Goal: Task Accomplishment & Management: Manage account settings

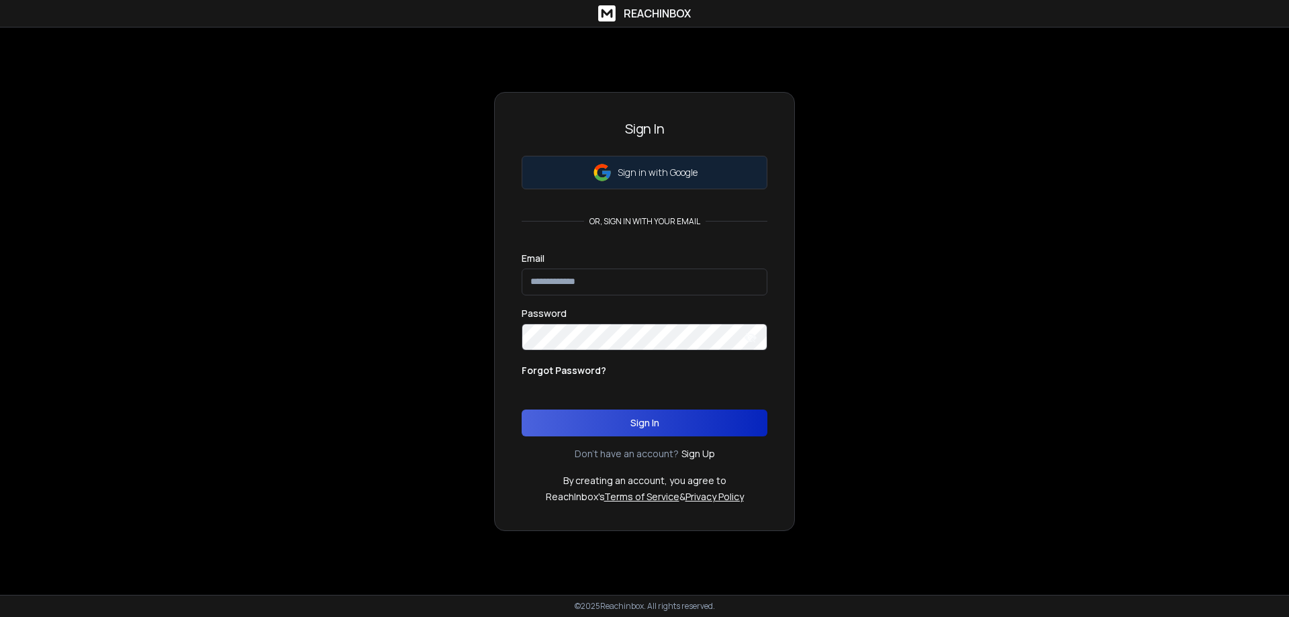
click at [594, 187] on button "Sign in with Google" at bounding box center [645, 173] width 246 height 34
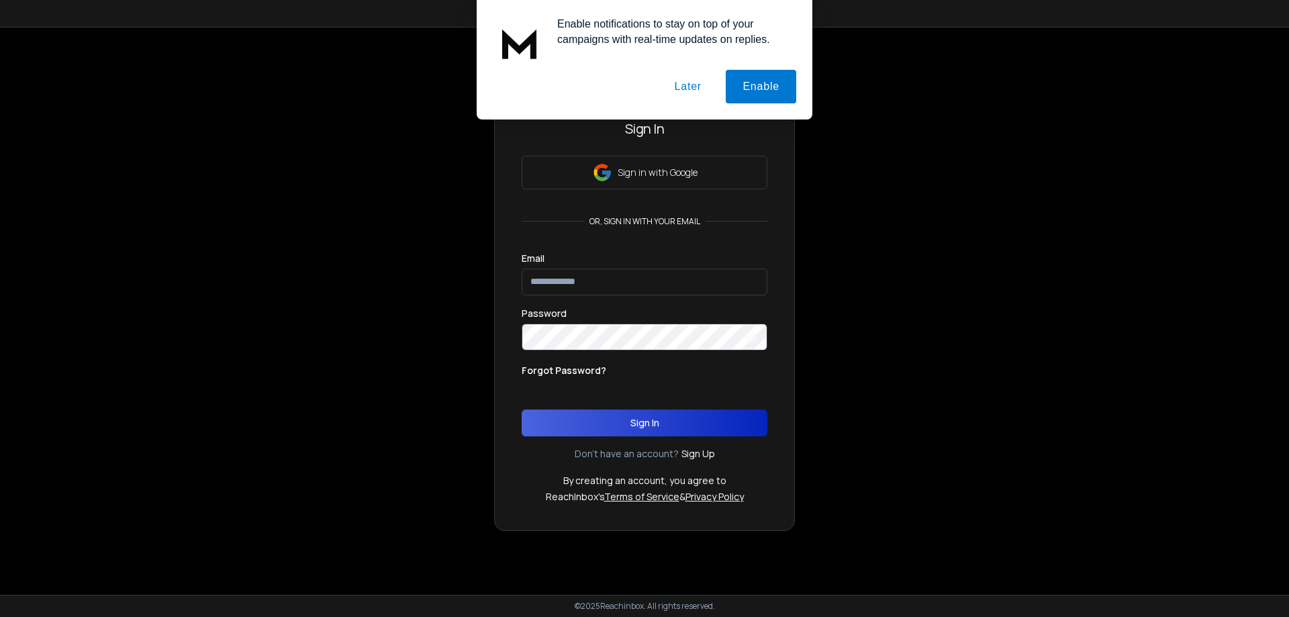
click at [678, 91] on button "Later" at bounding box center [687, 87] width 60 height 34
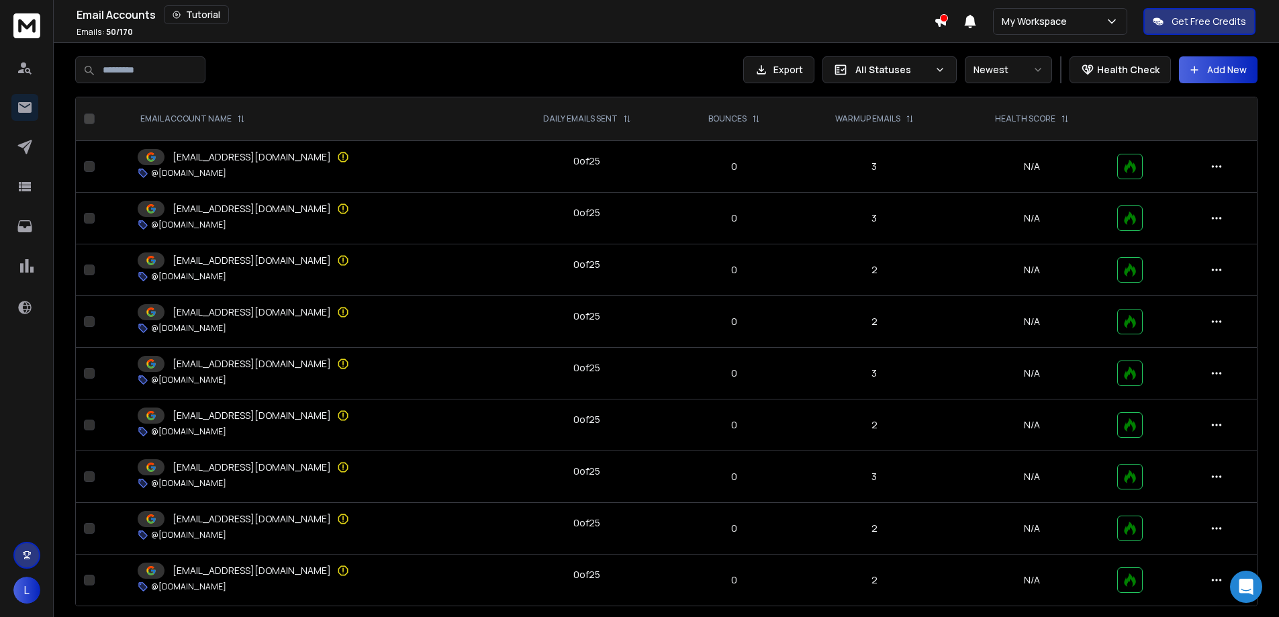
click at [883, 77] on div "All Statuses" at bounding box center [890, 69] width 134 height 27
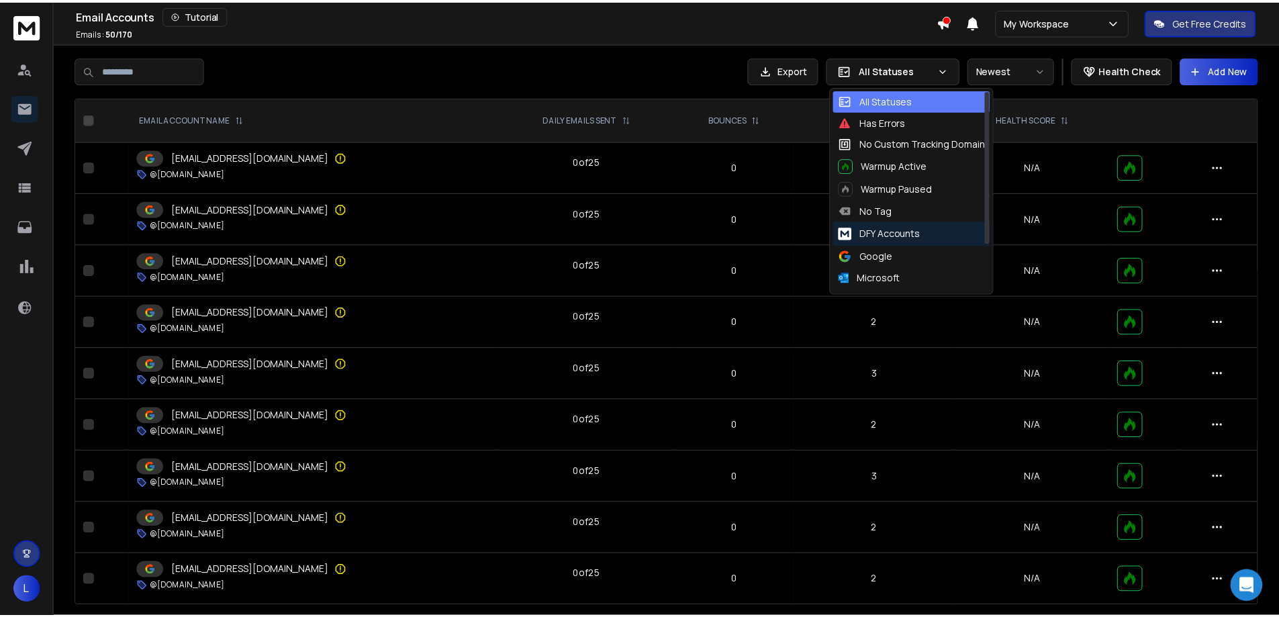
scroll to position [62, 0]
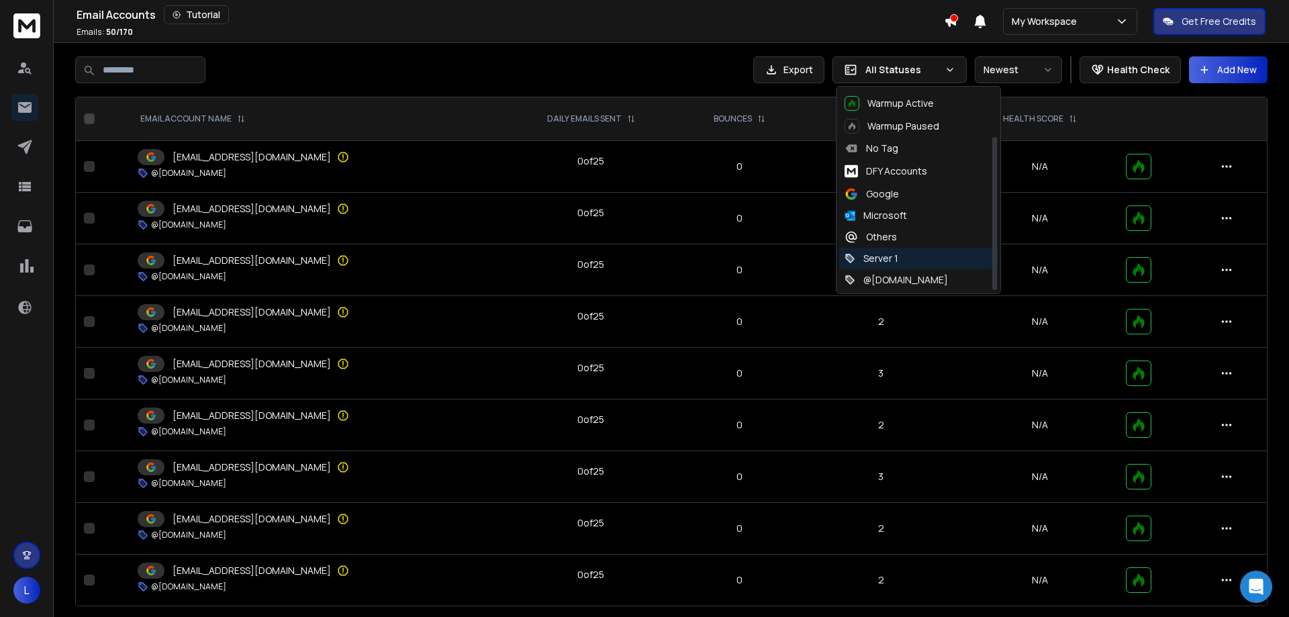
click at [882, 251] on div "Server 1" at bounding box center [918, 258] width 158 height 21
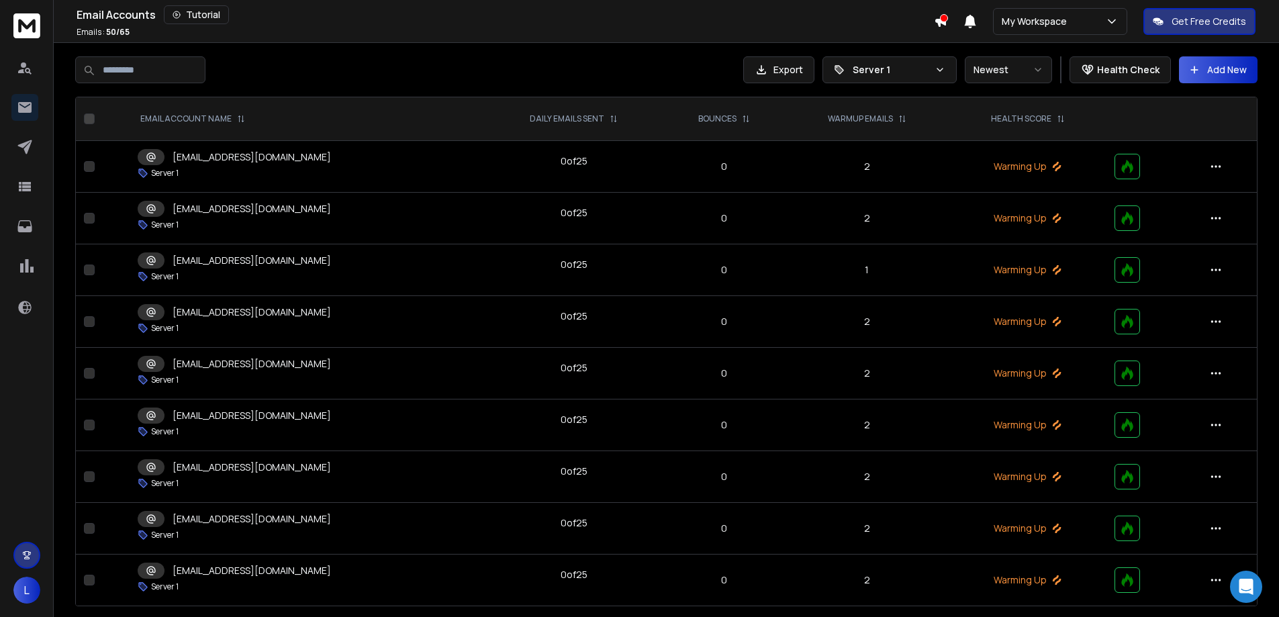
click at [748, 268] on p "0" at bounding box center [724, 269] width 105 height 13
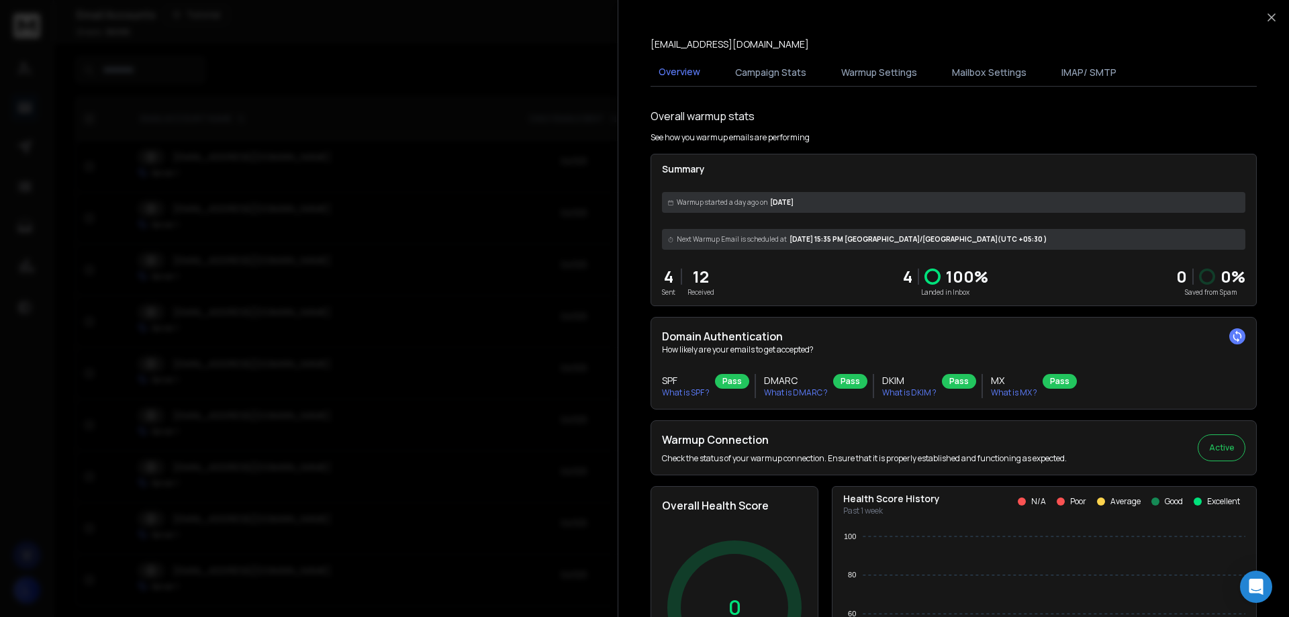
click at [473, 216] on div at bounding box center [644, 308] width 1289 height 617
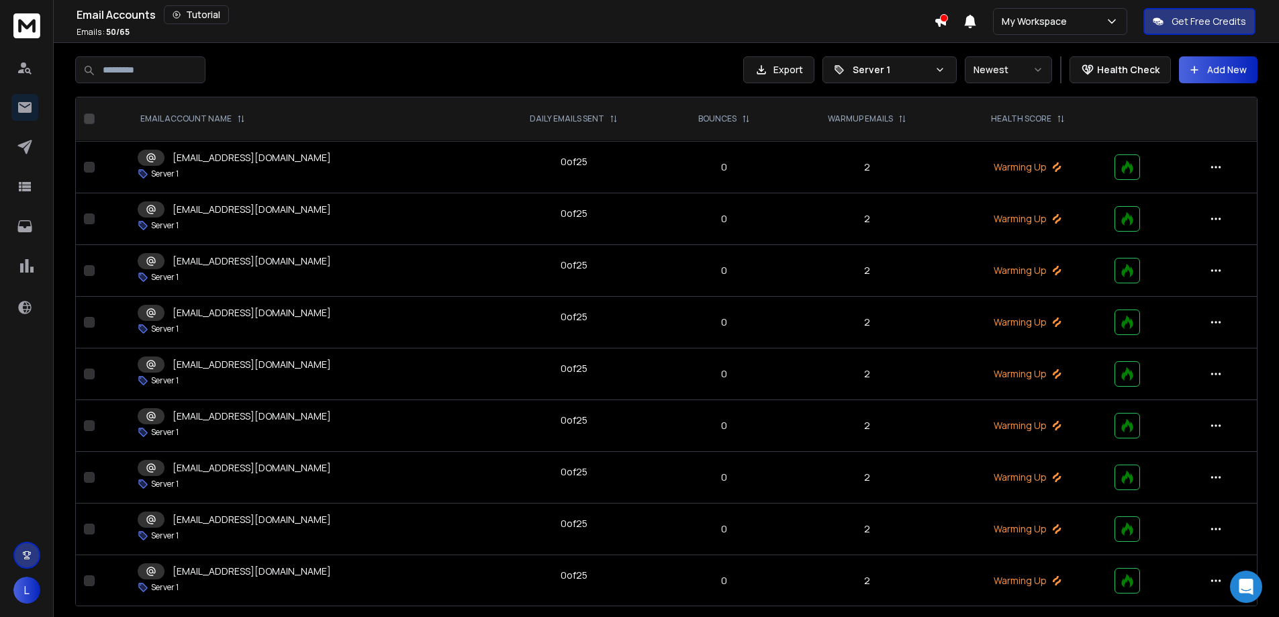
scroll to position [604, 0]
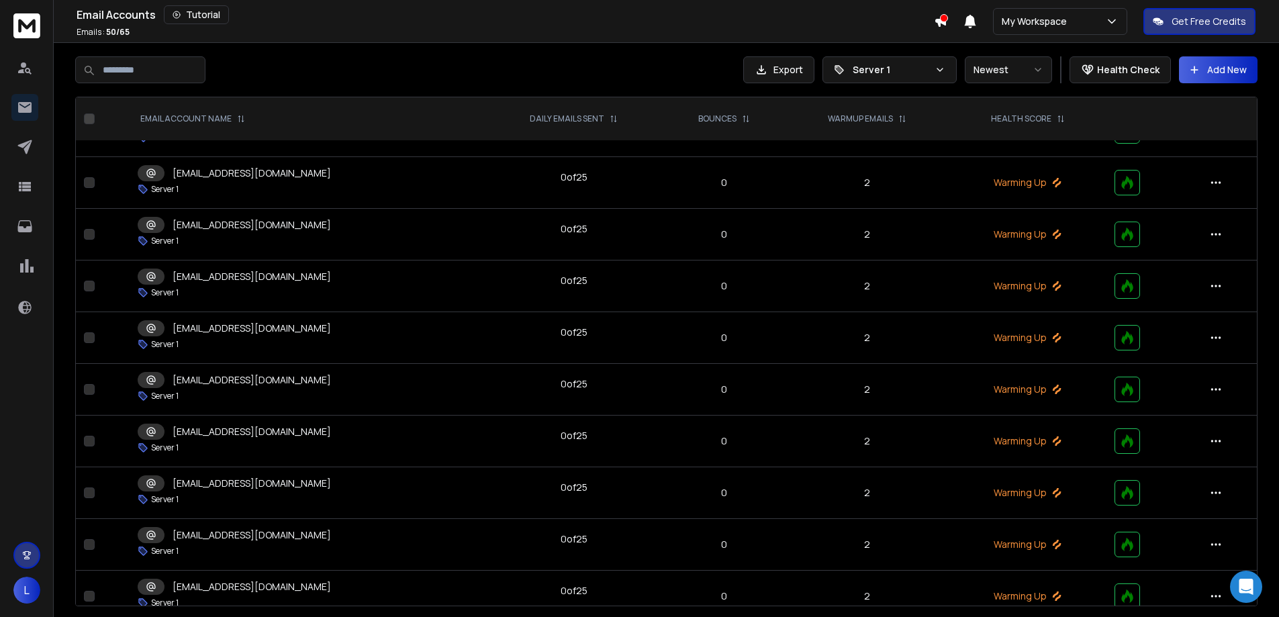
click at [628, 406] on tr "[EMAIL_ADDRESS][DOMAIN_NAME] Server 1 0 of 25 0 2 Warming Up" at bounding box center [666, 390] width 1181 height 52
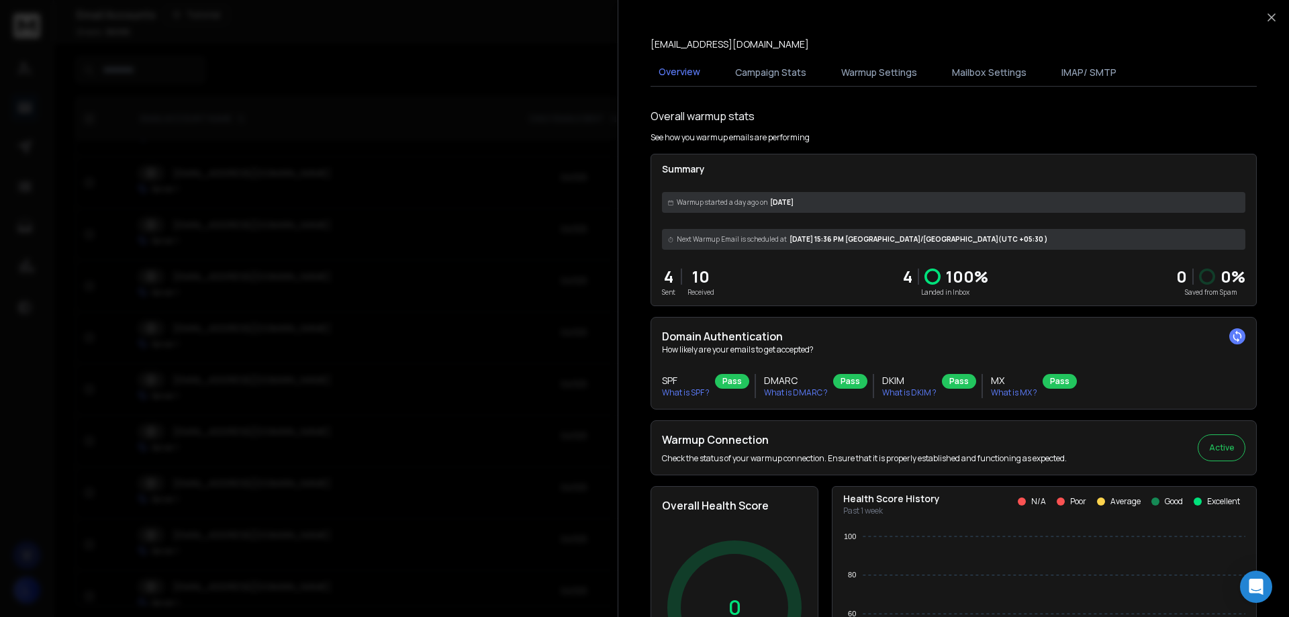
click at [527, 377] on div at bounding box center [644, 308] width 1289 height 617
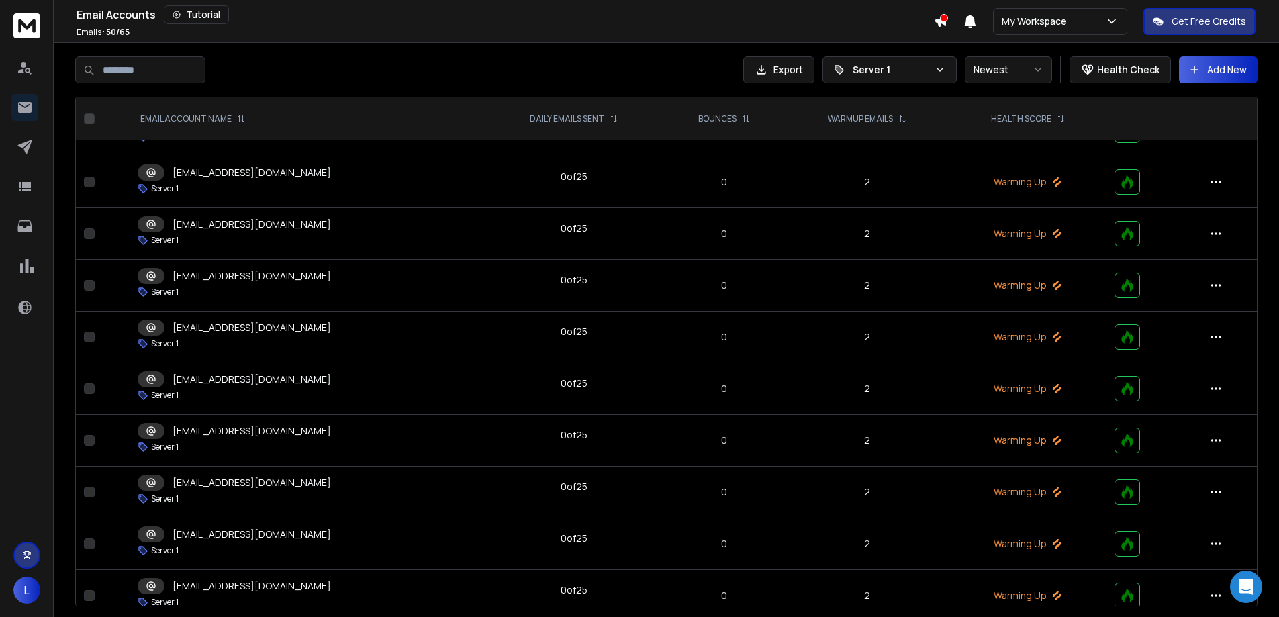
scroll to position [1209, 0]
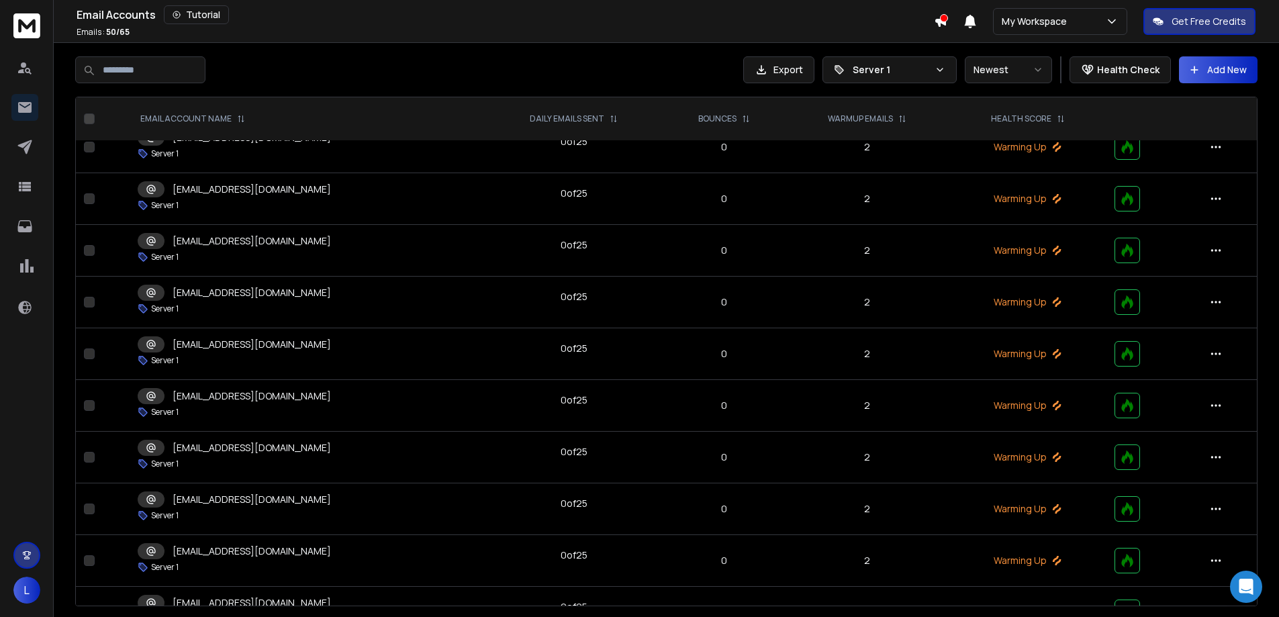
click at [525, 377] on tr "[EMAIL_ADDRESS][DOMAIN_NAME] Server 1 0 of 25 0 2 Warming Up" at bounding box center [666, 354] width 1181 height 52
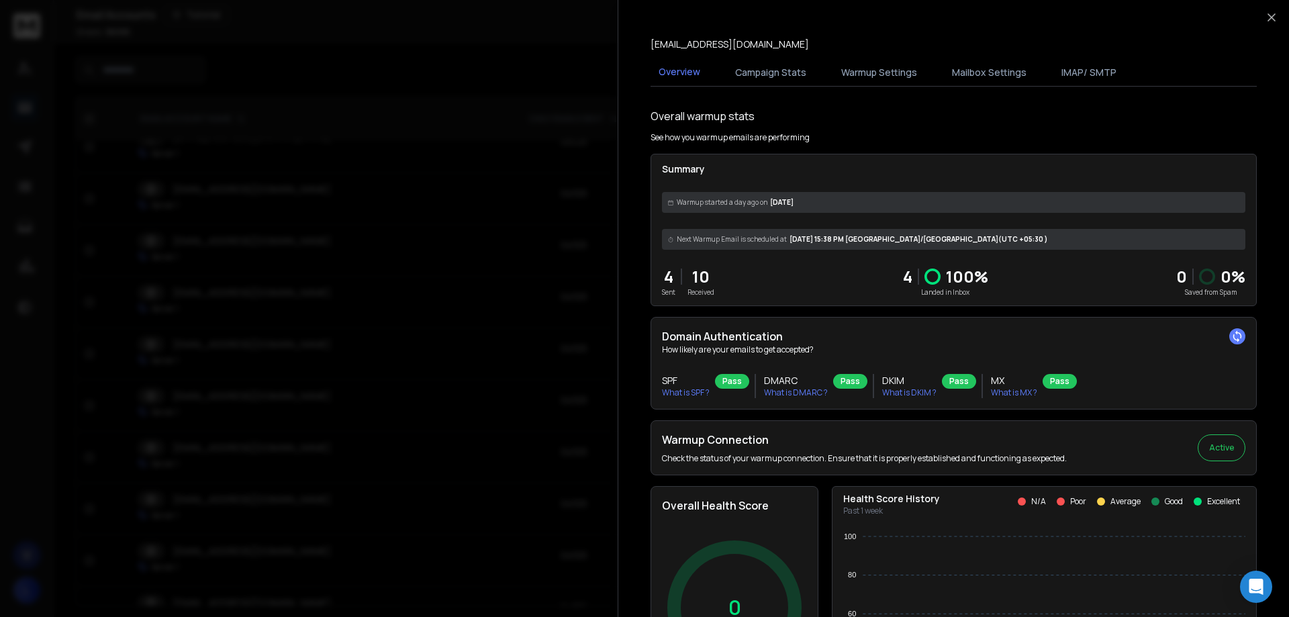
click at [525, 377] on div at bounding box center [644, 308] width 1289 height 617
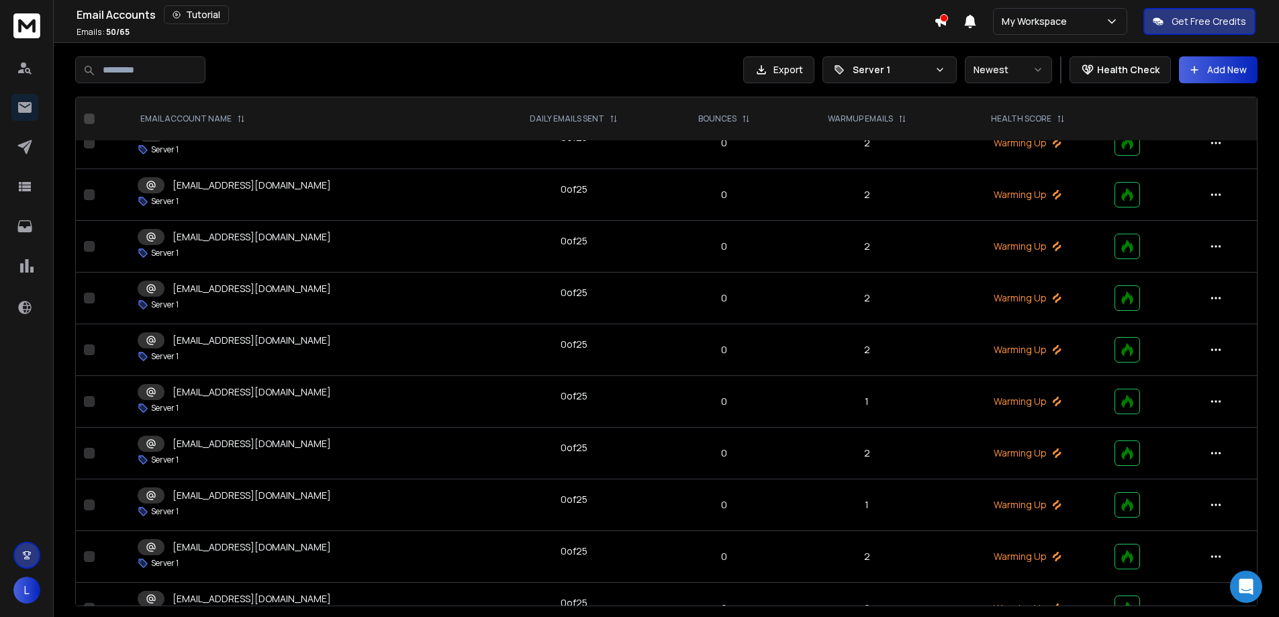
scroll to position [1880, 0]
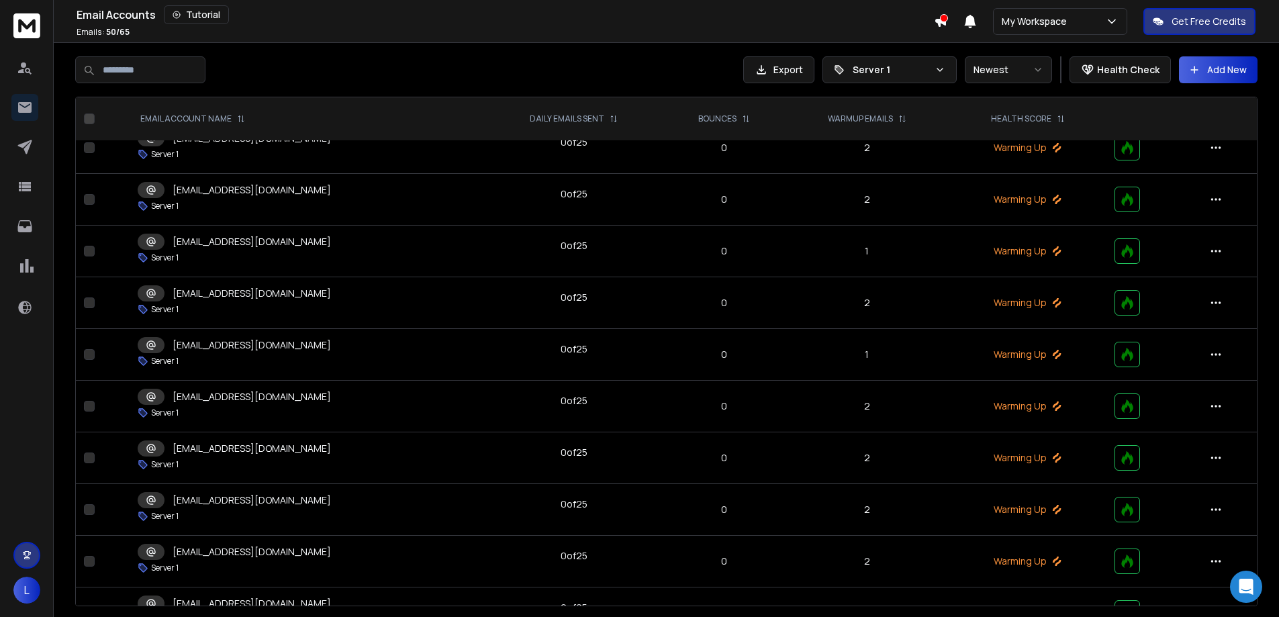
click at [527, 367] on tr "[EMAIL_ADDRESS][DOMAIN_NAME] Server 1 0 of 25 0 1 Warming Up" at bounding box center [666, 355] width 1181 height 52
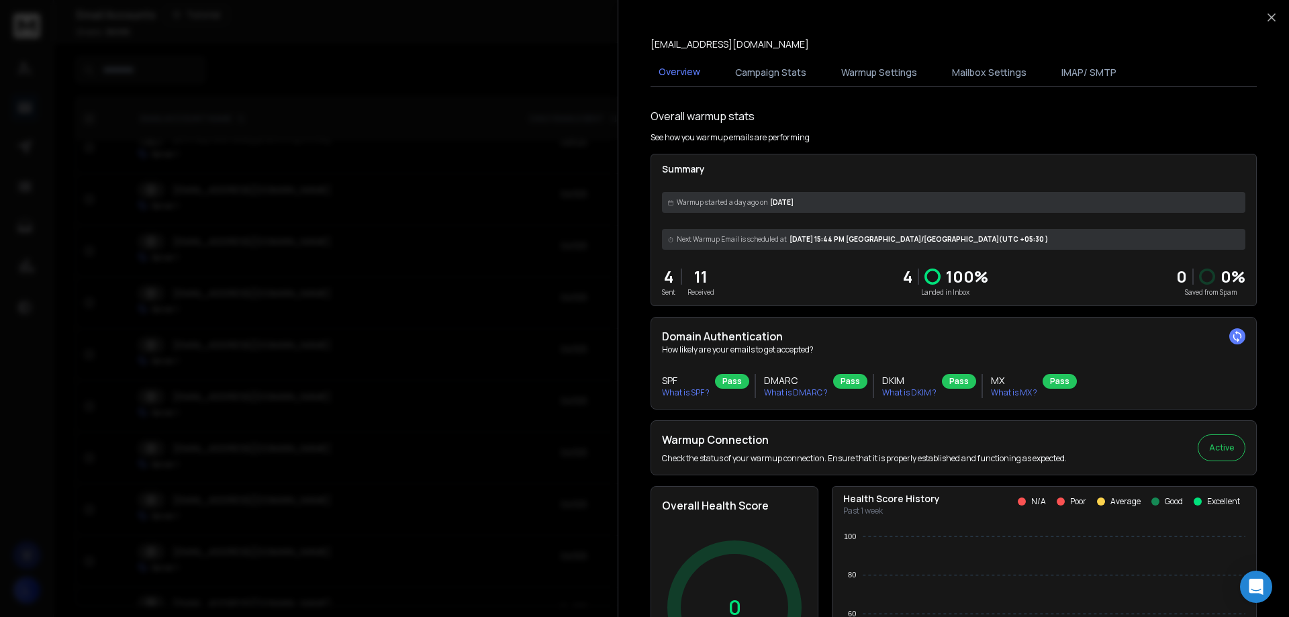
click at [527, 367] on div at bounding box center [644, 308] width 1289 height 617
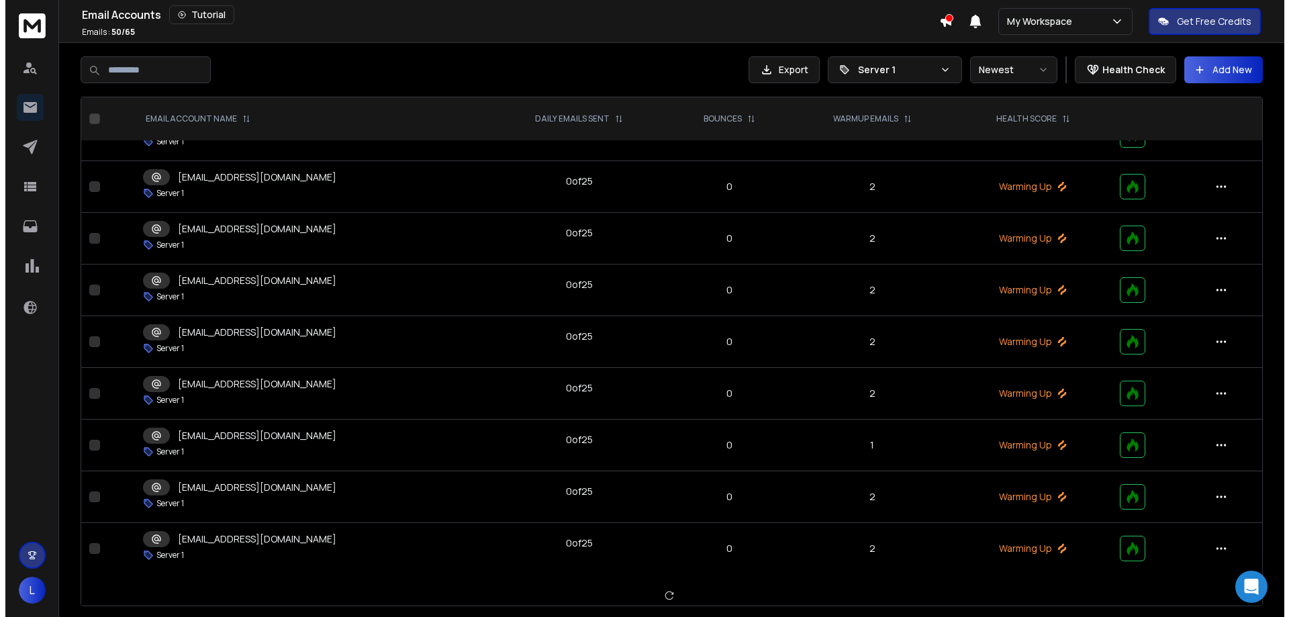
scroll to position [2152, 0]
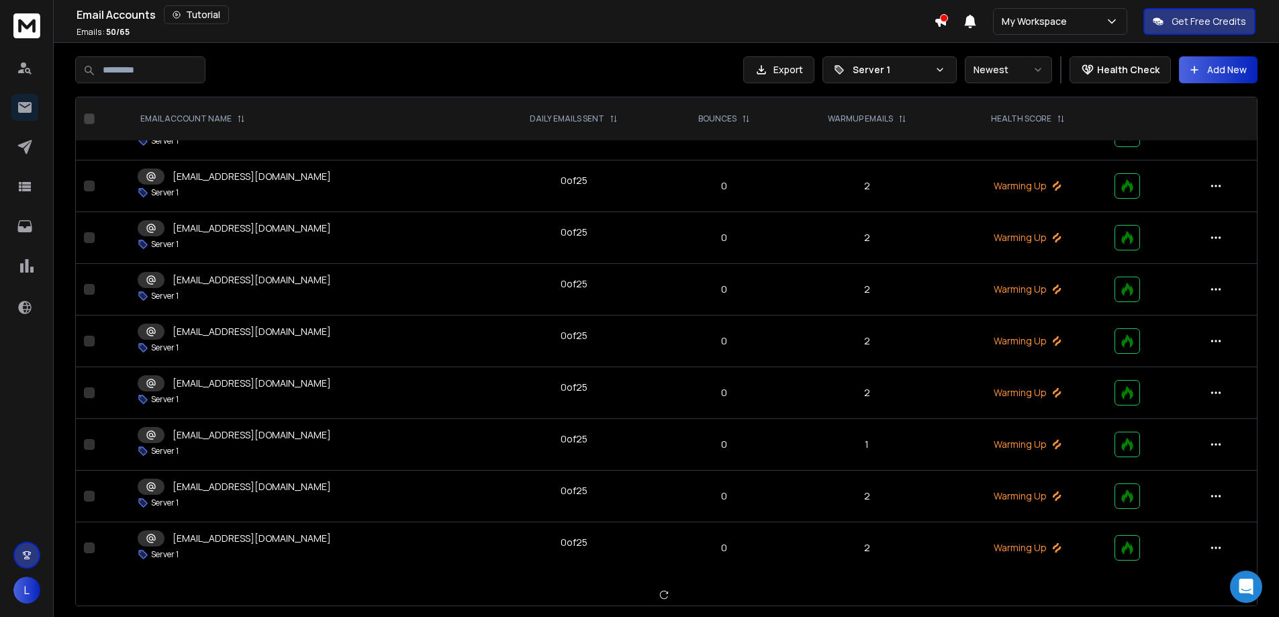
click at [486, 396] on td "0 of 25" at bounding box center [574, 384] width 181 height 35
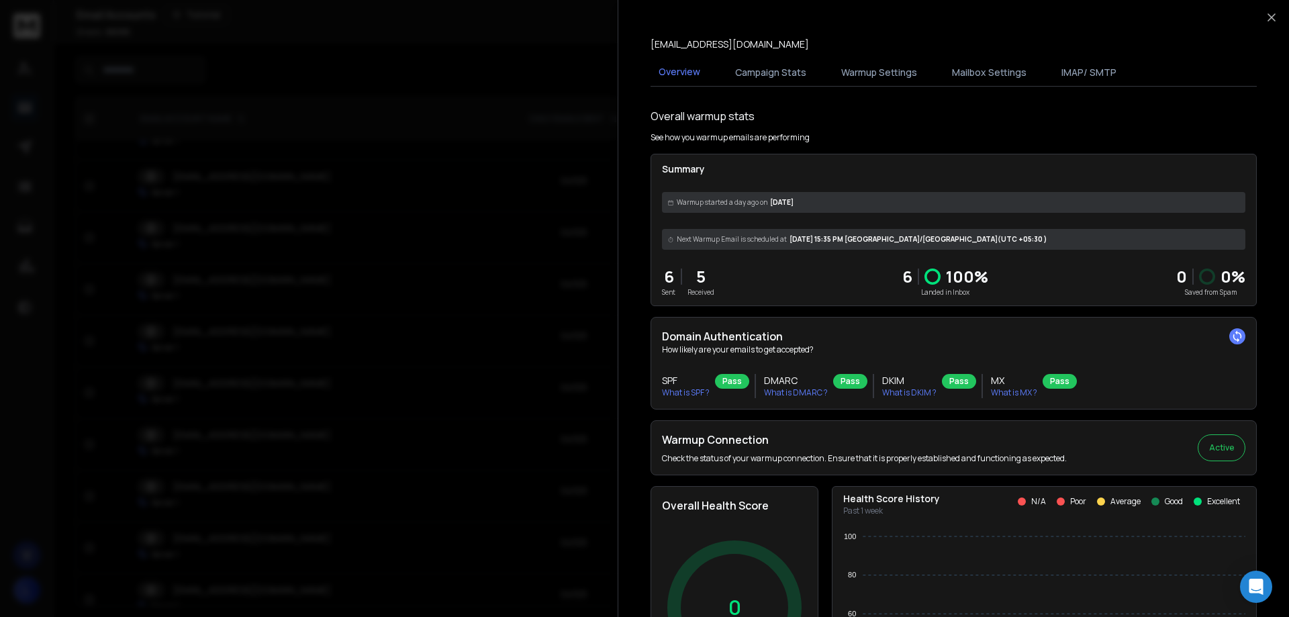
click at [488, 384] on div at bounding box center [644, 308] width 1289 height 617
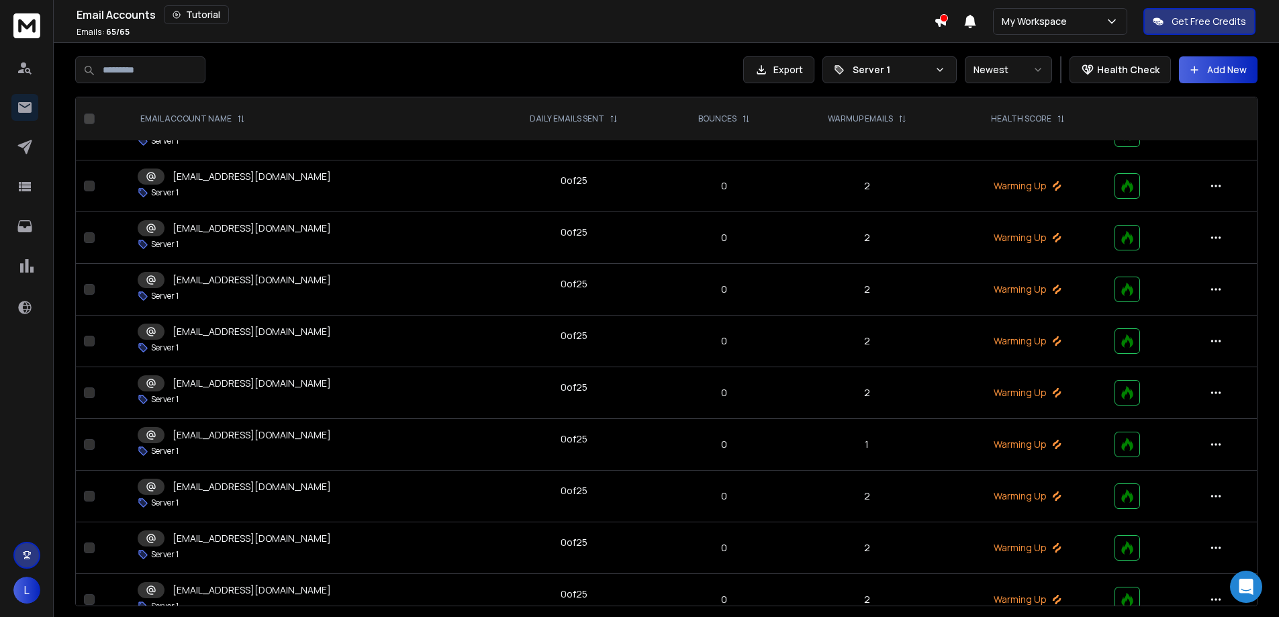
click at [551, 63] on div at bounding box center [405, 69] width 660 height 27
click at [412, 433] on div "[EMAIL_ADDRESS][DOMAIN_NAME]" at bounding box center [307, 435] width 338 height 16
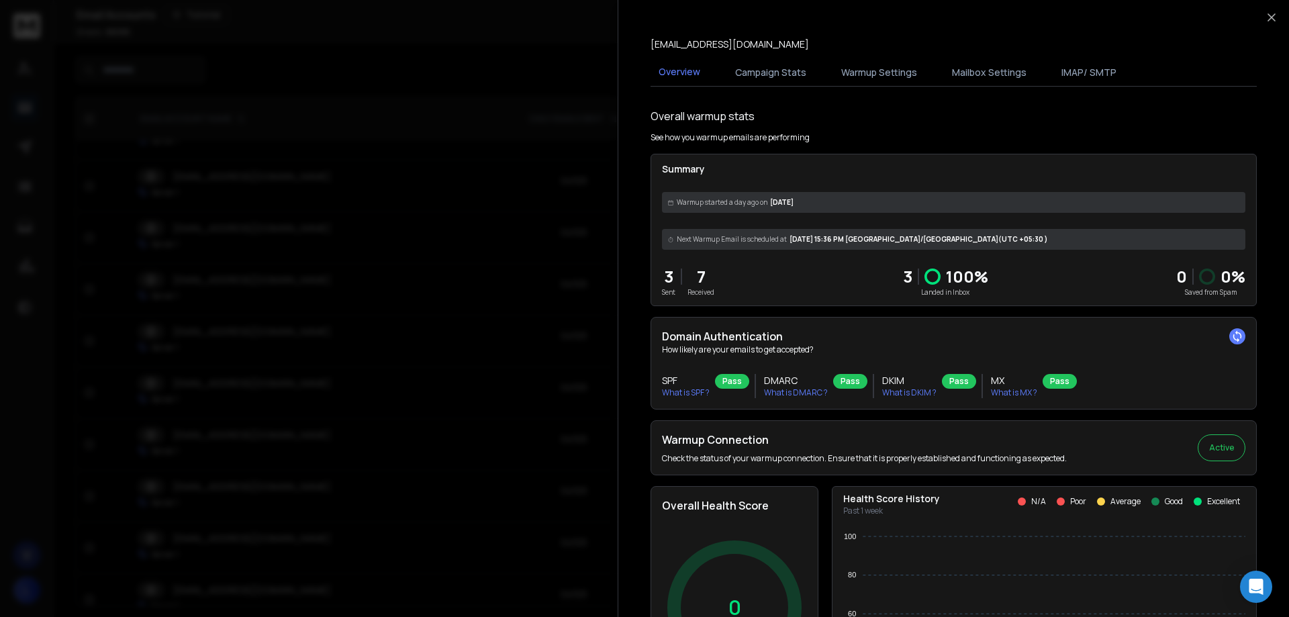
click at [469, 336] on div at bounding box center [644, 308] width 1289 height 617
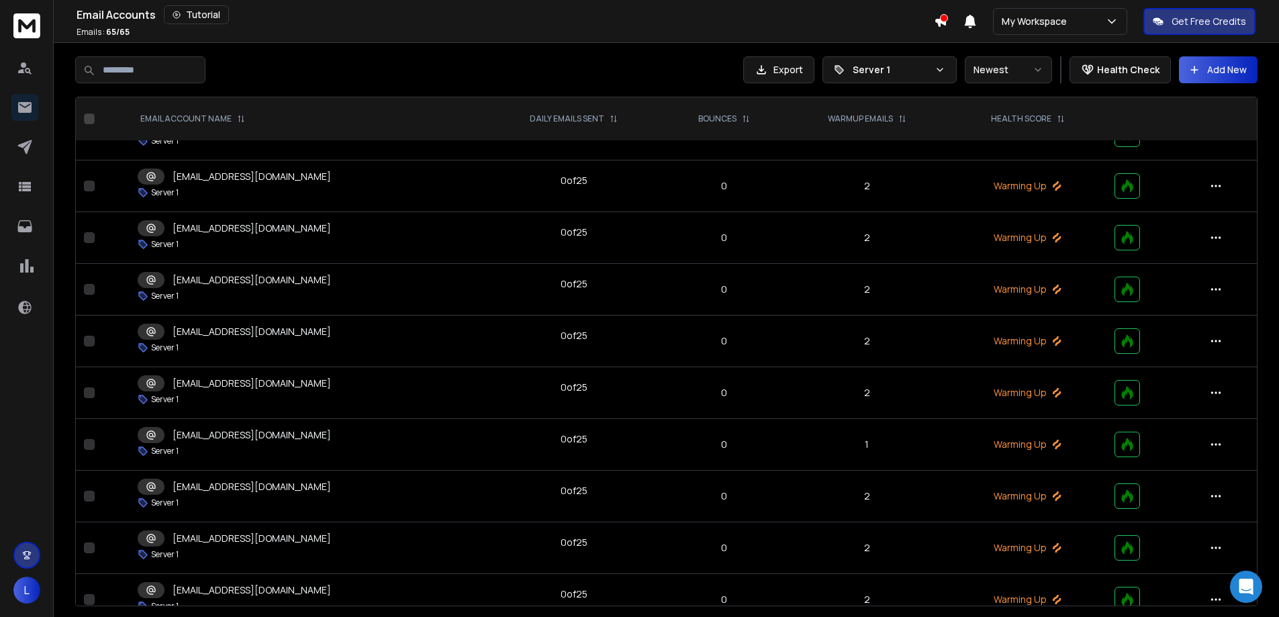
click at [468, 337] on div "[EMAIL_ADDRESS][DOMAIN_NAME]" at bounding box center [307, 332] width 338 height 16
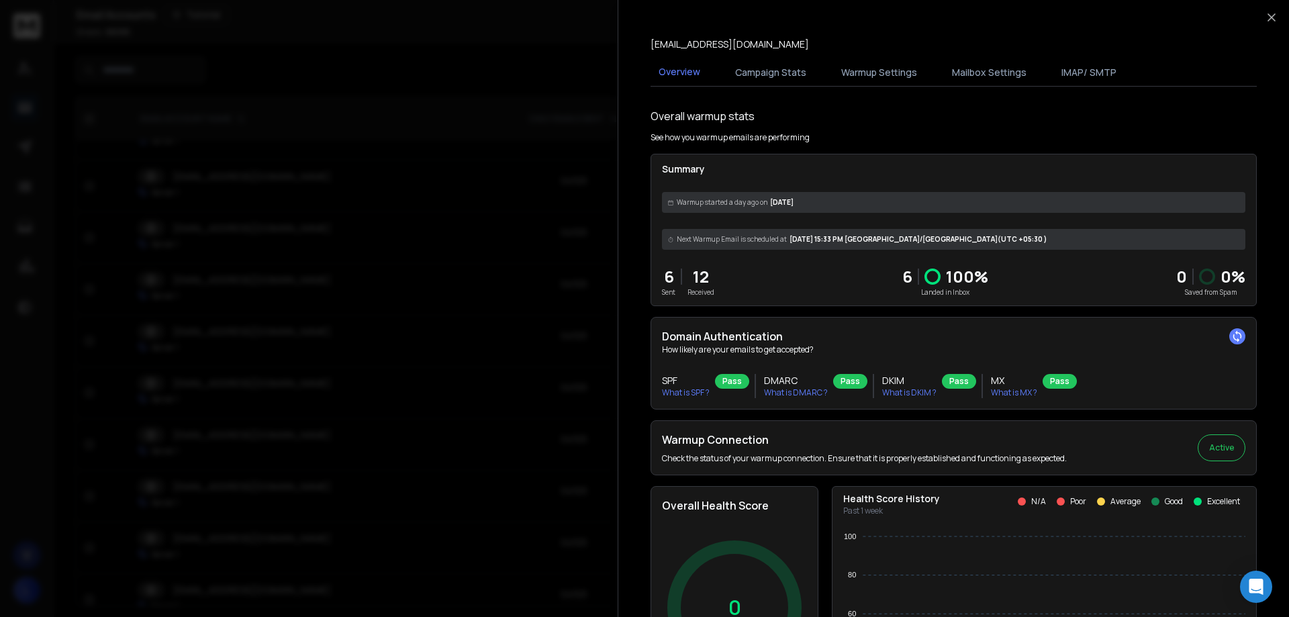
click at [884, 62] on button "Warmup Settings" at bounding box center [879, 73] width 92 height 30
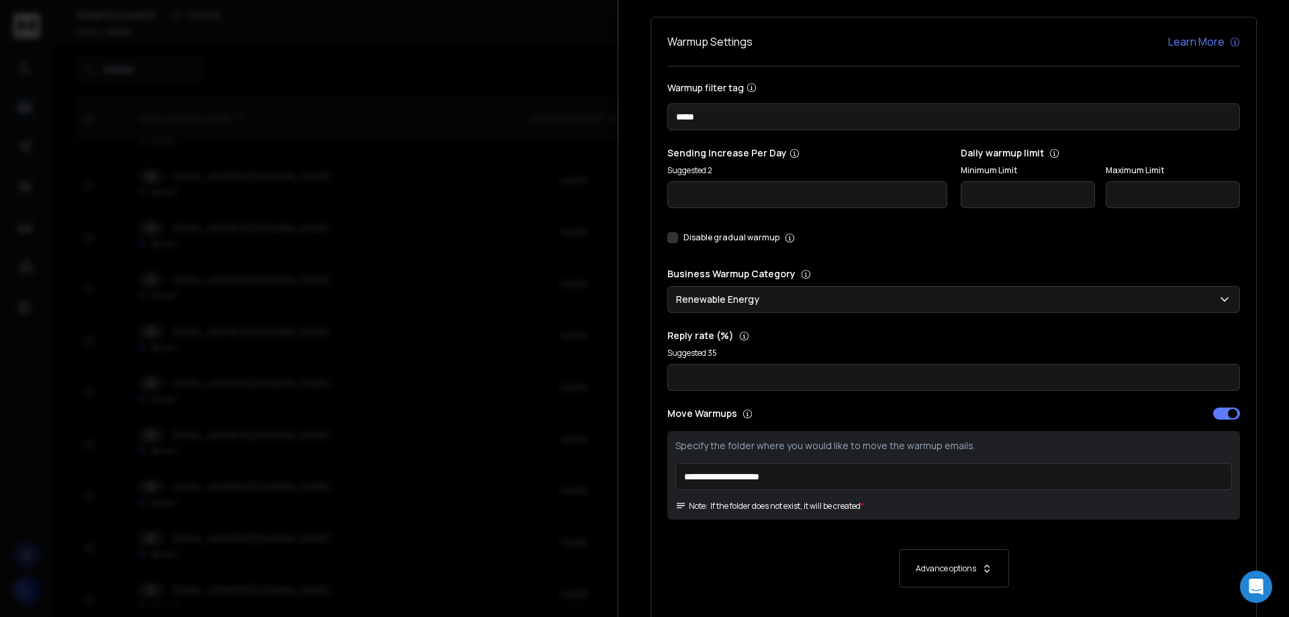
scroll to position [216, 0]
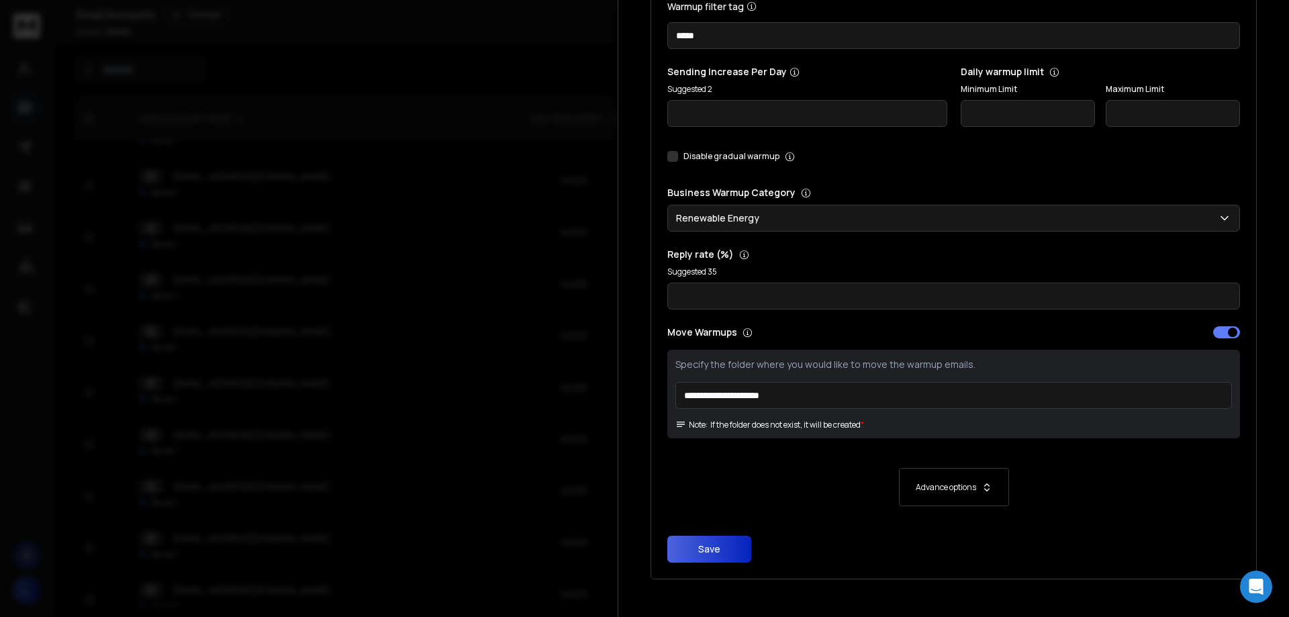
click at [964, 483] on p "Advance options" at bounding box center [946, 487] width 60 height 11
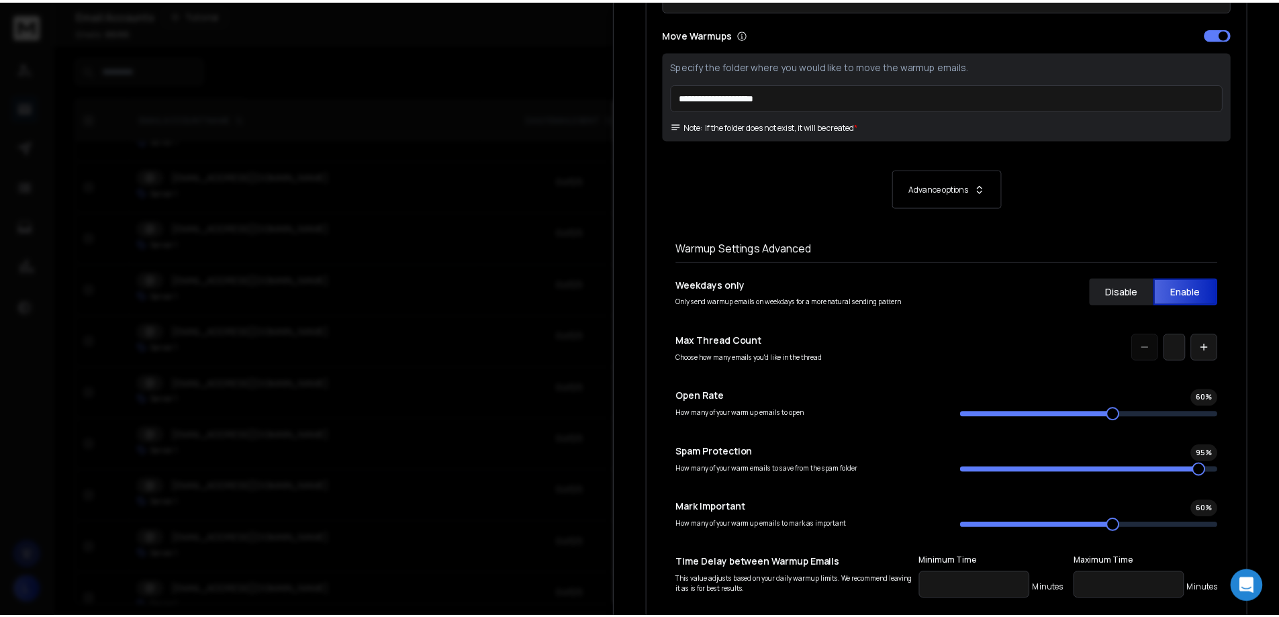
scroll to position [551, 0]
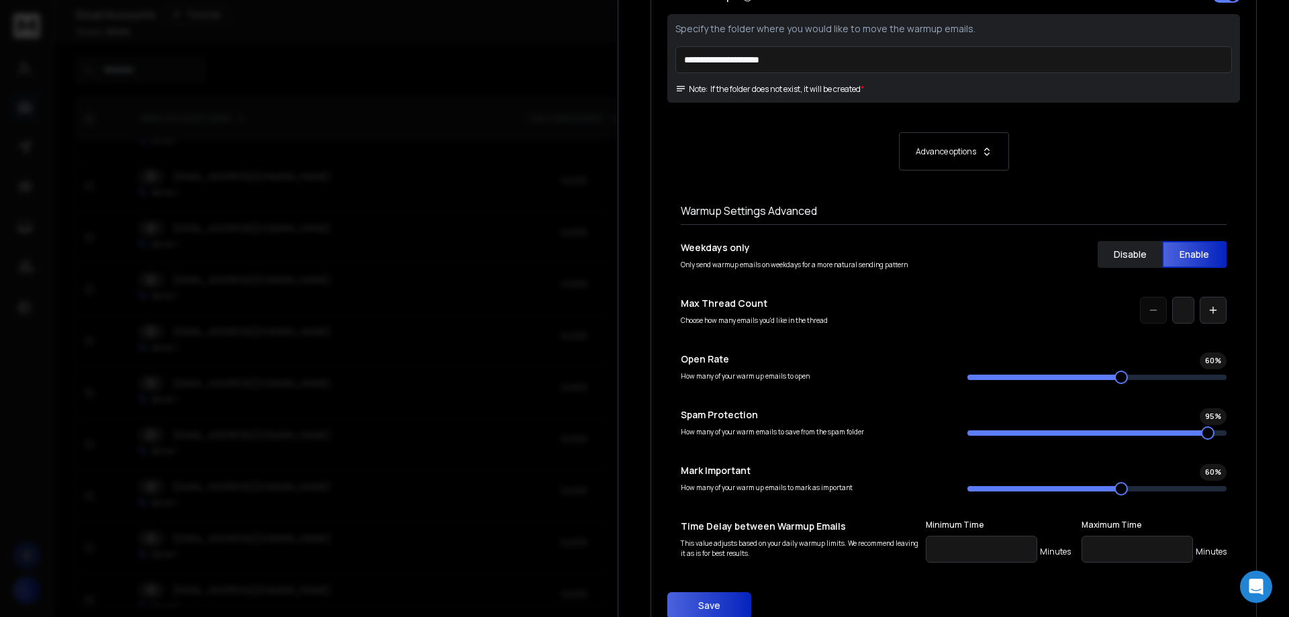
click at [465, 201] on div at bounding box center [644, 308] width 1289 height 617
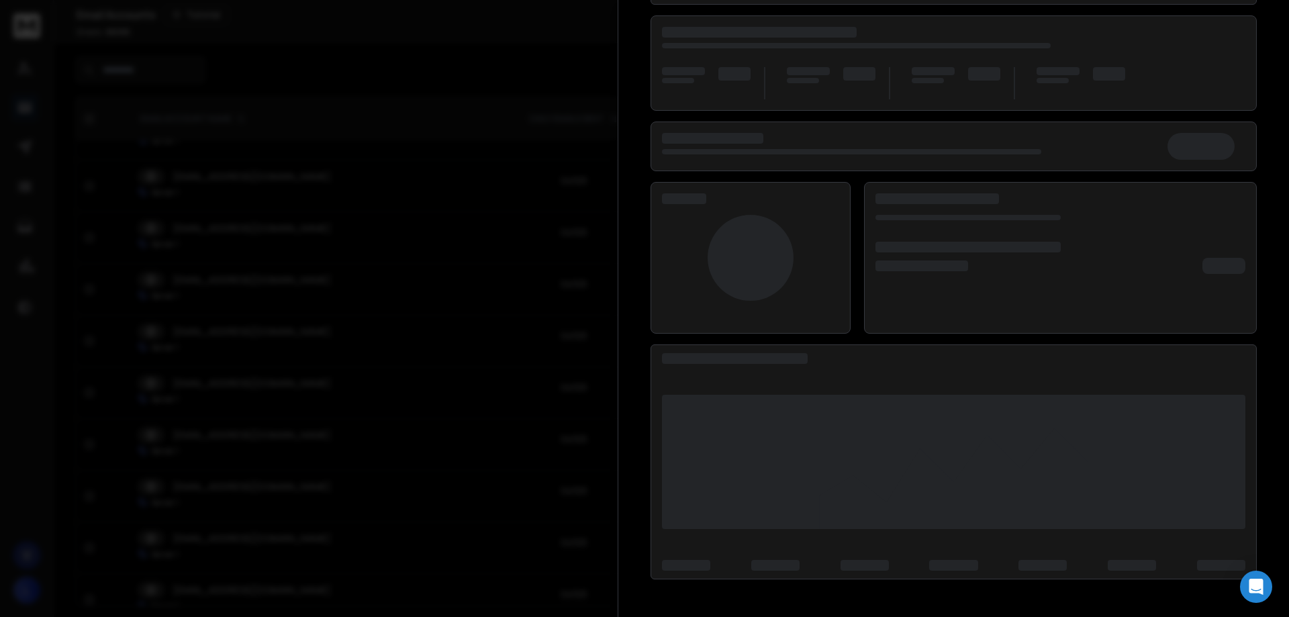
scroll to position [0, 0]
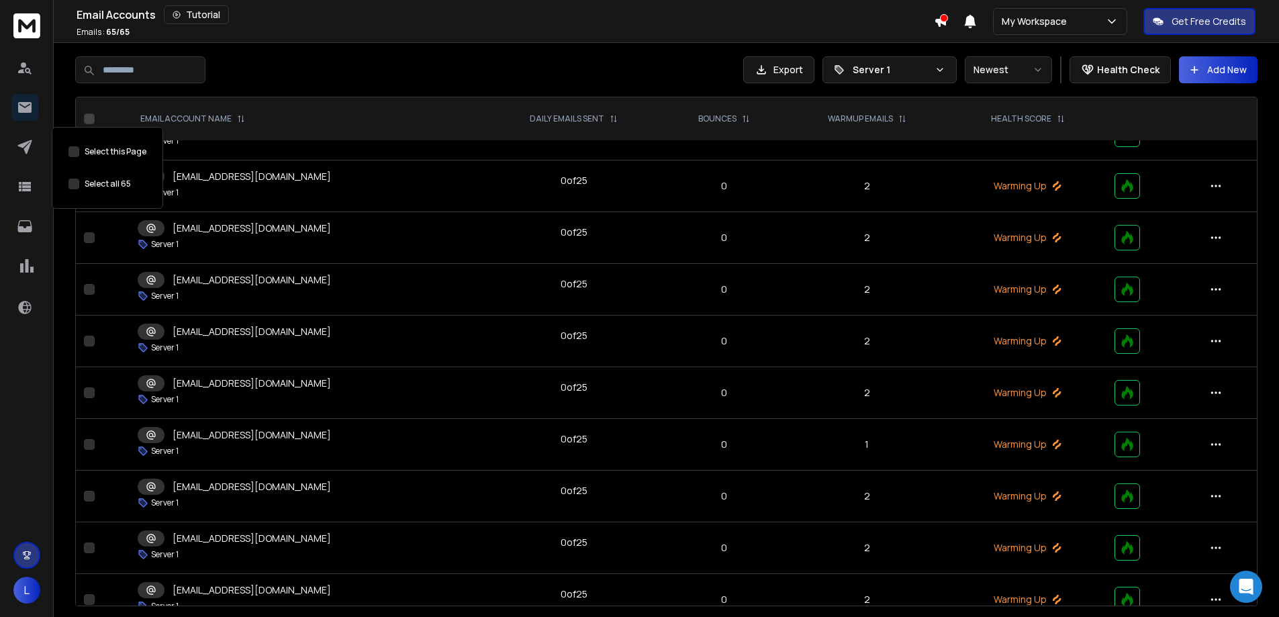
click at [73, 189] on button "Select this Page" at bounding box center [74, 184] width 11 height 11
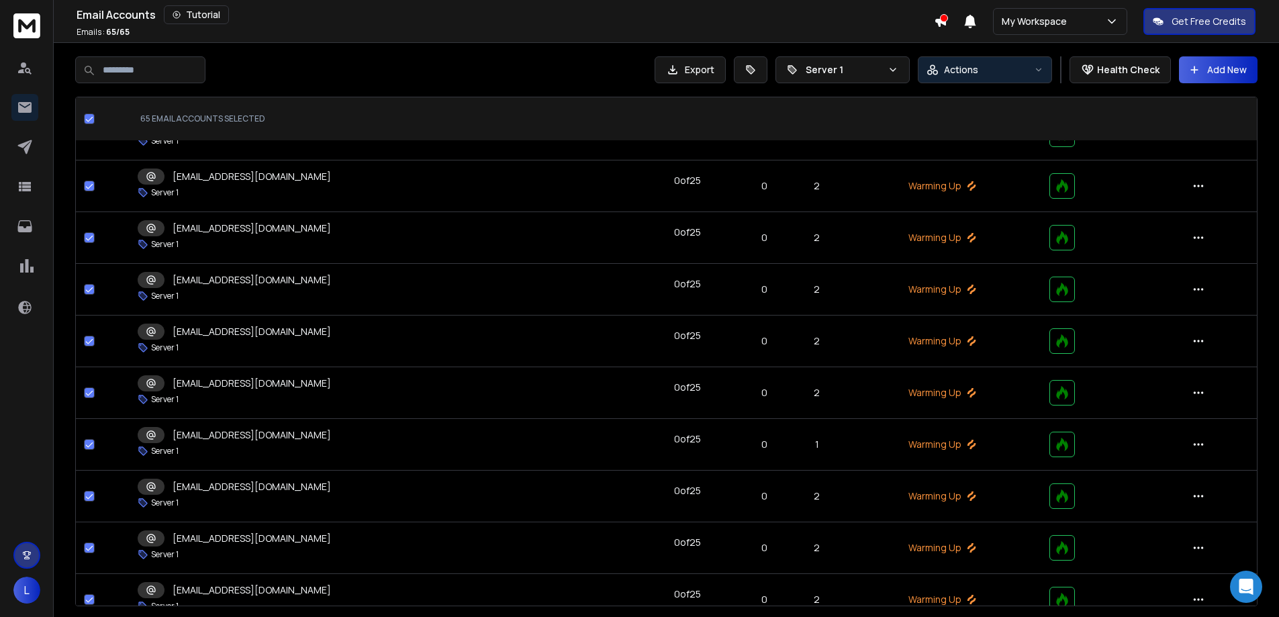
click at [958, 71] on p "Actions" at bounding box center [961, 69] width 34 height 13
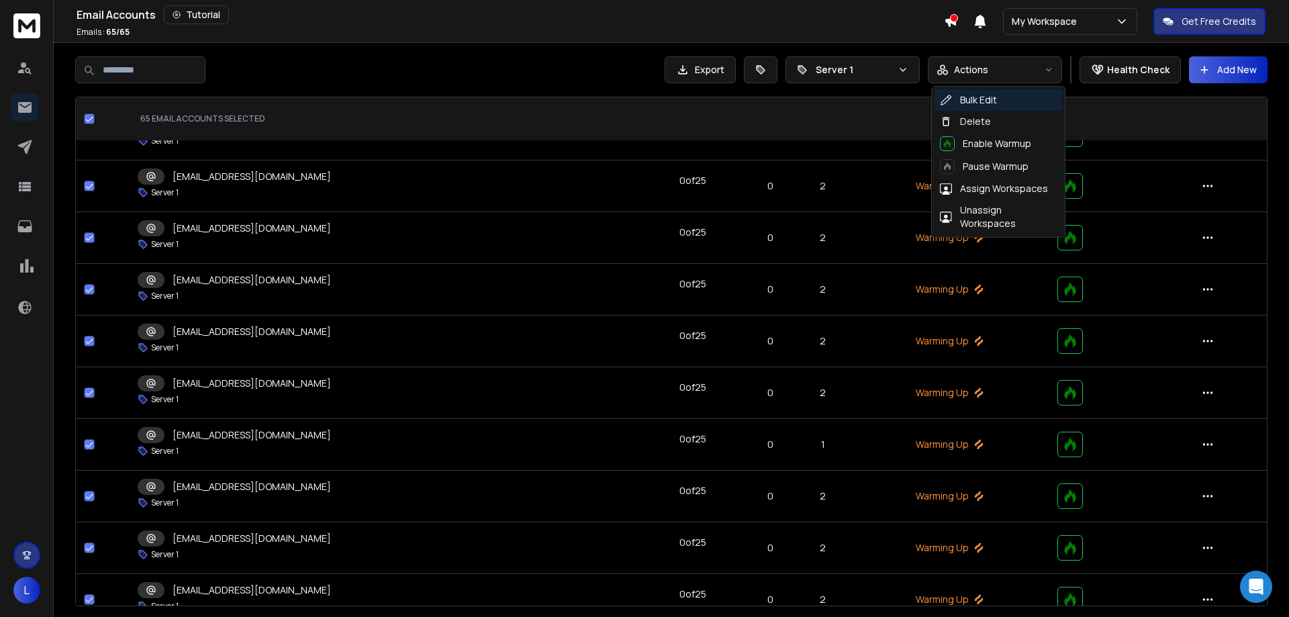
click at [968, 97] on div "Bulk Edit" at bounding box center [968, 99] width 57 height 13
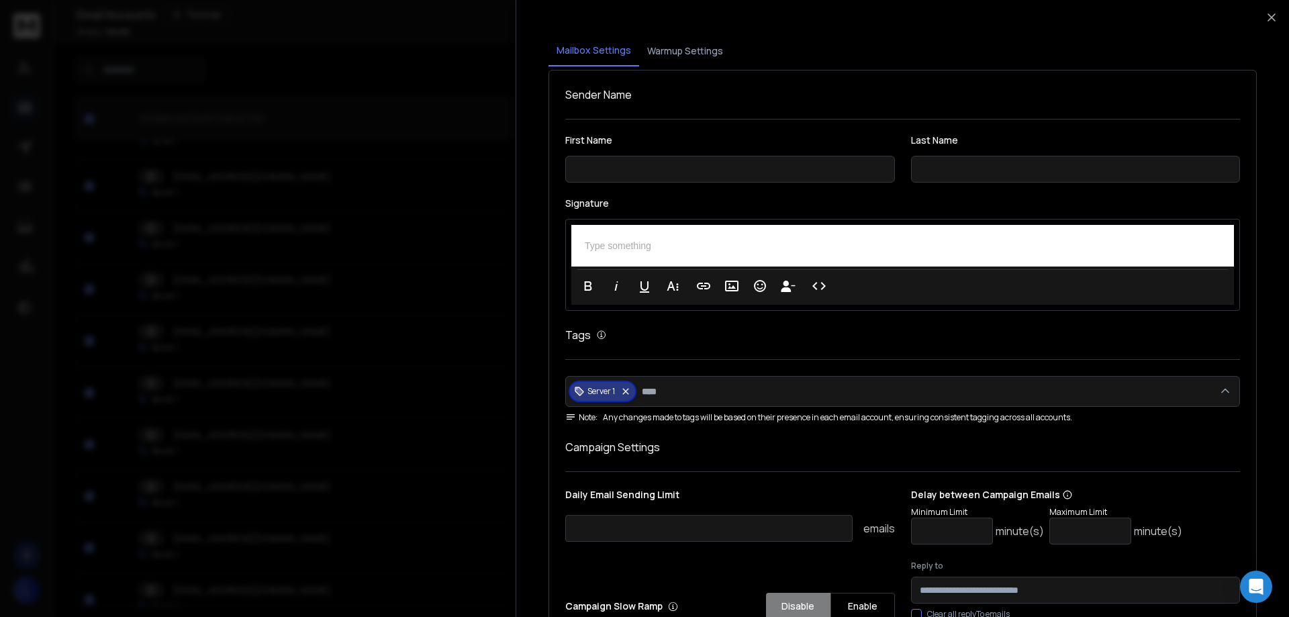
click at [707, 52] on button "Warmup Settings" at bounding box center [685, 51] width 92 height 30
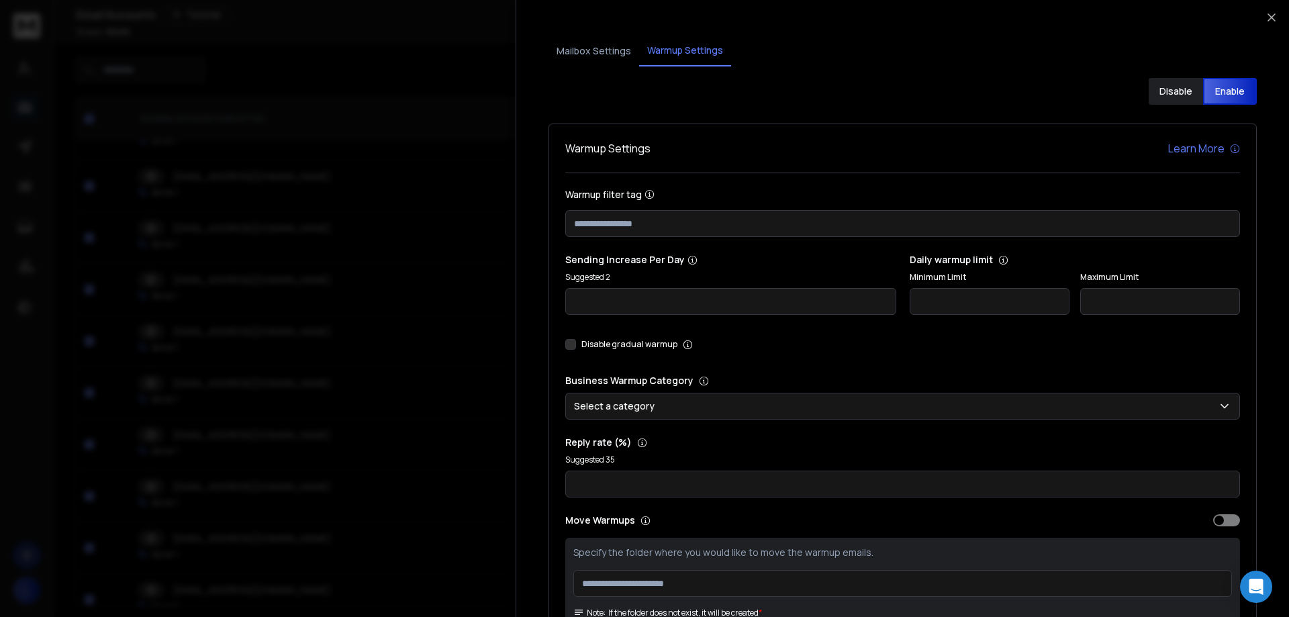
scroll to position [188, 0]
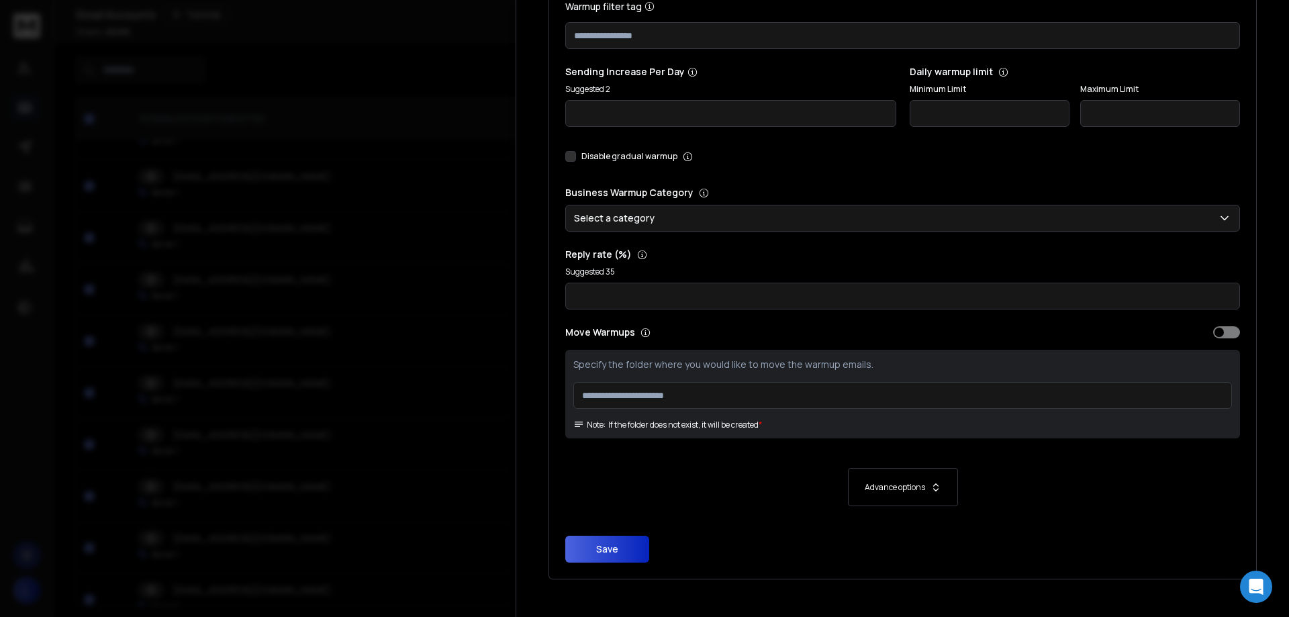
click at [897, 486] on p "Advance options" at bounding box center [895, 487] width 60 height 11
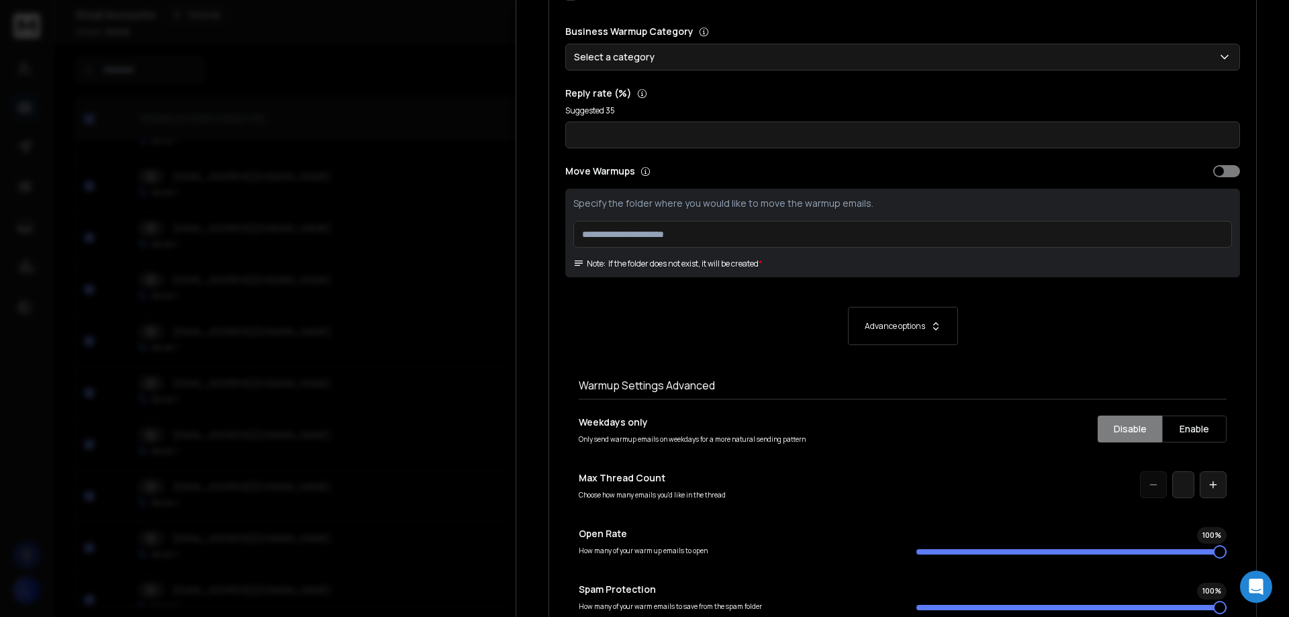
scroll to position [390, 0]
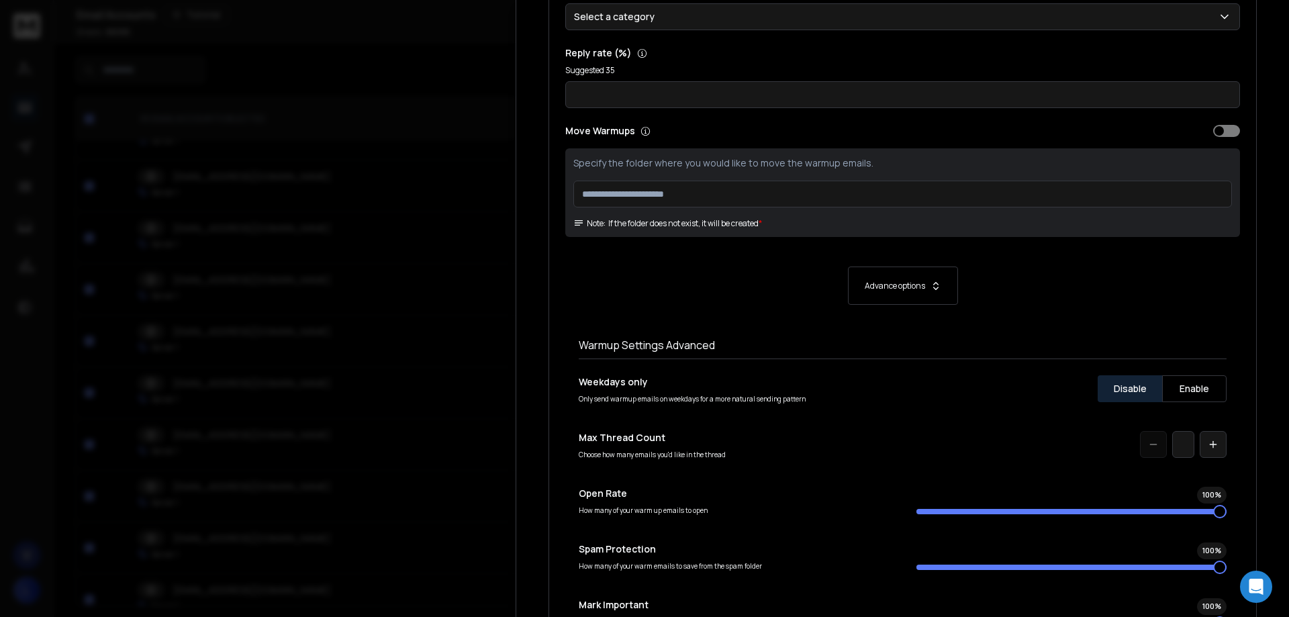
click at [1103, 390] on button "Disable" at bounding box center [1130, 388] width 64 height 27
click at [1176, 385] on button "Enable" at bounding box center [1195, 388] width 64 height 27
click at [1136, 385] on button "Disable" at bounding box center [1130, 388] width 64 height 27
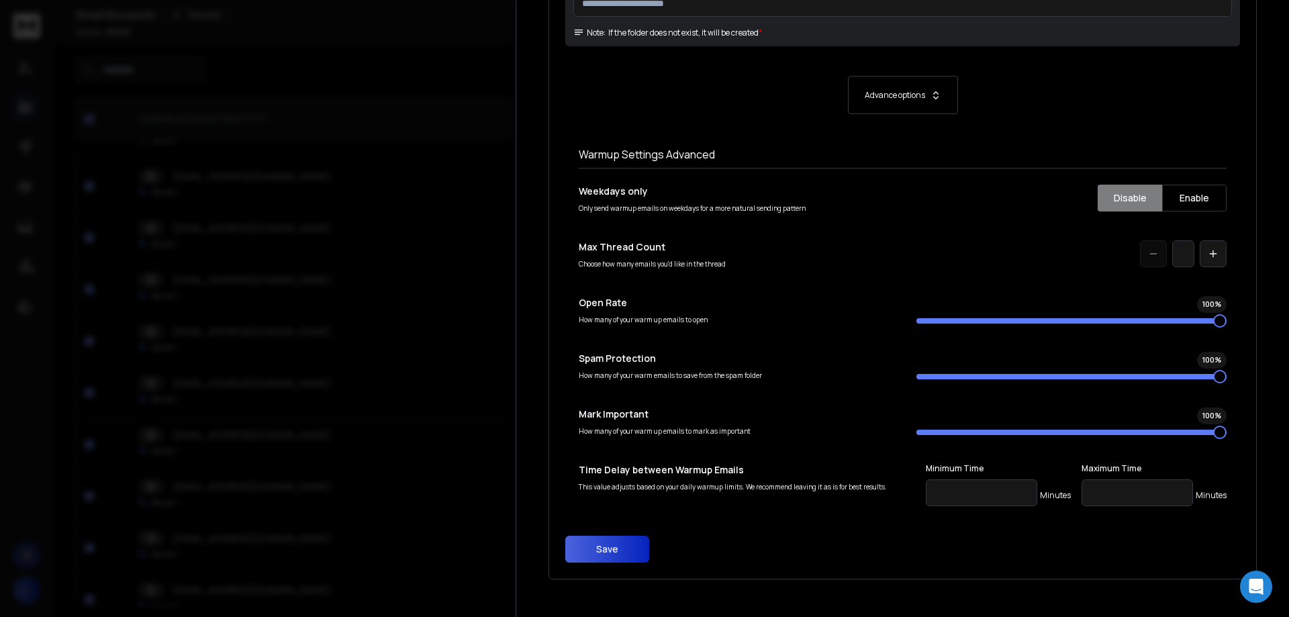
click at [309, 173] on div at bounding box center [644, 308] width 1289 height 617
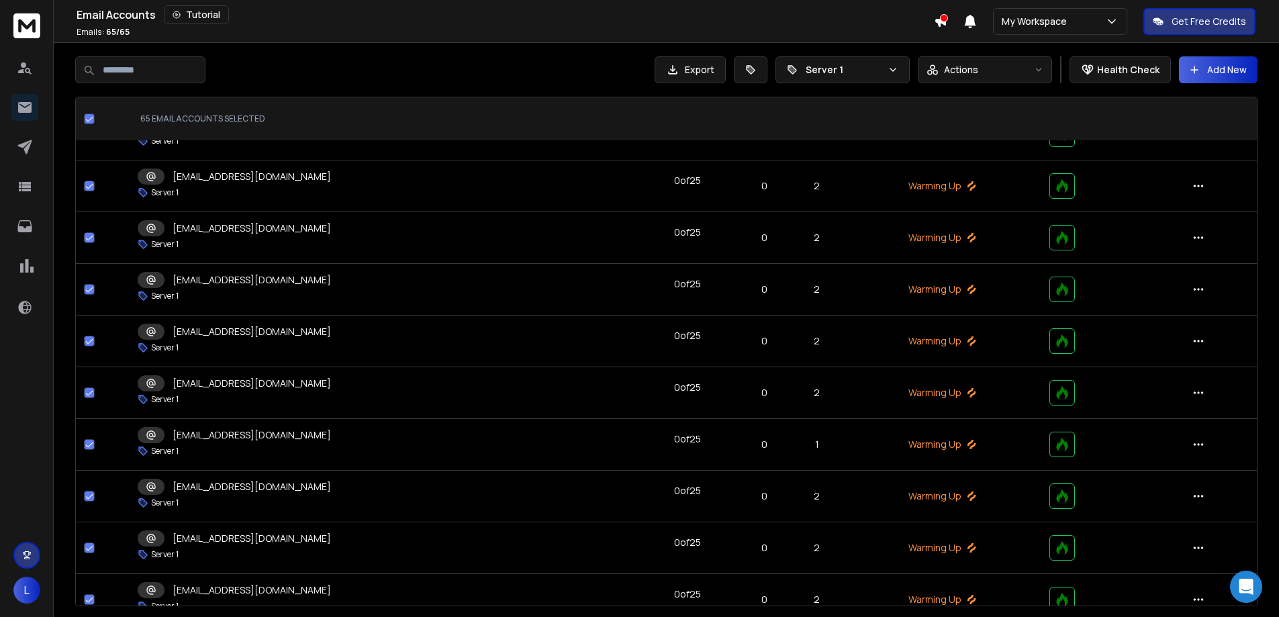
click at [491, 254] on td "[EMAIL_ADDRESS][DOMAIN_NAME] Server 1" at bounding box center [384, 238] width 508 height 52
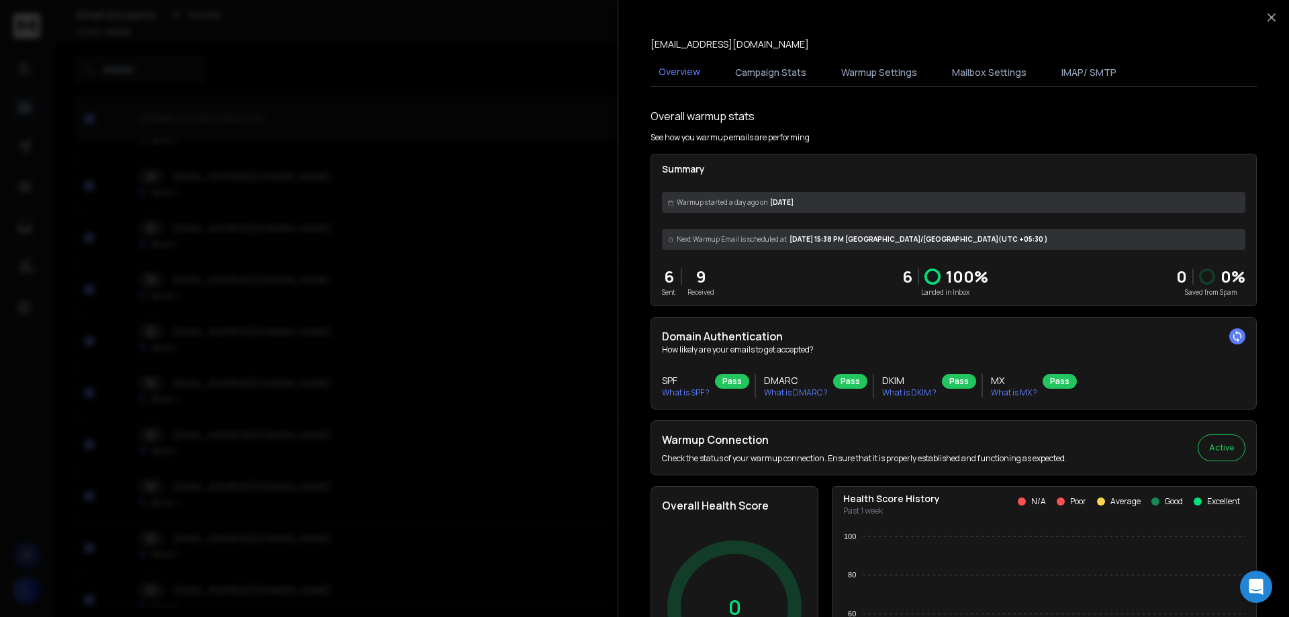
click at [882, 73] on button "Warmup Settings" at bounding box center [879, 73] width 92 height 30
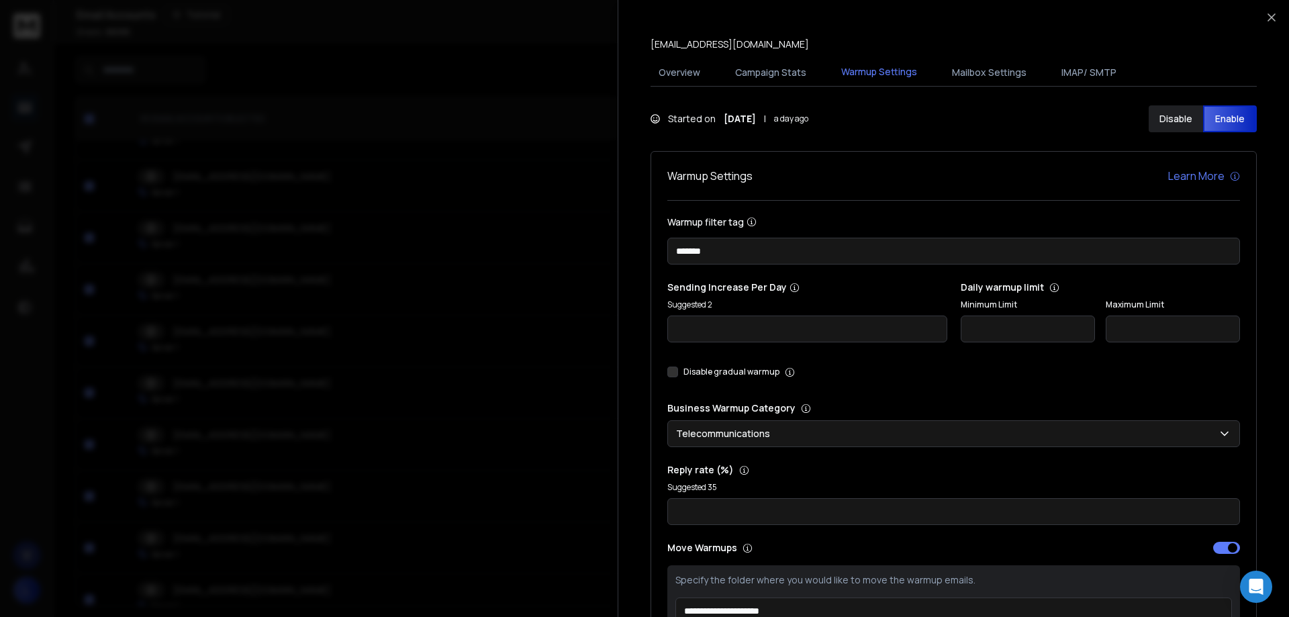
scroll to position [216, 0]
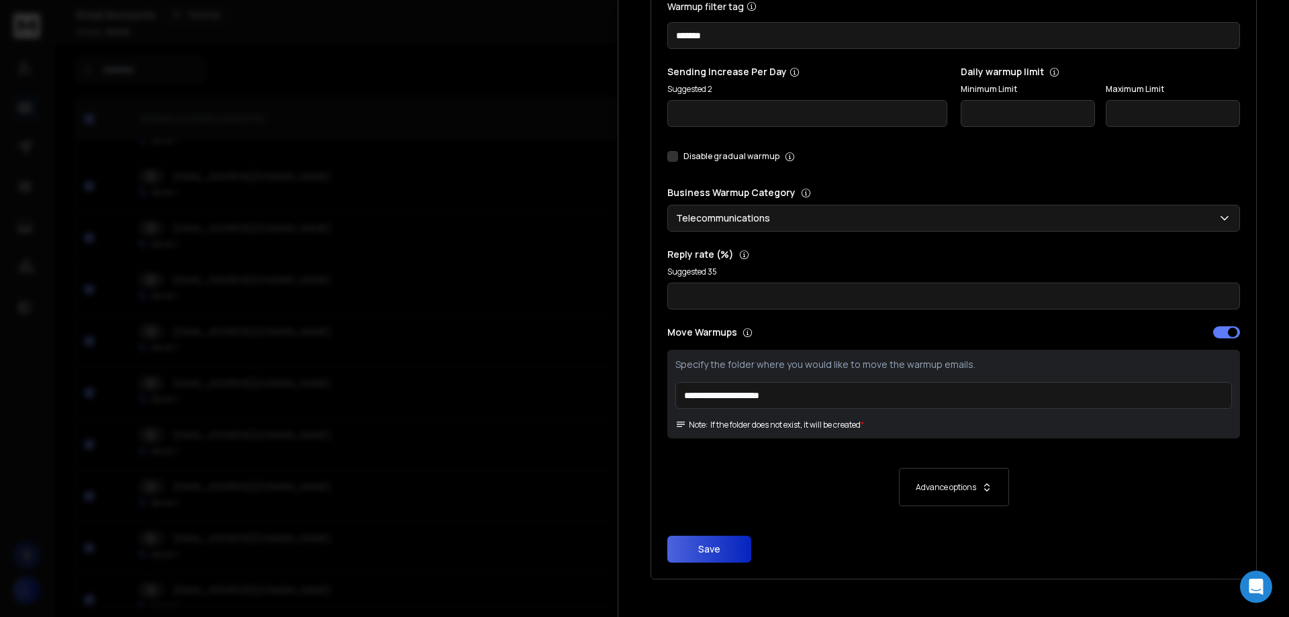
click at [938, 490] on p "Advance options" at bounding box center [946, 487] width 60 height 11
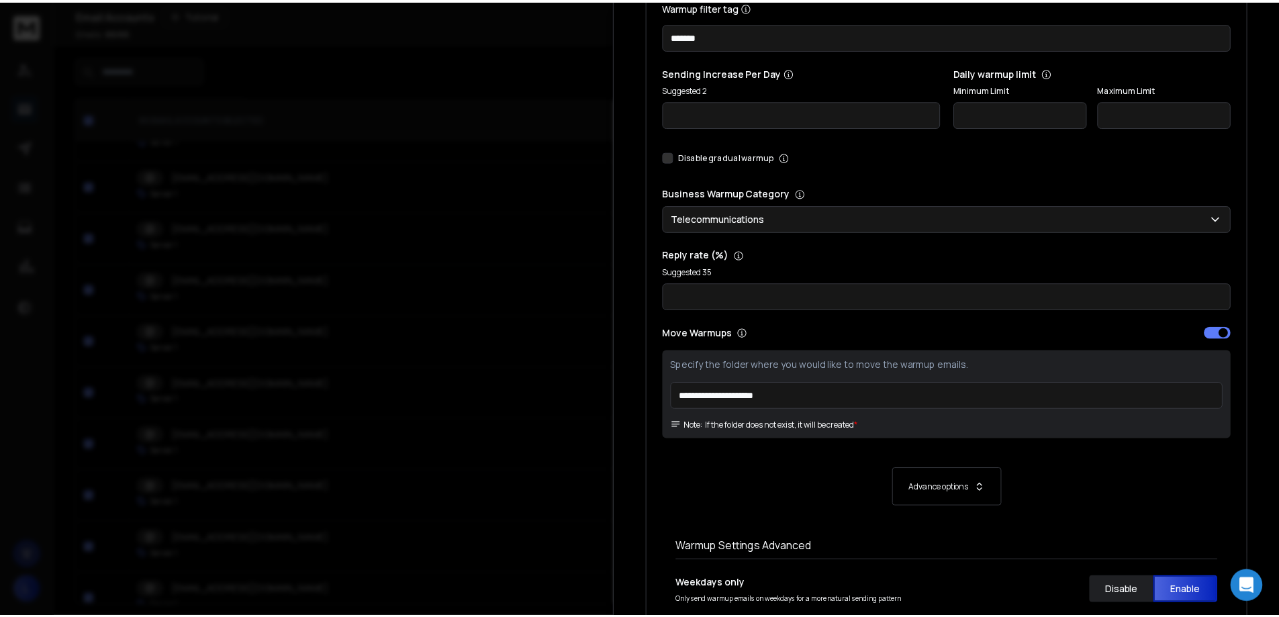
scroll to position [417, 0]
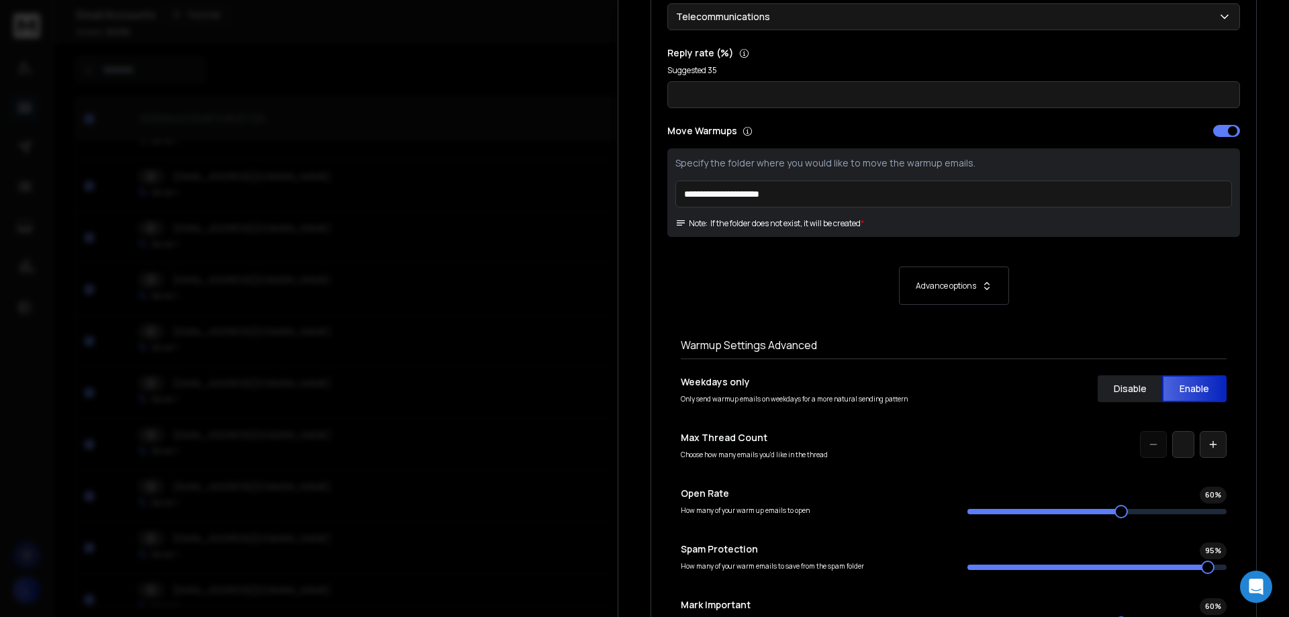
click at [453, 295] on div at bounding box center [644, 308] width 1289 height 617
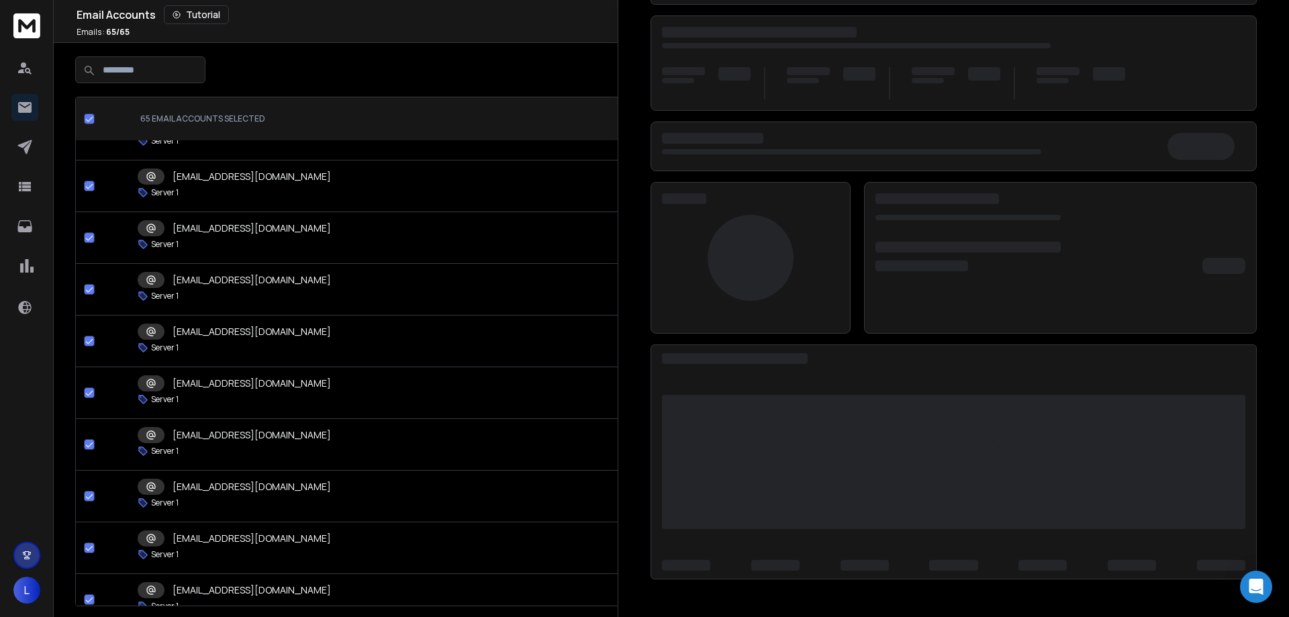
scroll to position [0, 0]
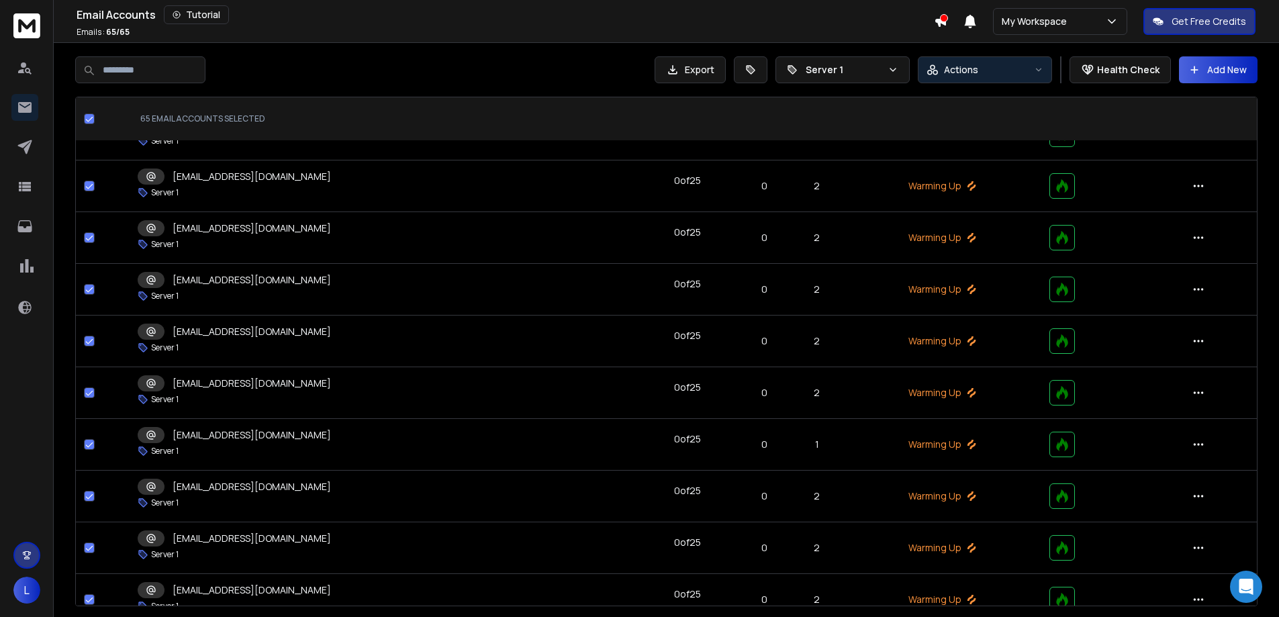
click at [929, 73] on button "Actions" at bounding box center [985, 69] width 134 height 27
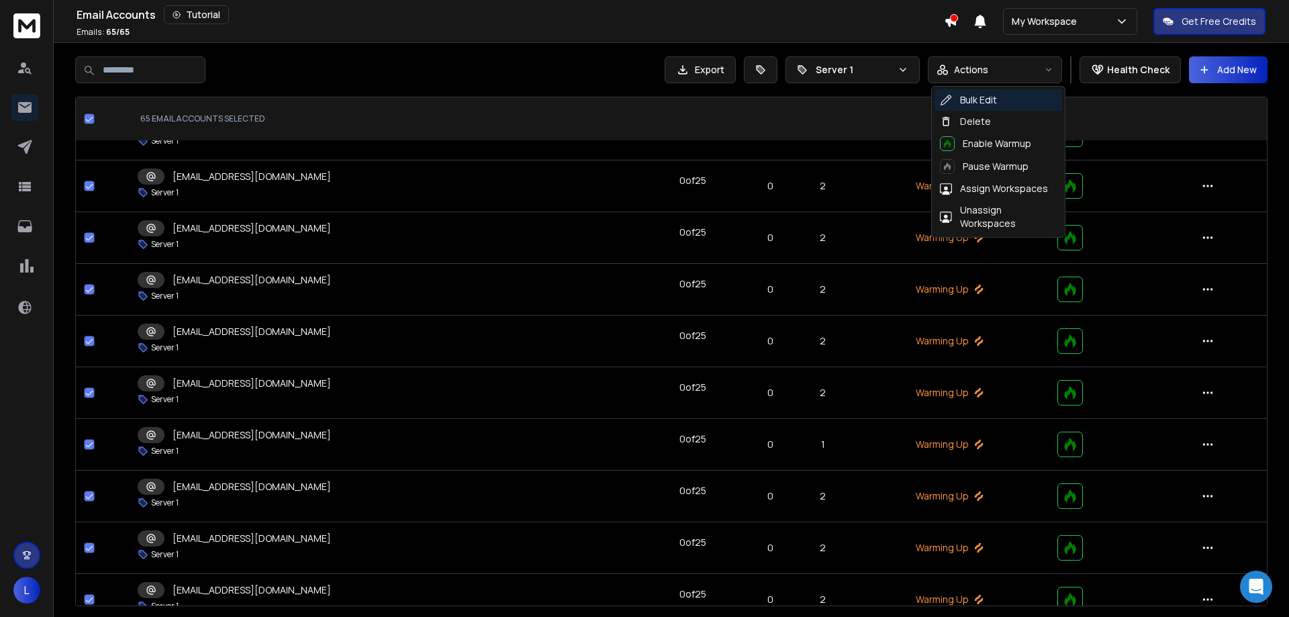
click at [946, 96] on icon at bounding box center [946, 100] width 12 height 12
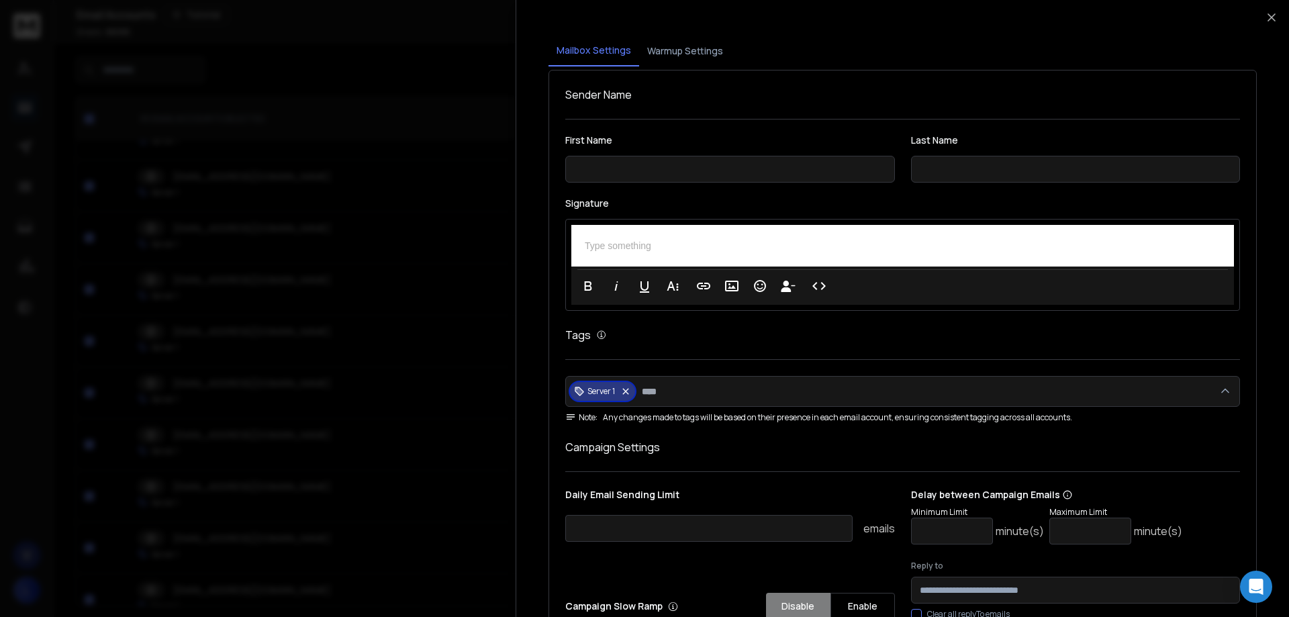
click at [703, 58] on button "Warmup Settings" at bounding box center [685, 51] width 92 height 30
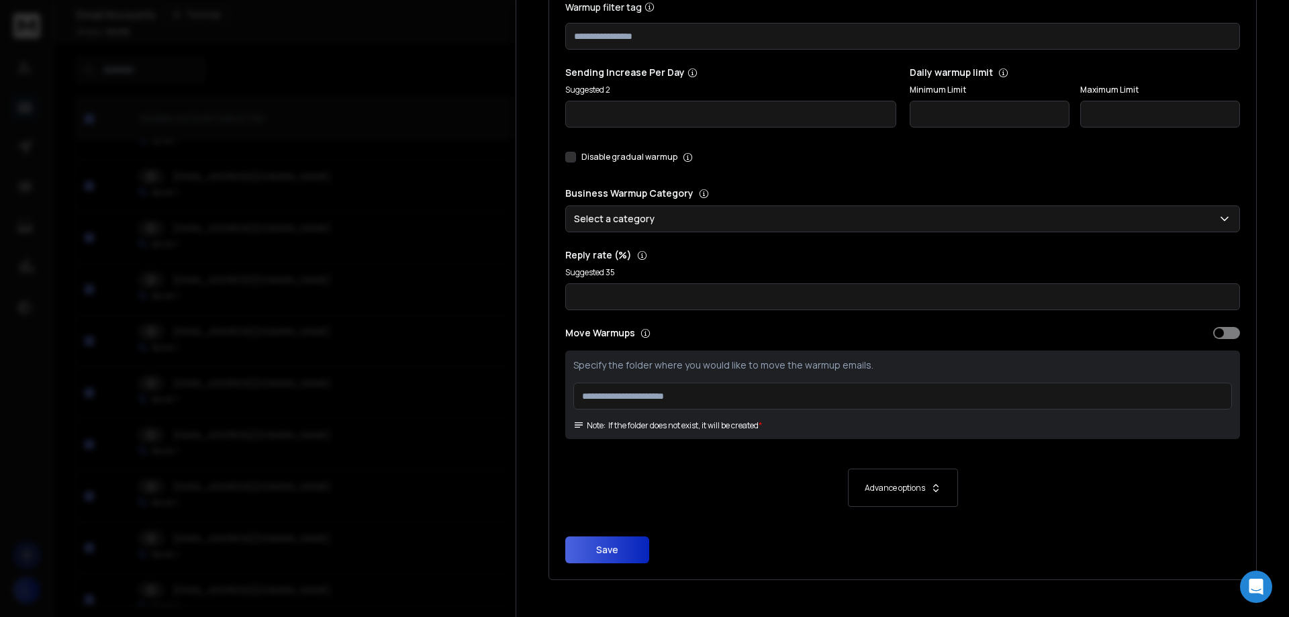
scroll to position [188, 0]
click at [866, 492] on p "Advance options" at bounding box center [895, 487] width 60 height 11
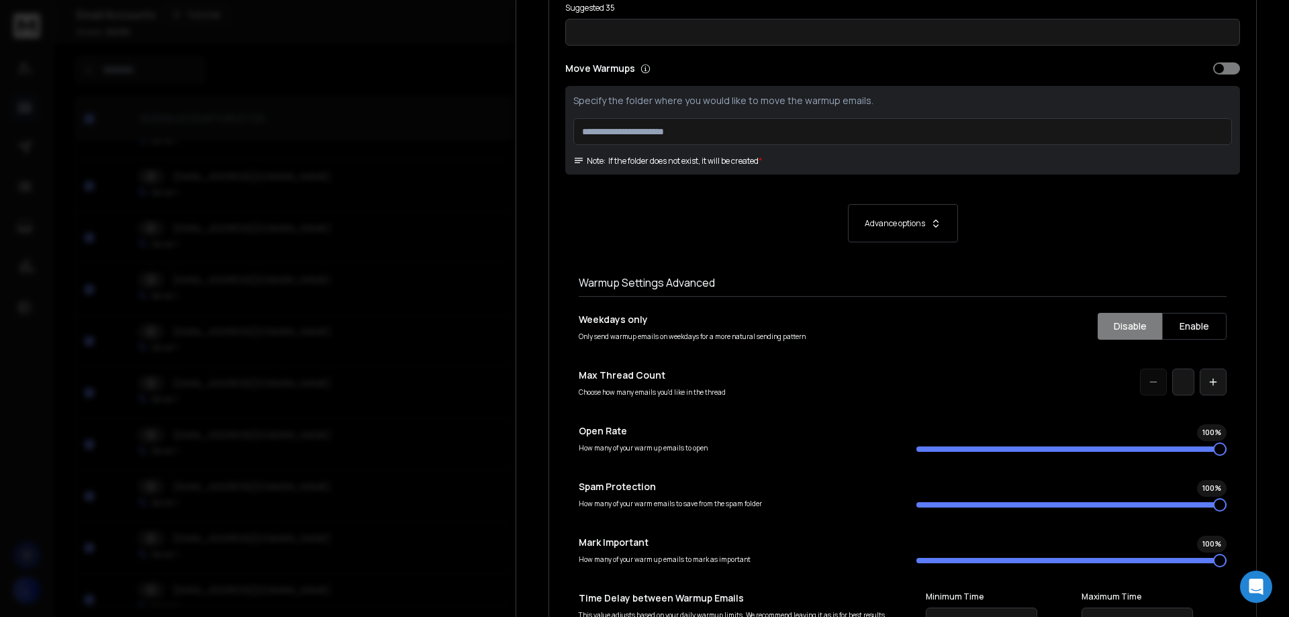
scroll to position [457, 0]
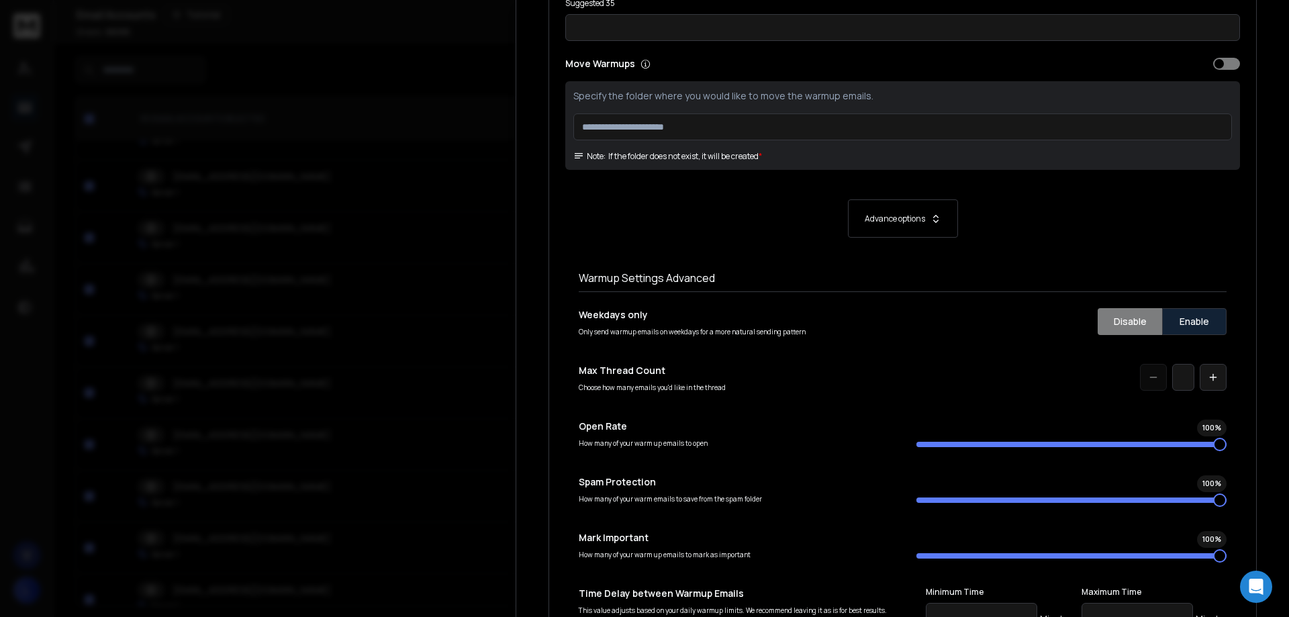
click at [1189, 316] on button "Enable" at bounding box center [1195, 321] width 64 height 27
click at [1120, 322] on button "Disable" at bounding box center [1130, 321] width 64 height 27
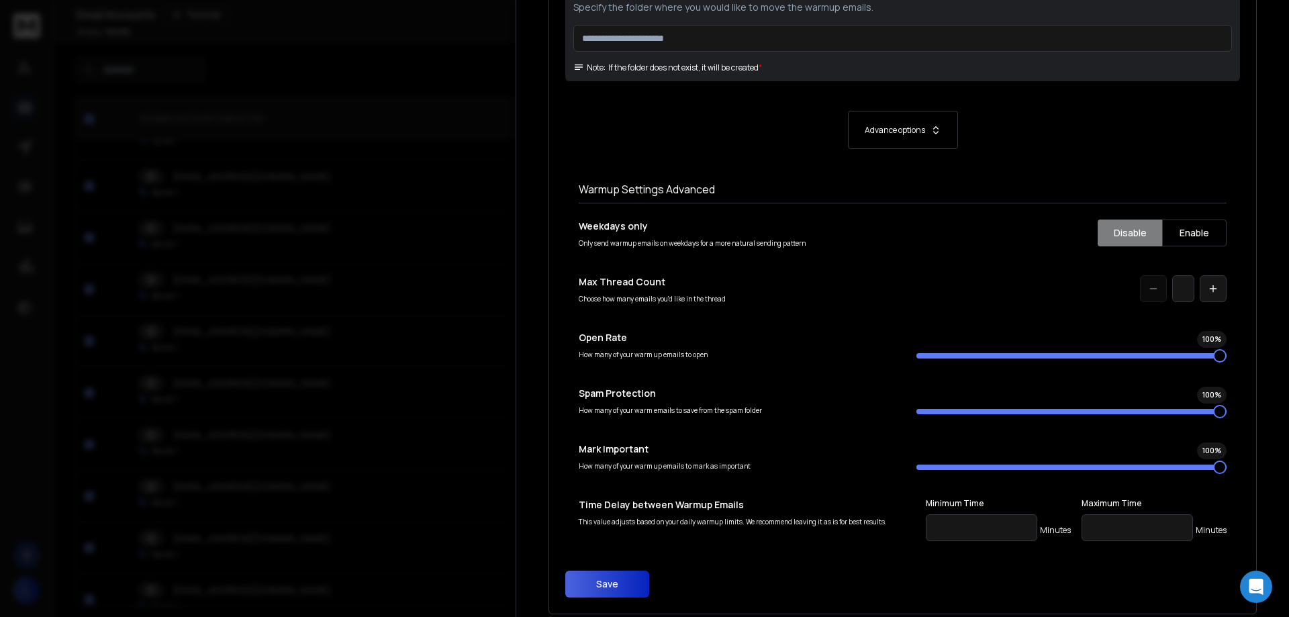
scroll to position [580, 0]
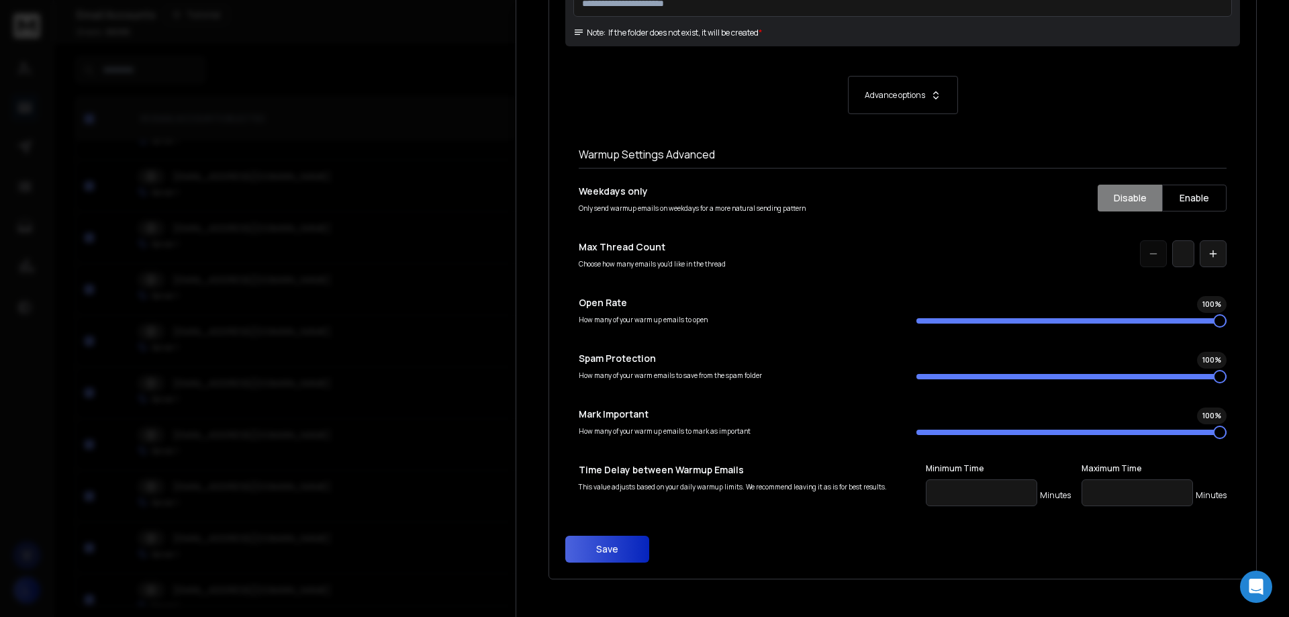
click at [604, 549] on button "Save" at bounding box center [607, 549] width 84 height 27
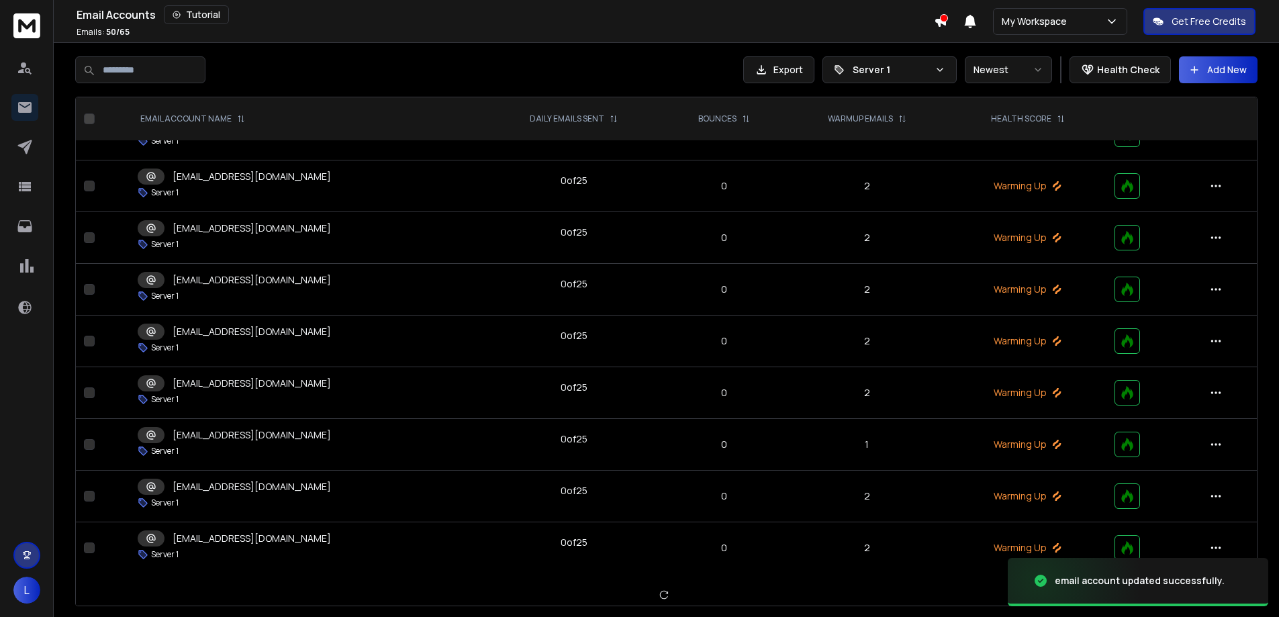
click at [559, 394] on td "0 of 25" at bounding box center [574, 384] width 181 height 35
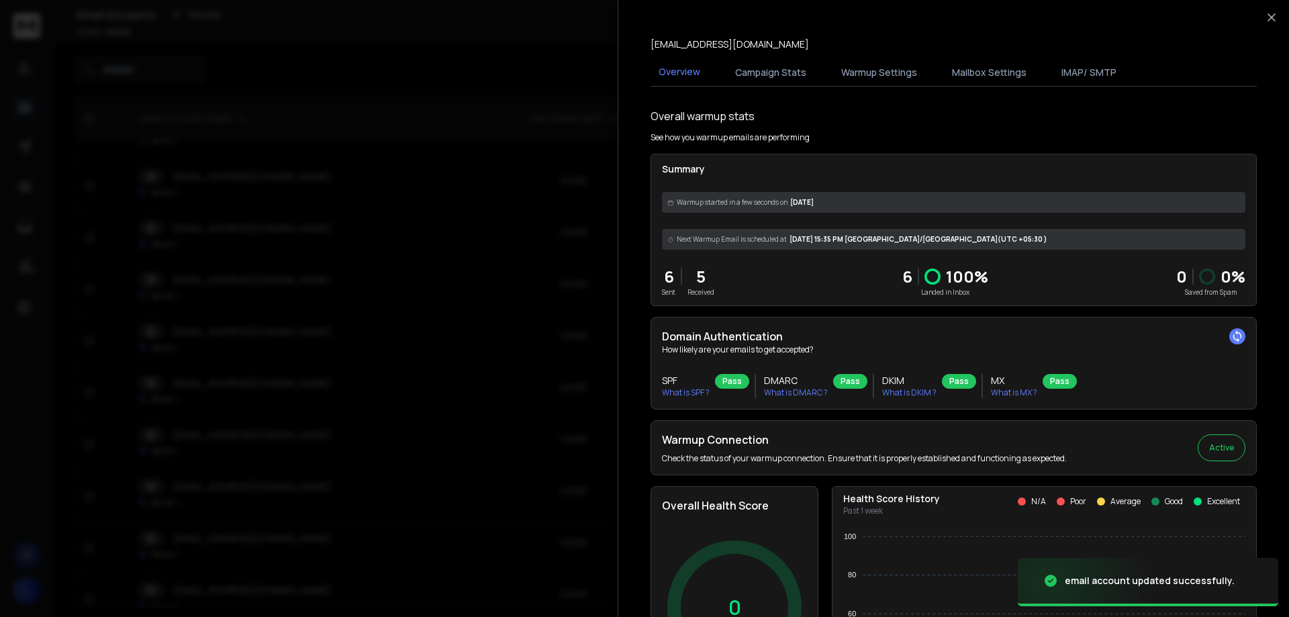
click at [843, 61] on button "Warmup Settings" at bounding box center [879, 73] width 92 height 30
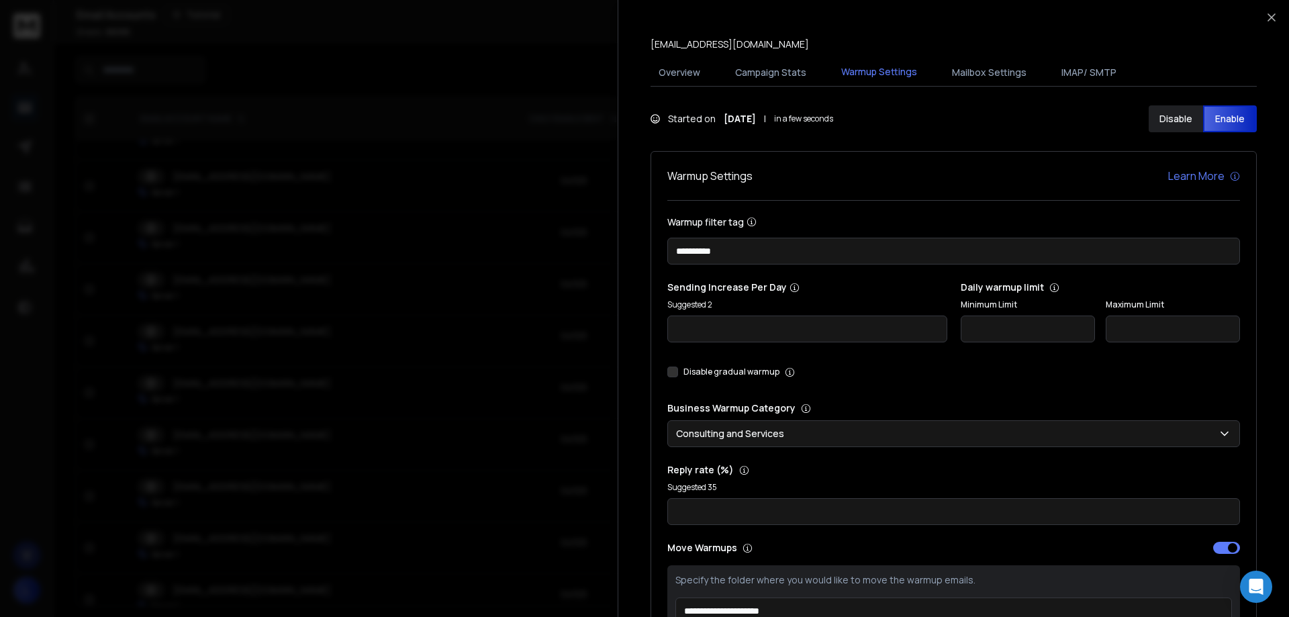
scroll to position [216, 0]
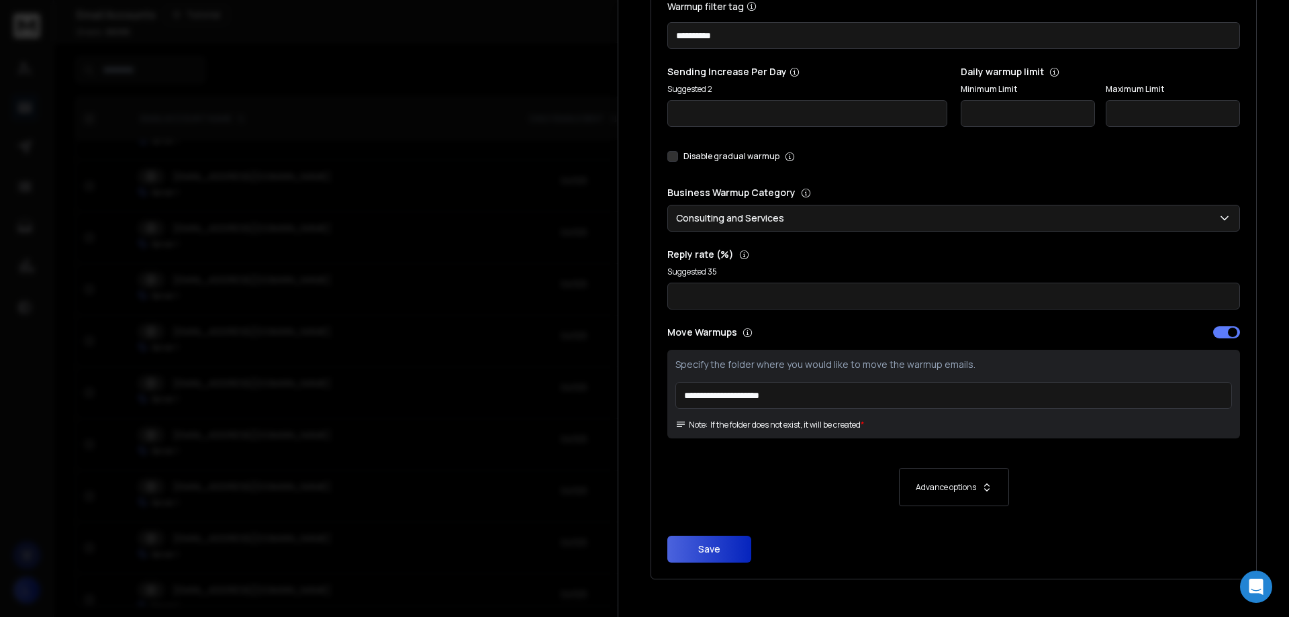
click at [937, 454] on form "**********" at bounding box center [954, 257] width 573 height 610
click at [930, 481] on div "Advance options" at bounding box center [954, 487] width 110 height 38
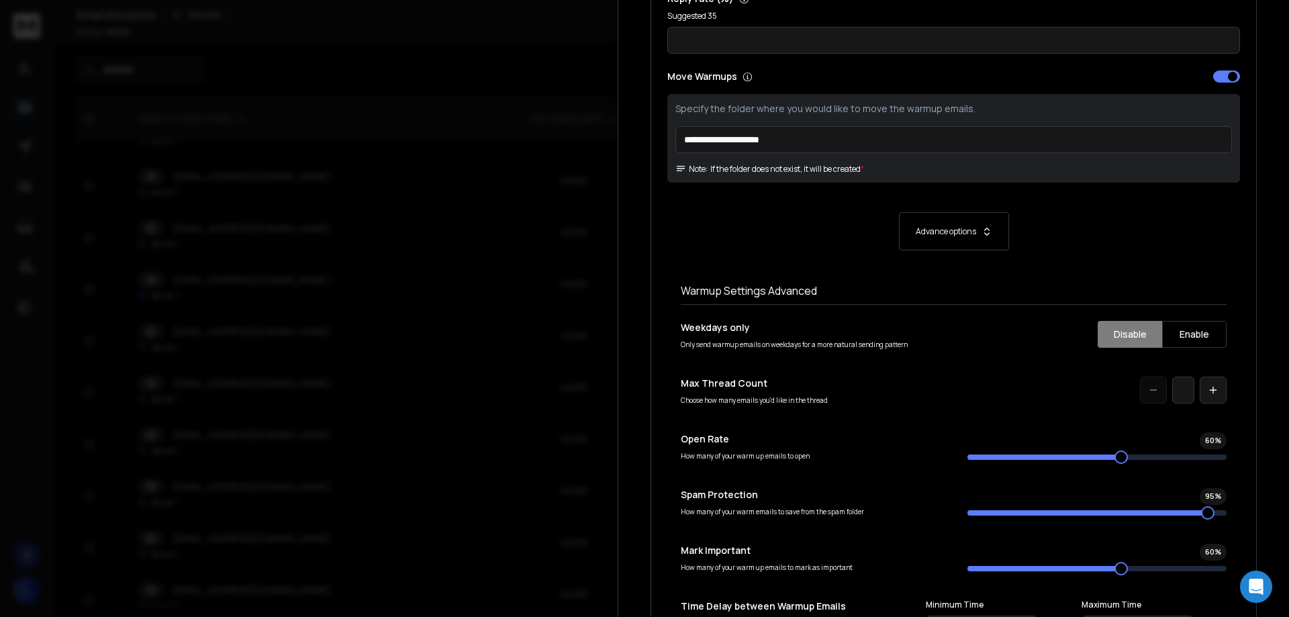
scroll to position [484, 0]
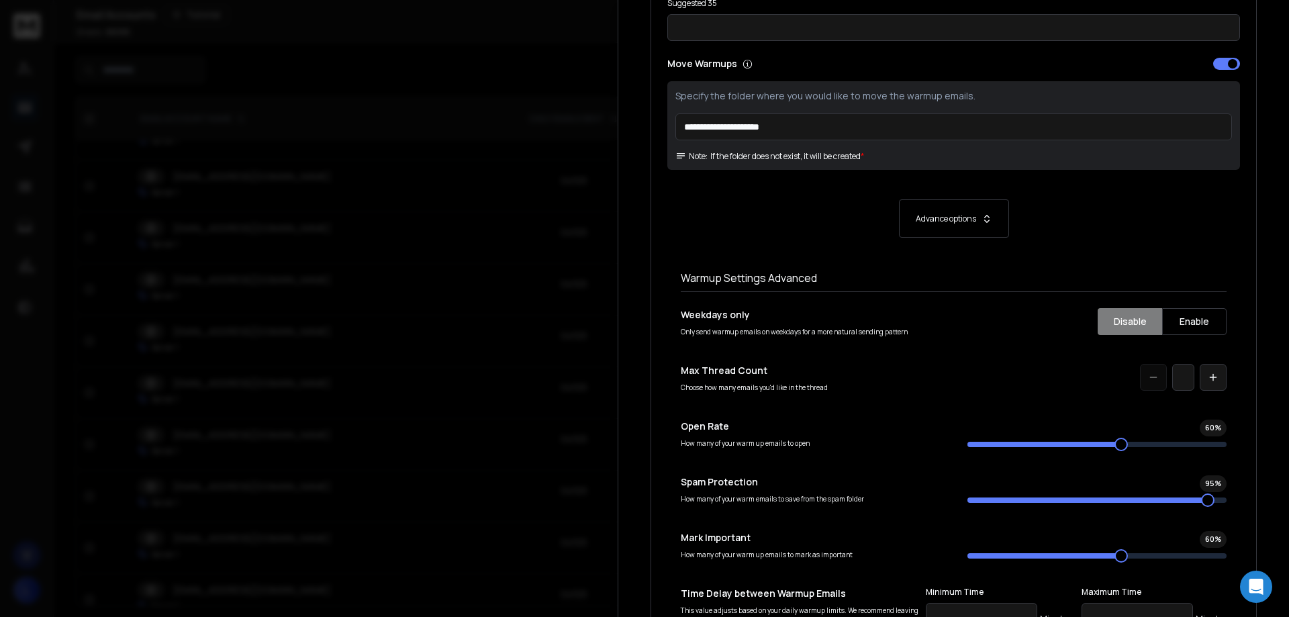
click at [475, 402] on div at bounding box center [644, 308] width 1289 height 617
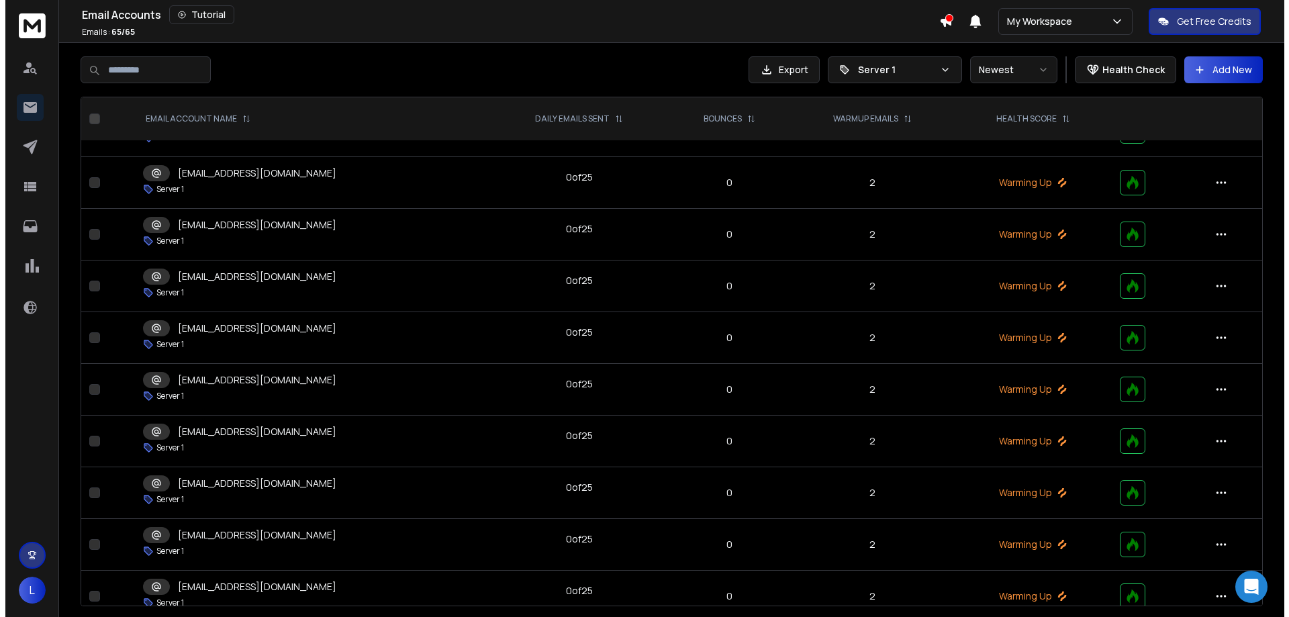
scroll to position [2555, 0]
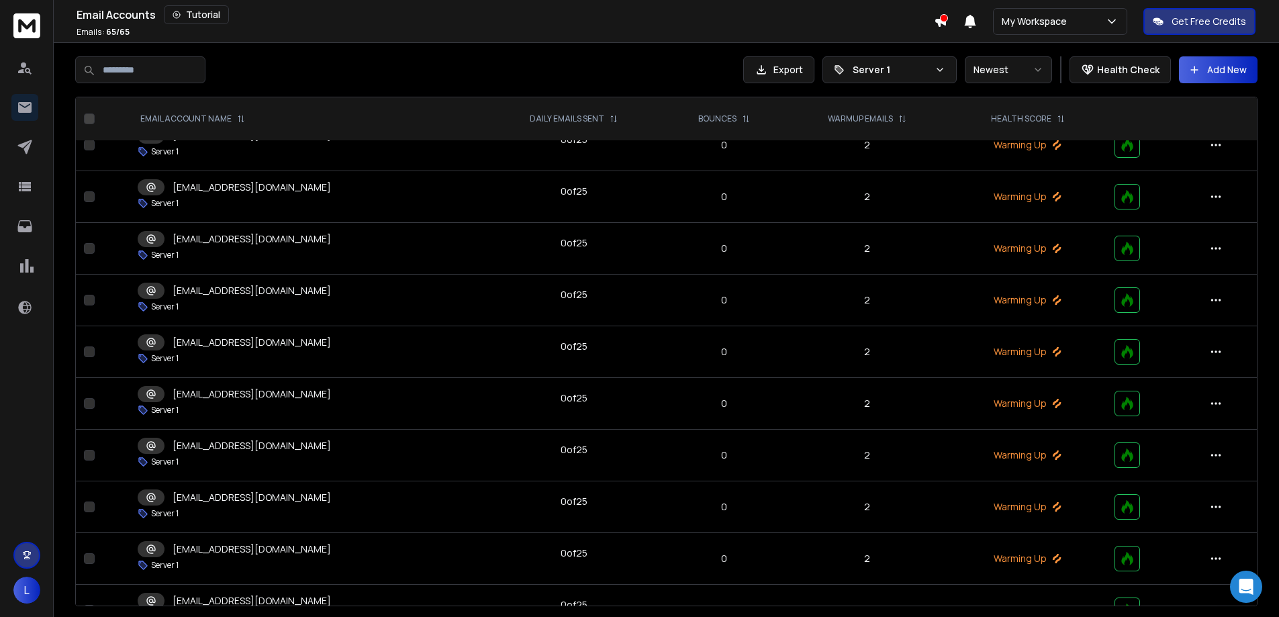
click at [490, 443] on td "0 of 25" at bounding box center [574, 447] width 181 height 35
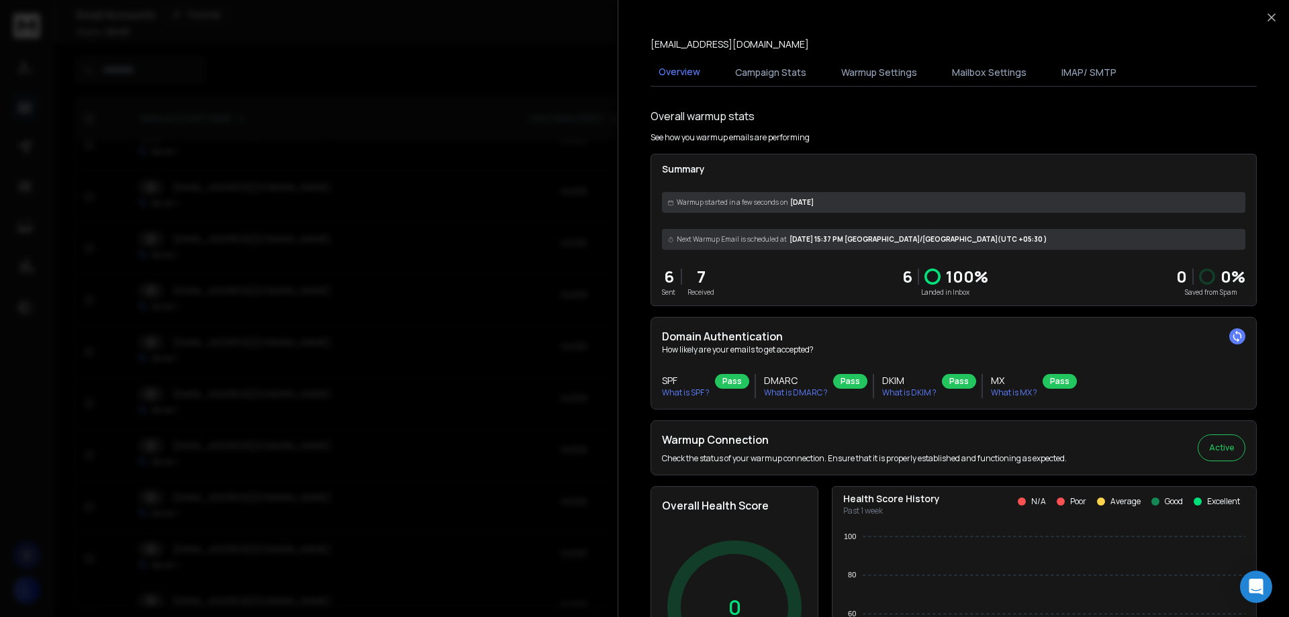
click at [848, 69] on button "Warmup Settings" at bounding box center [879, 73] width 92 height 30
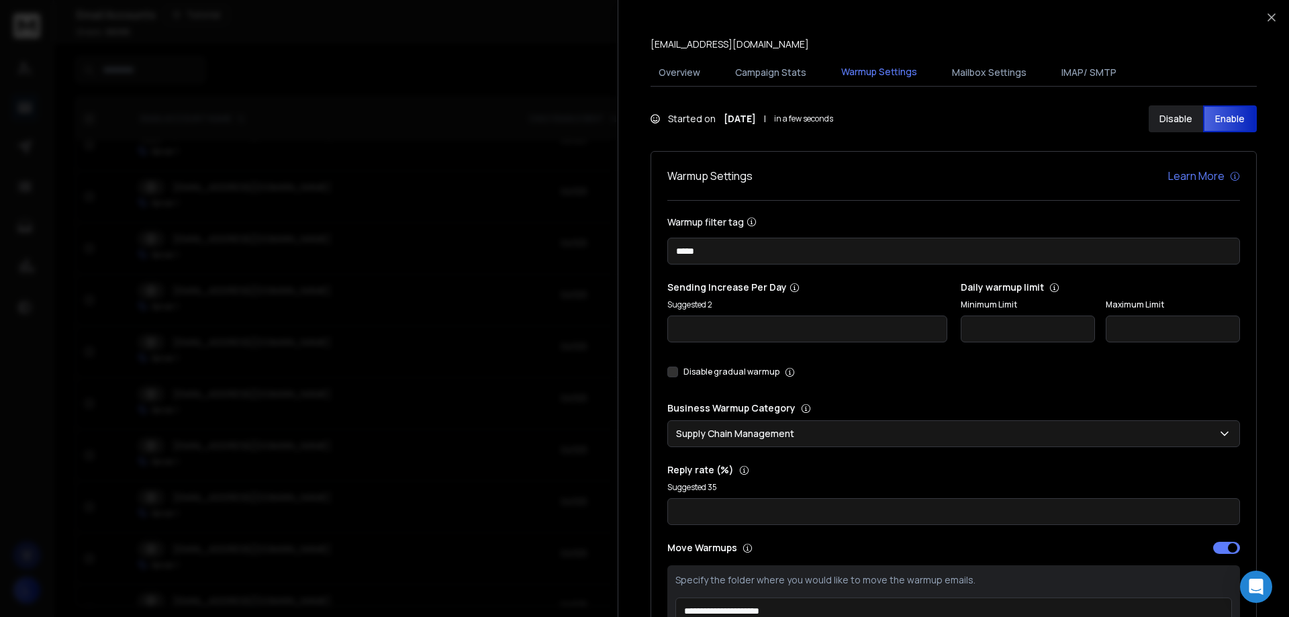
scroll to position [216, 0]
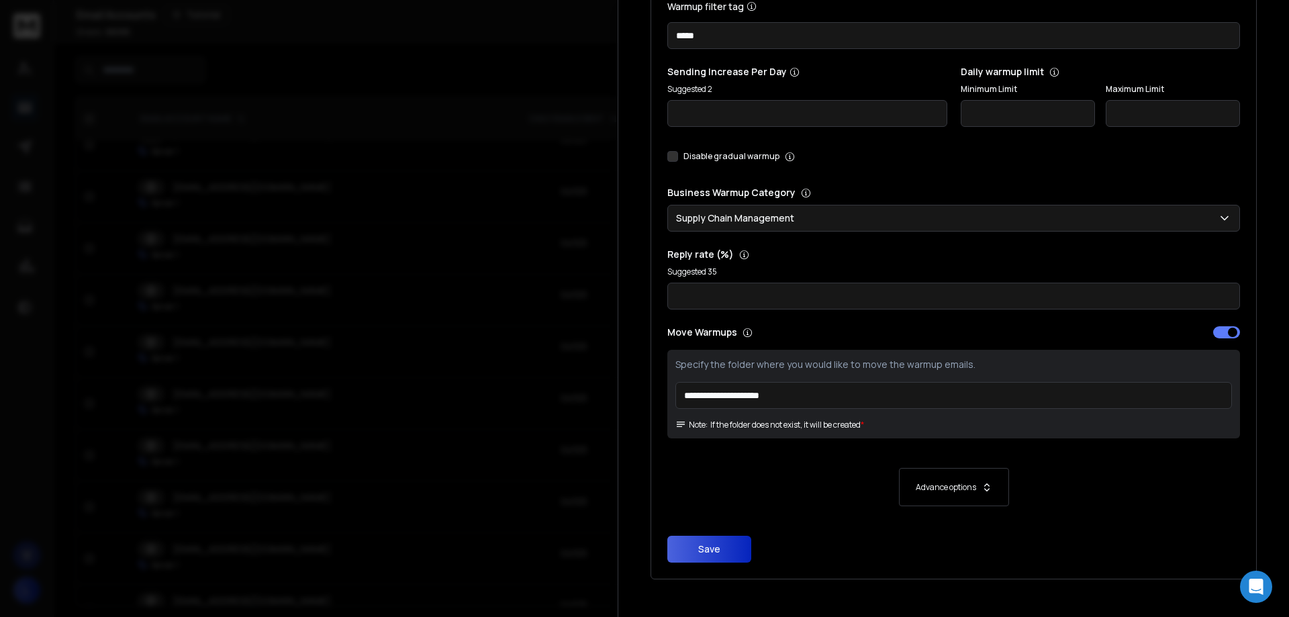
click at [928, 498] on div "Advance options" at bounding box center [954, 487] width 110 height 38
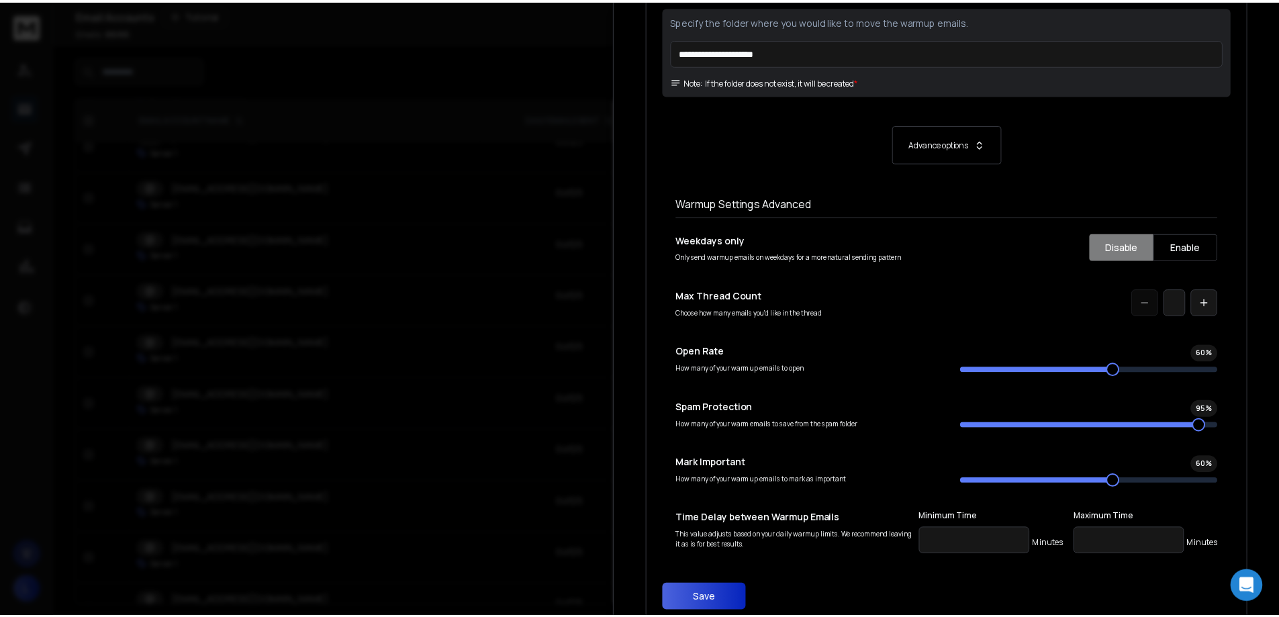
scroll to position [608, 0]
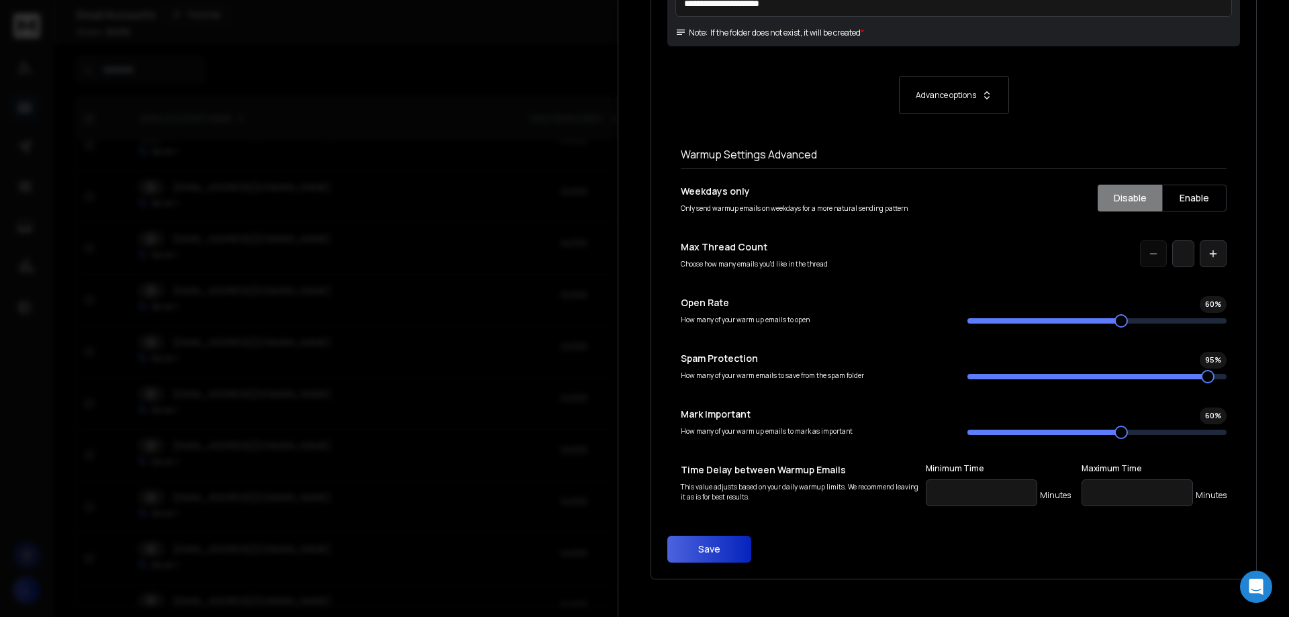
click at [490, 212] on div at bounding box center [644, 308] width 1289 height 617
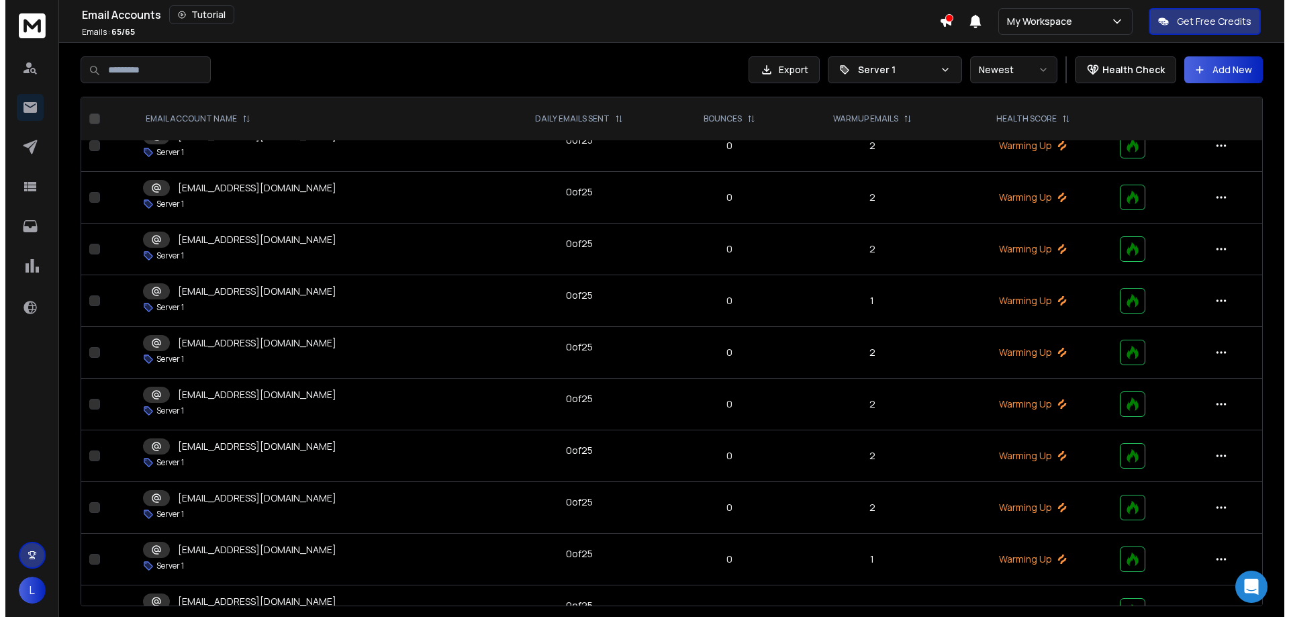
scroll to position [2907, 0]
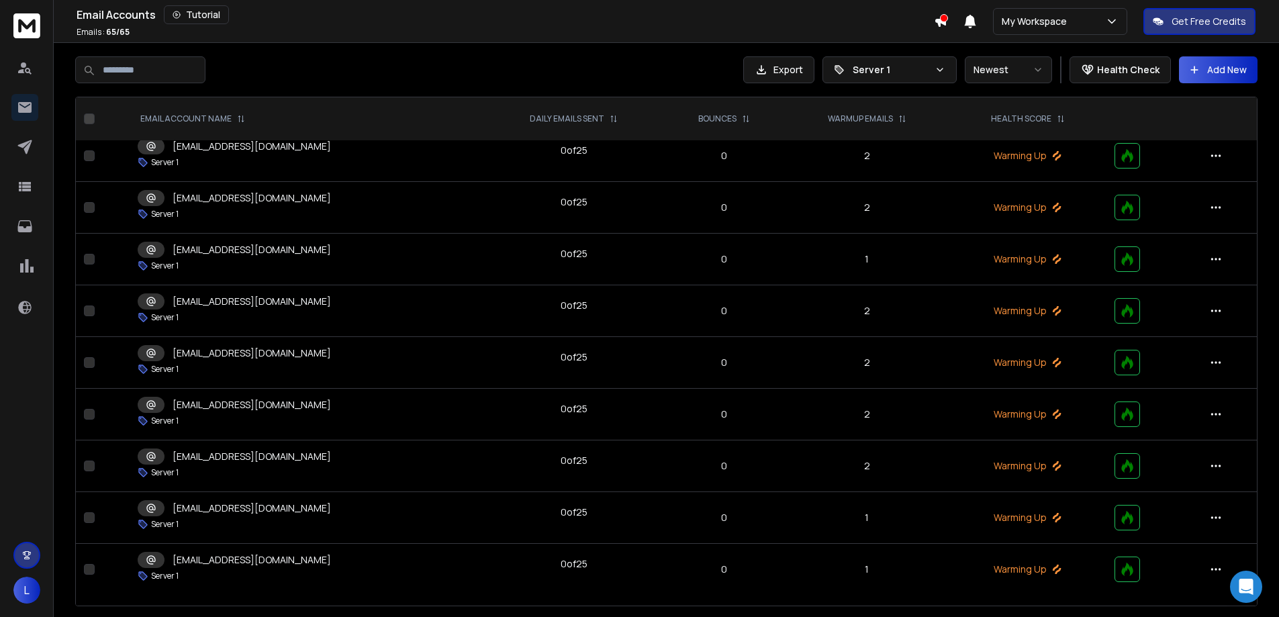
click at [625, 454] on td "0 of 25" at bounding box center [574, 458] width 181 height 35
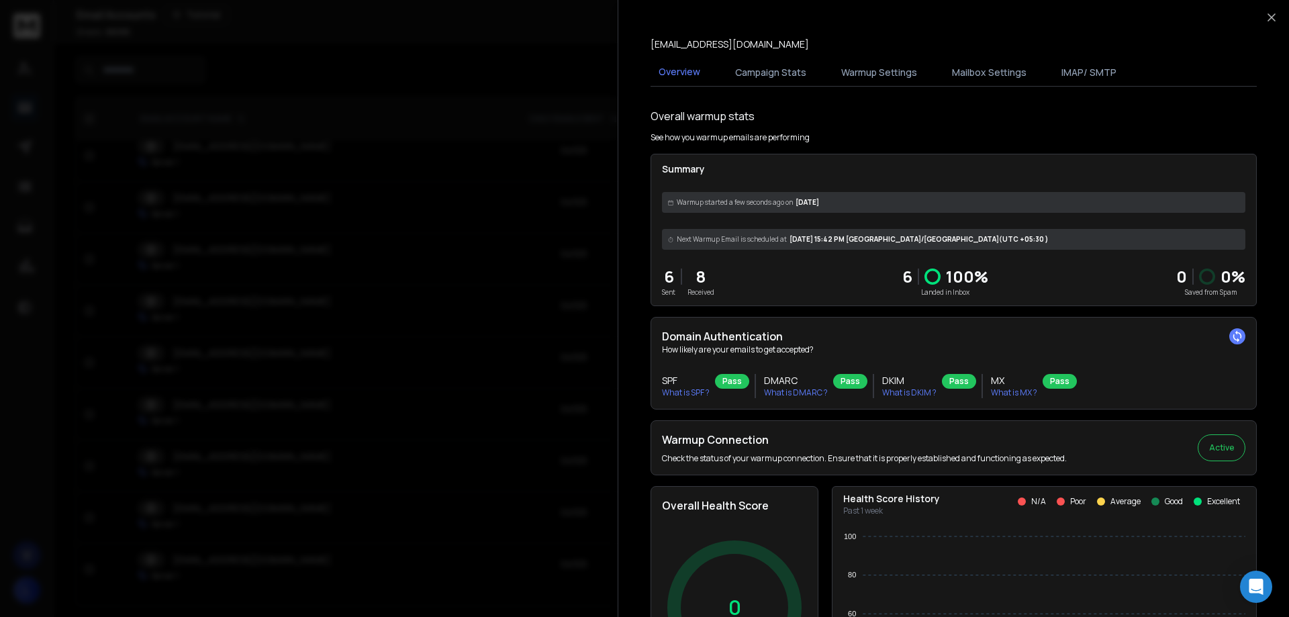
click at [865, 70] on button "Warmup Settings" at bounding box center [879, 73] width 92 height 30
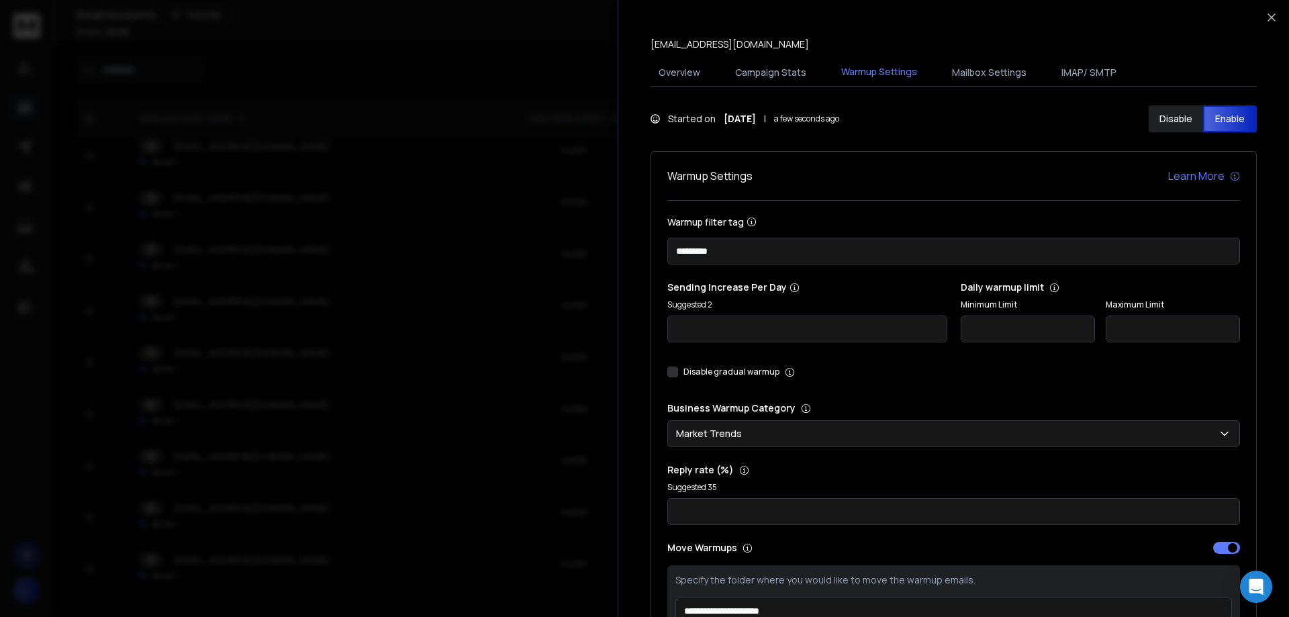
scroll to position [216, 0]
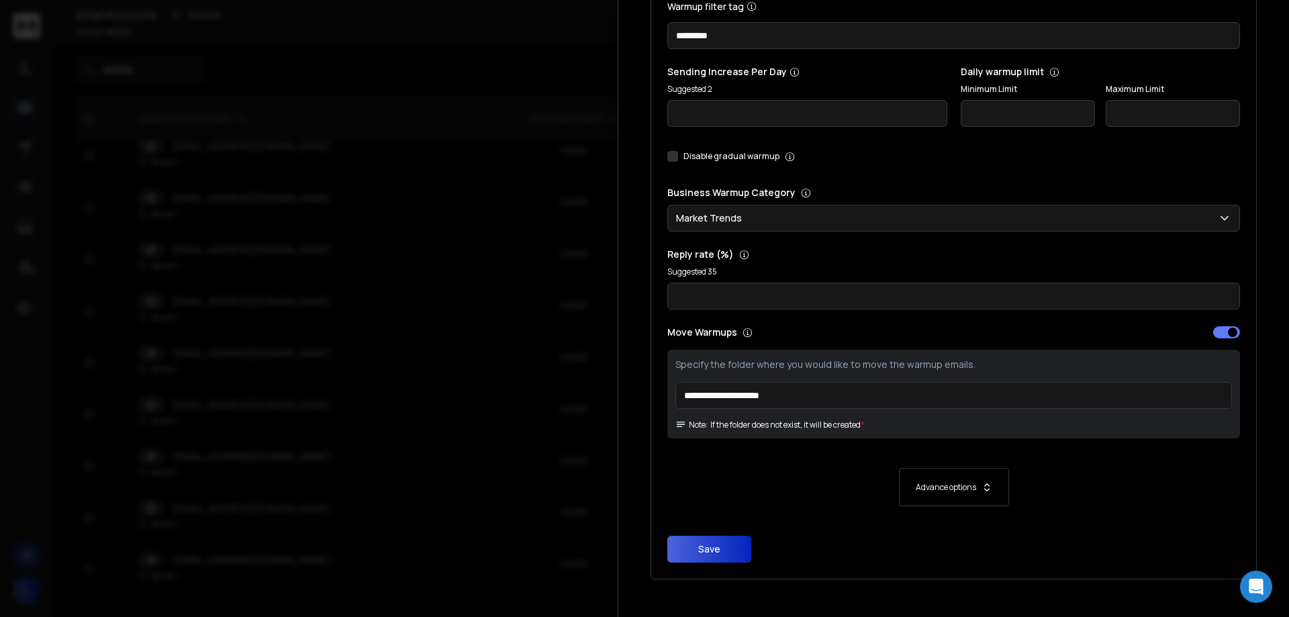
click at [943, 493] on div "Advance options" at bounding box center [954, 487] width 110 height 38
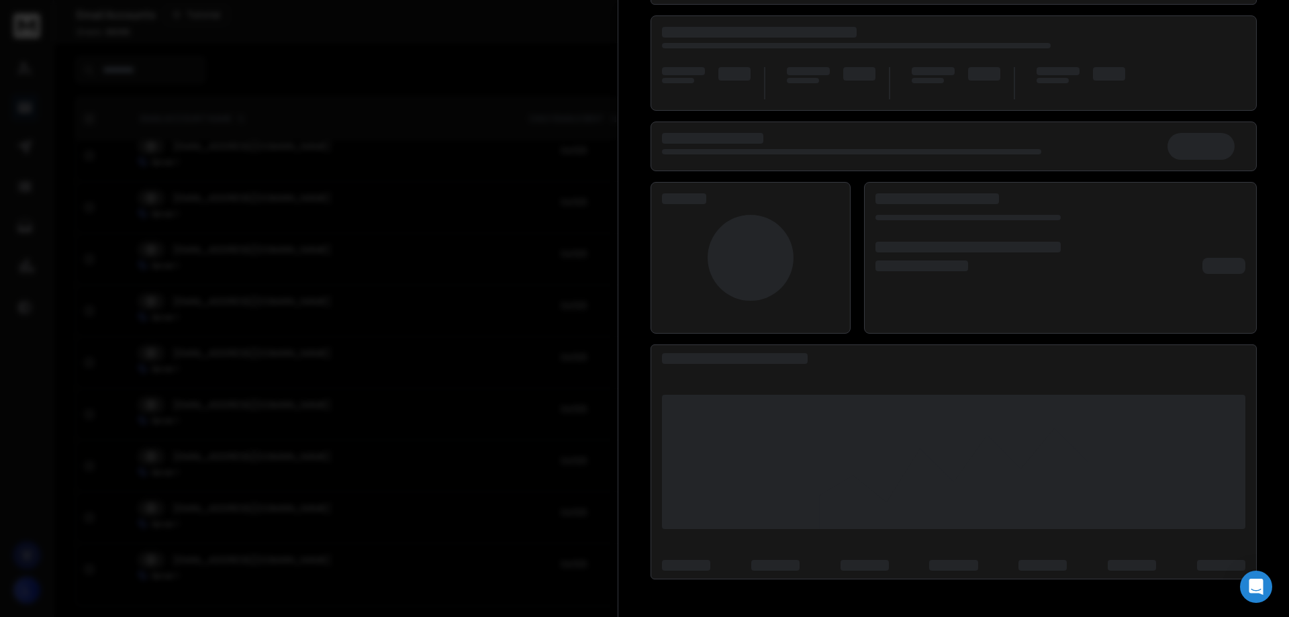
click at [448, 336] on div at bounding box center [644, 308] width 1289 height 617
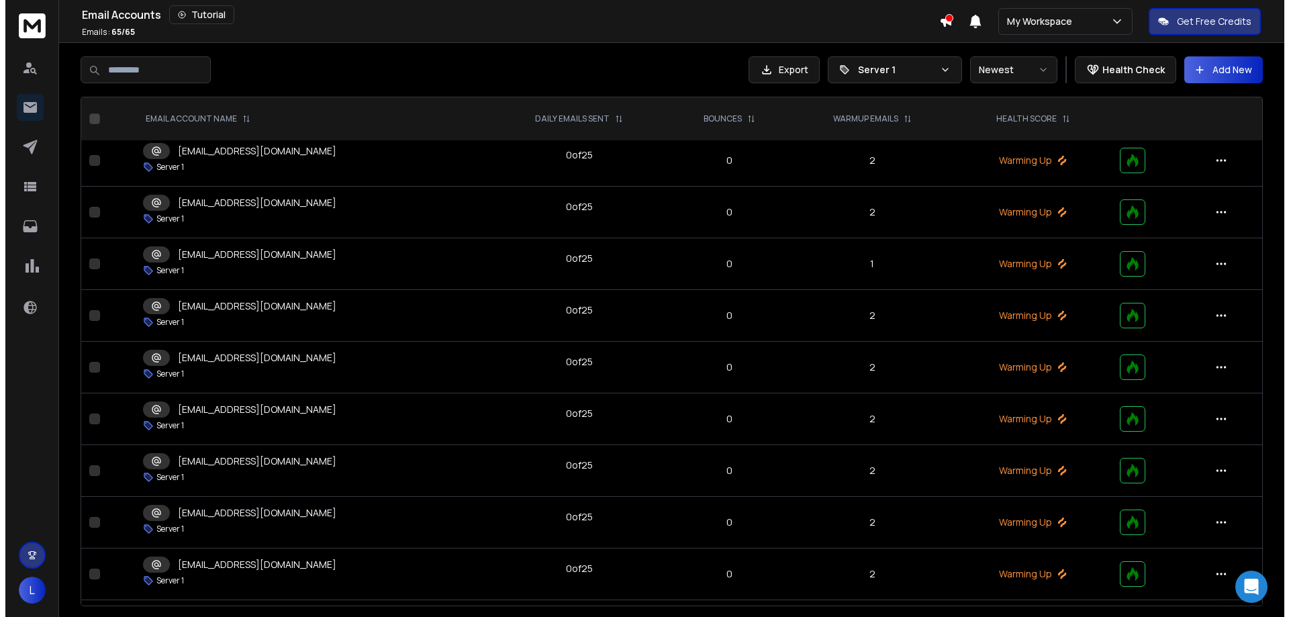
scroll to position [0, 0]
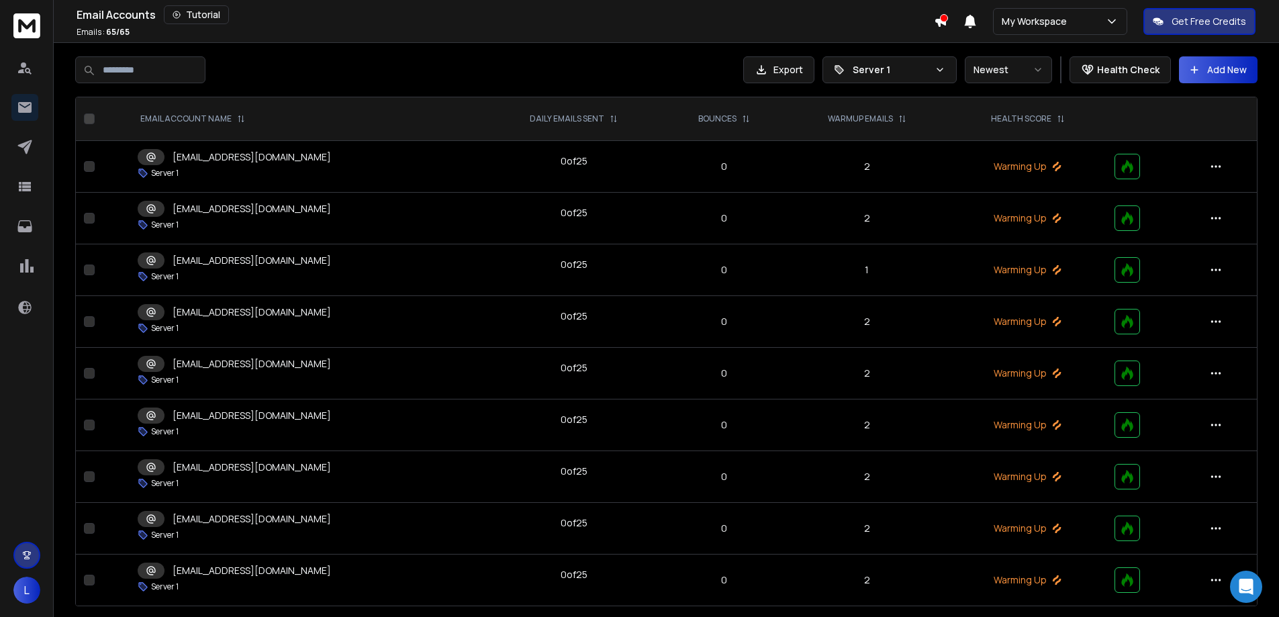
click at [433, 247] on td "[EMAIL_ADDRESS][DOMAIN_NAME] Server 1" at bounding box center [307, 270] width 354 height 52
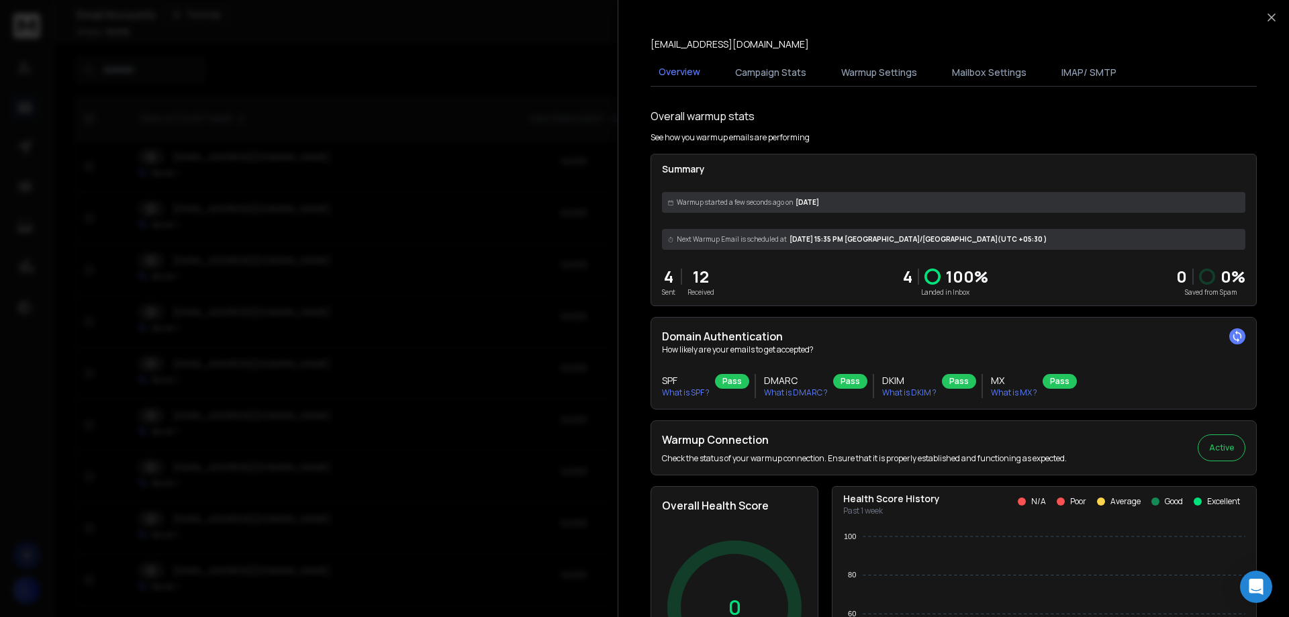
click at [854, 69] on button "Warmup Settings" at bounding box center [879, 73] width 92 height 30
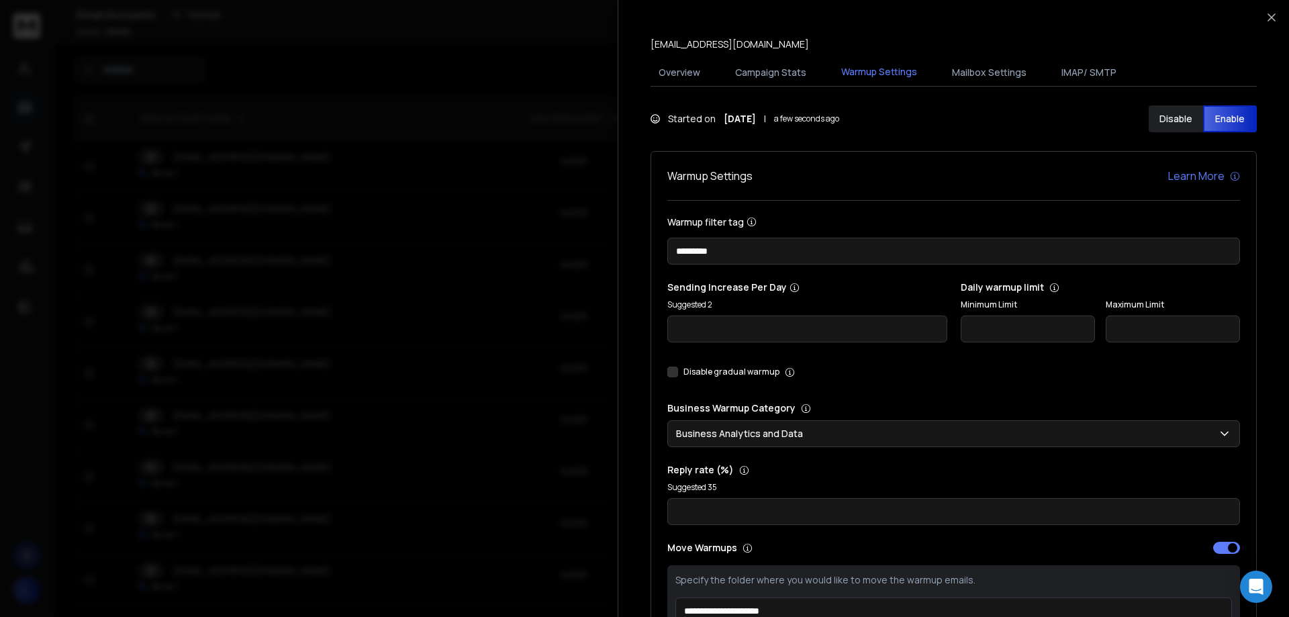
scroll to position [216, 0]
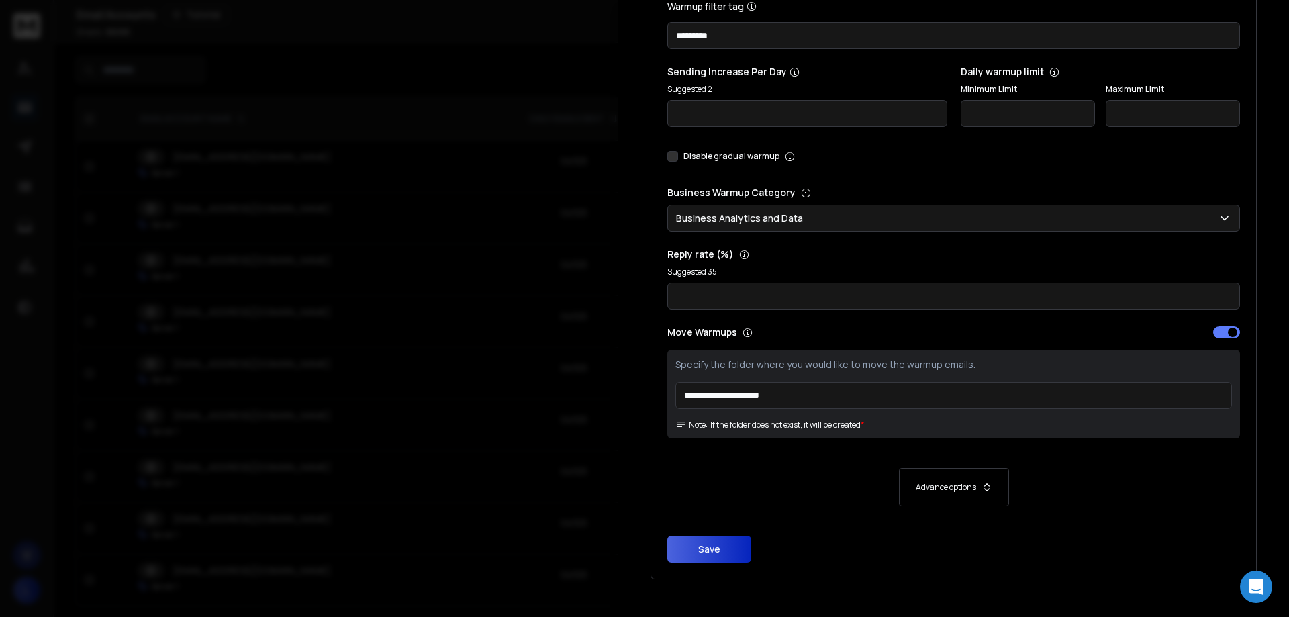
click at [931, 492] on p "Advance options" at bounding box center [946, 487] width 60 height 11
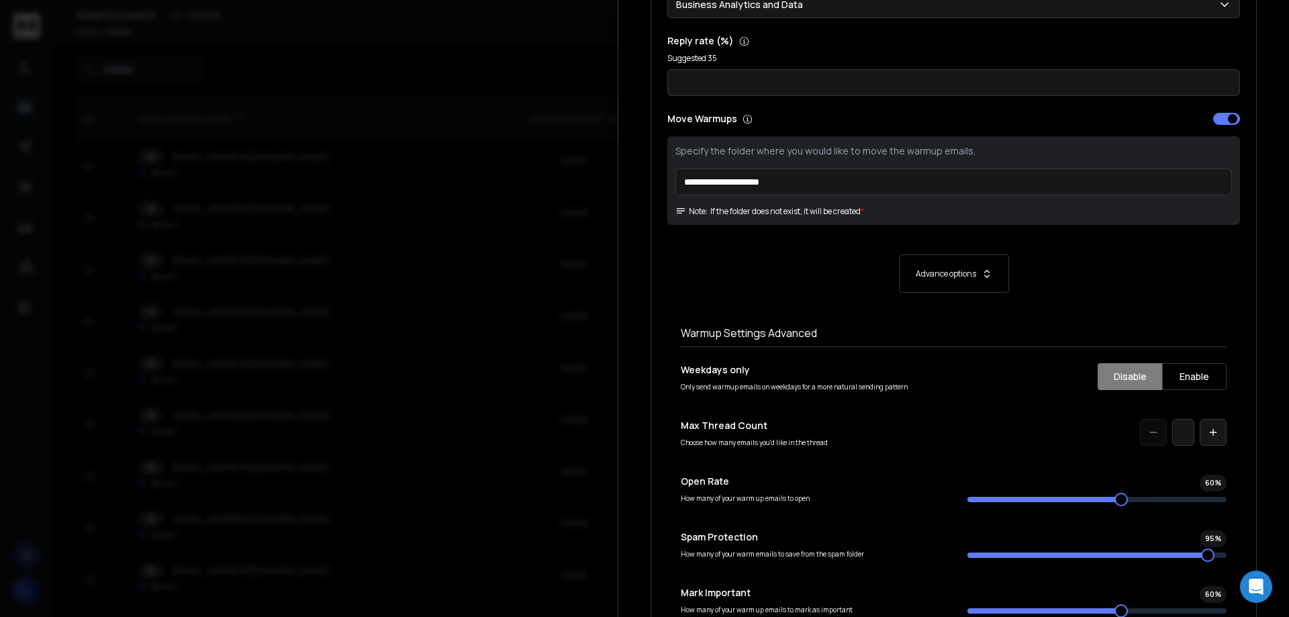
scroll to position [551, 0]
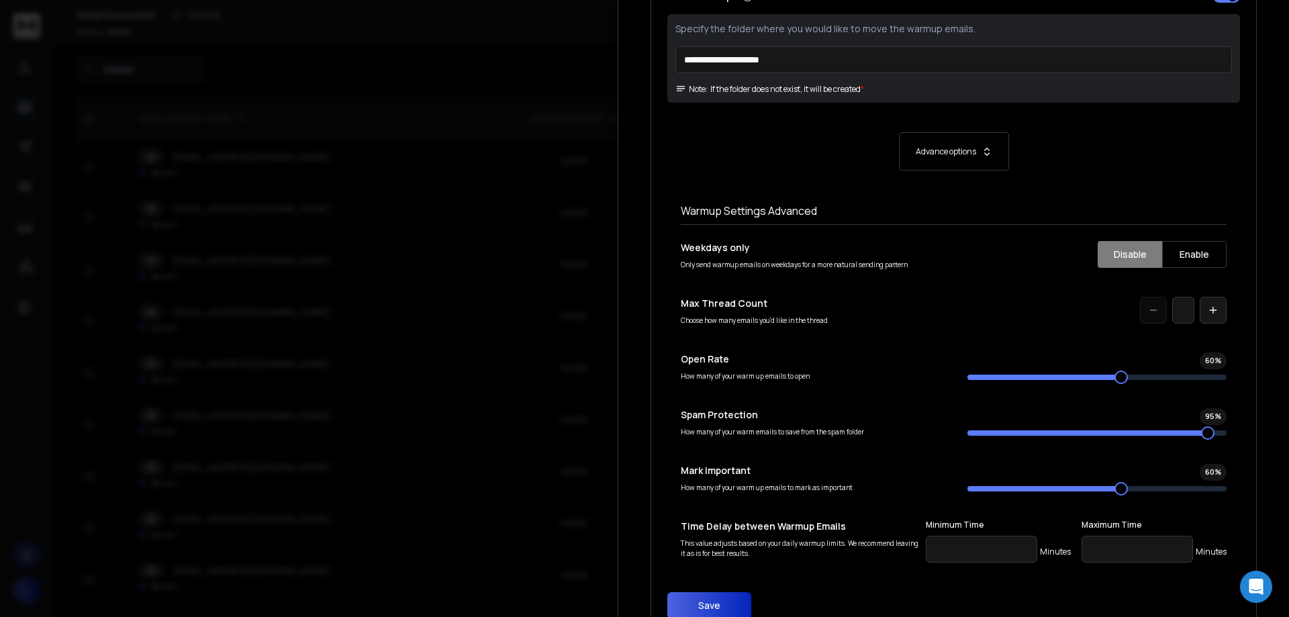
click at [508, 293] on div at bounding box center [644, 308] width 1289 height 617
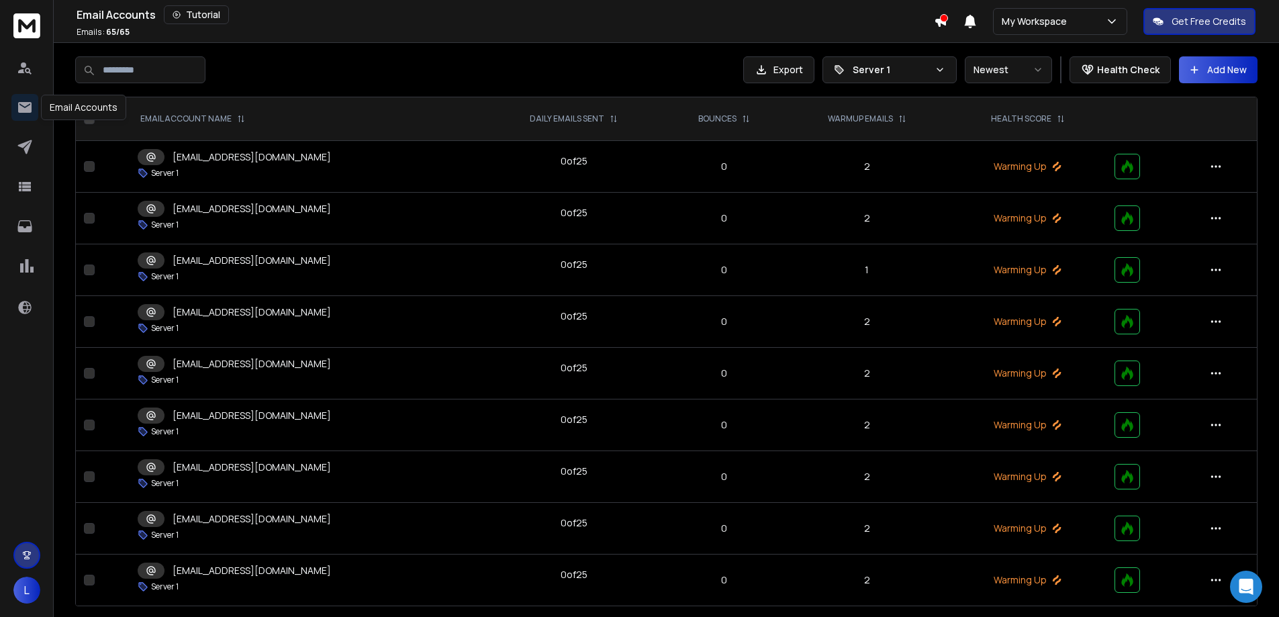
click at [31, 103] on icon at bounding box center [24, 107] width 13 height 11
click at [890, 57] on div "Server 1" at bounding box center [890, 69] width 134 height 27
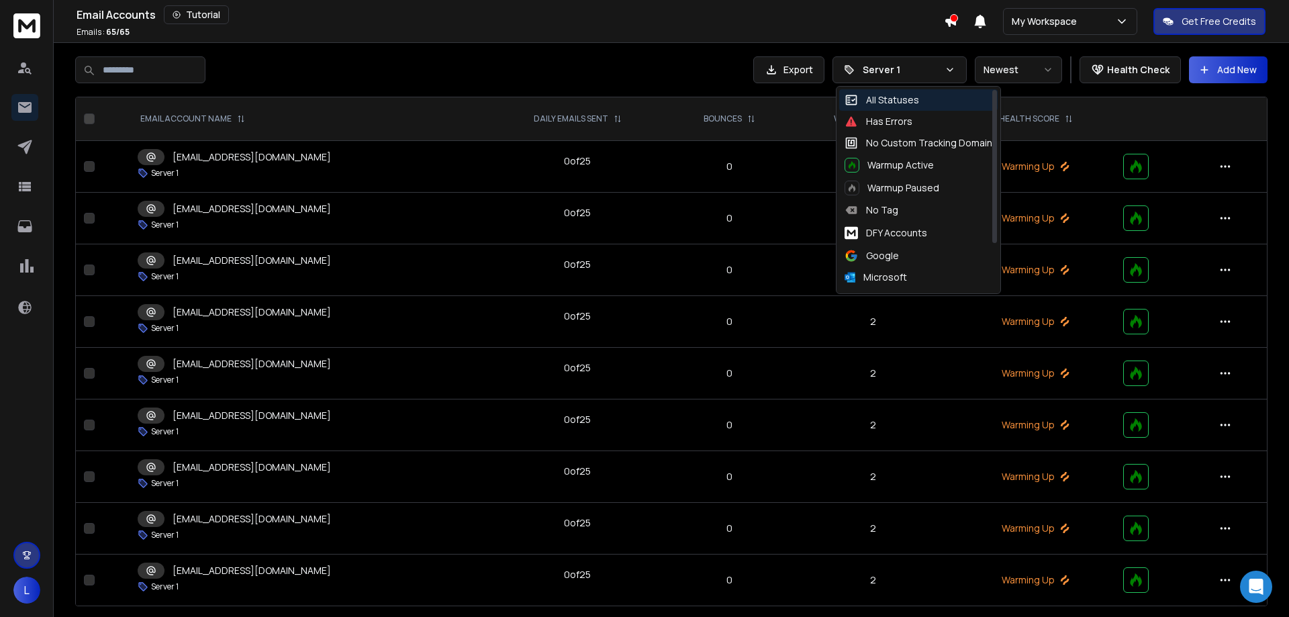
click at [876, 94] on div "All Statuses" at bounding box center [882, 99] width 75 height 13
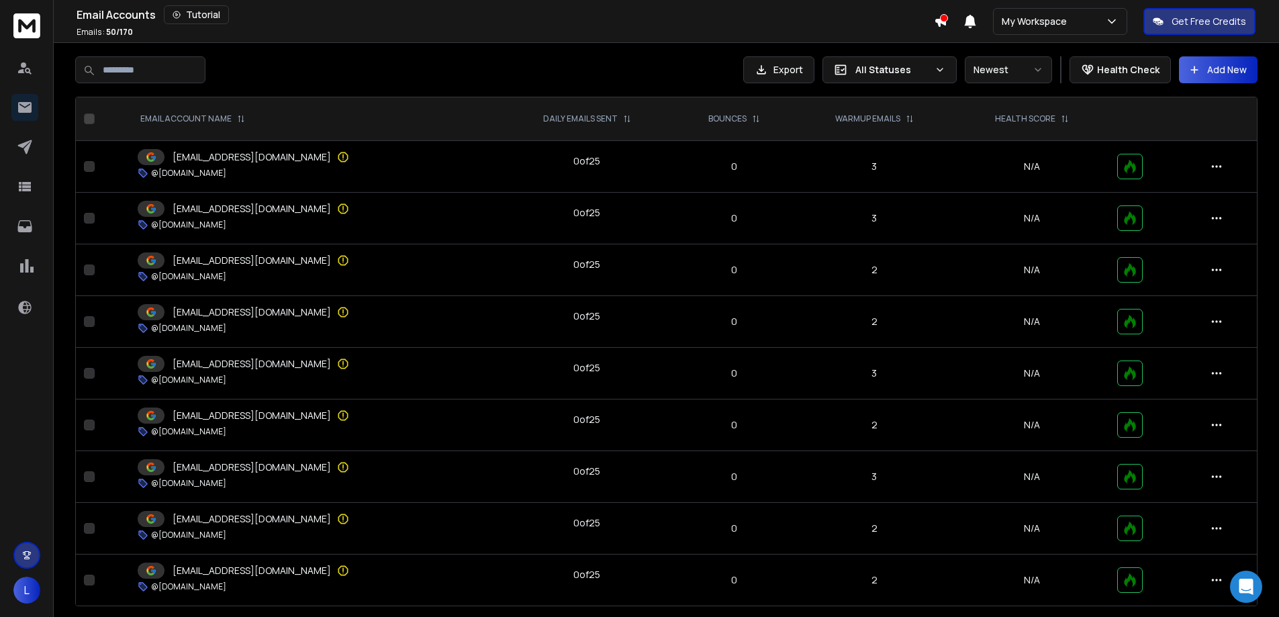
click at [876, 59] on div "All Statuses" at bounding box center [890, 69] width 134 height 27
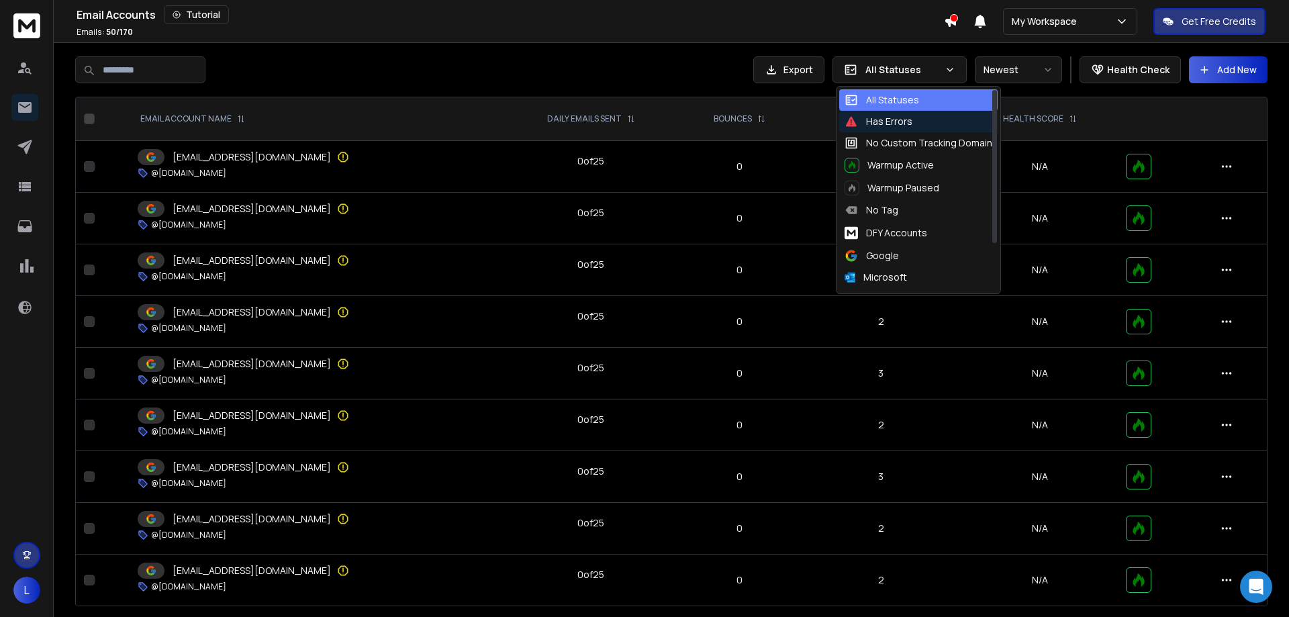
click at [880, 122] on div "Has Errors" at bounding box center [879, 121] width 68 height 13
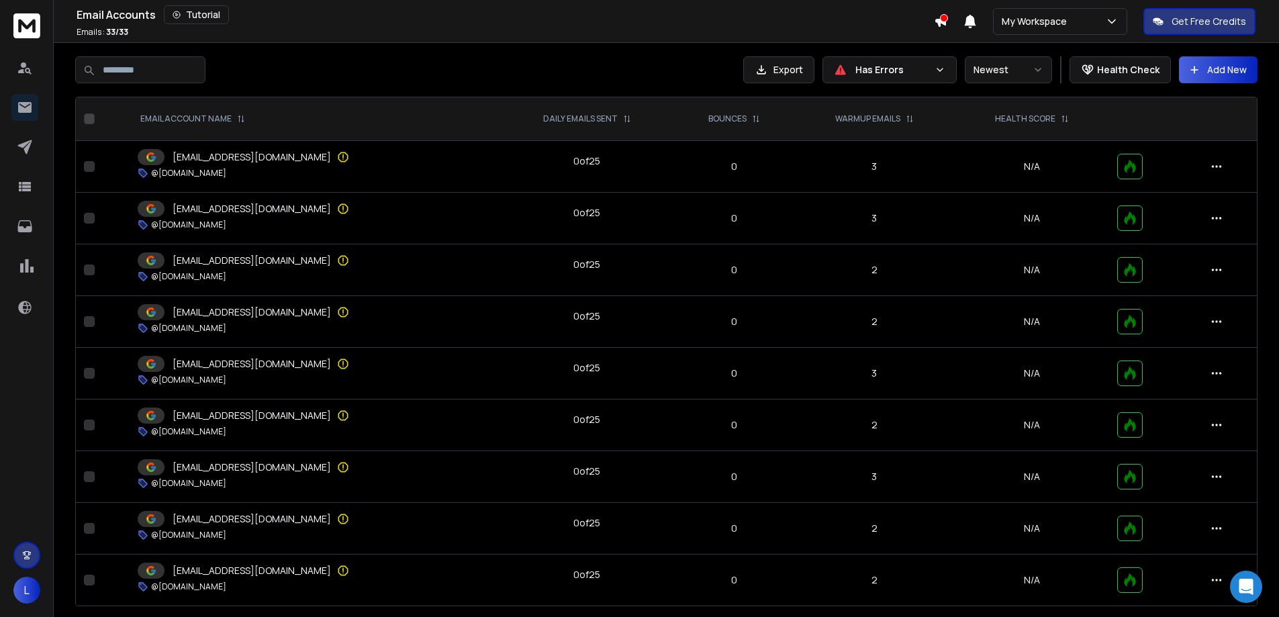
click at [918, 69] on p "Has Errors" at bounding box center [893, 69] width 74 height 13
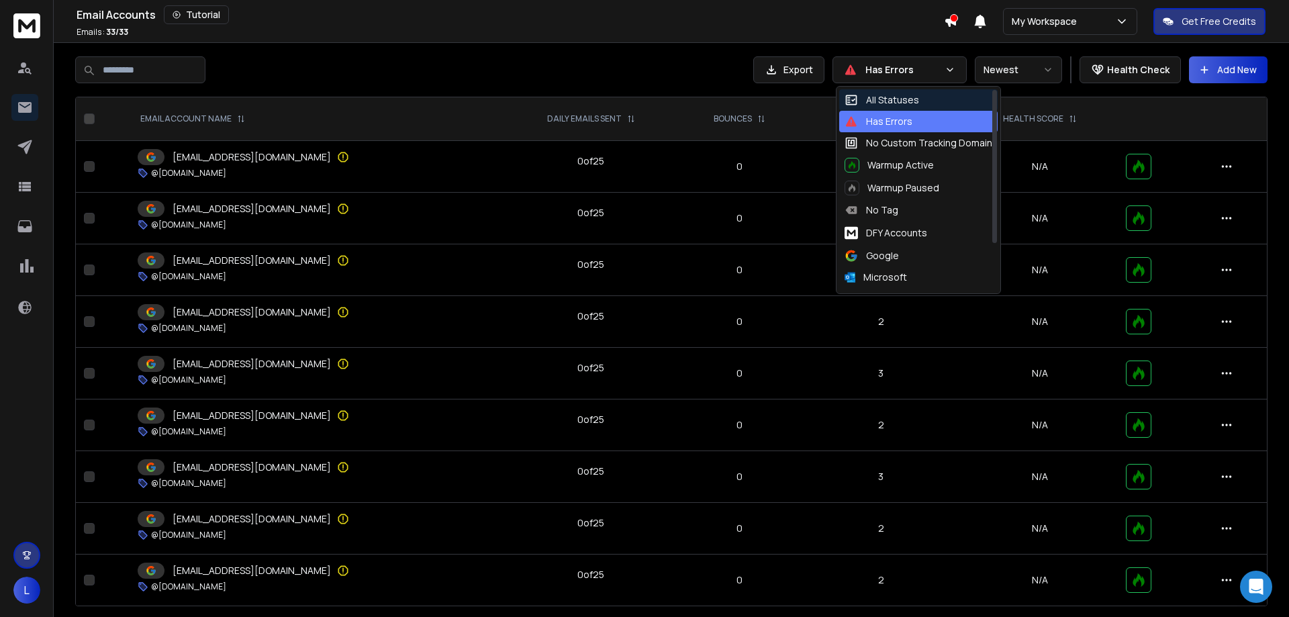
click at [898, 96] on div "All Statuses" at bounding box center [882, 99] width 75 height 13
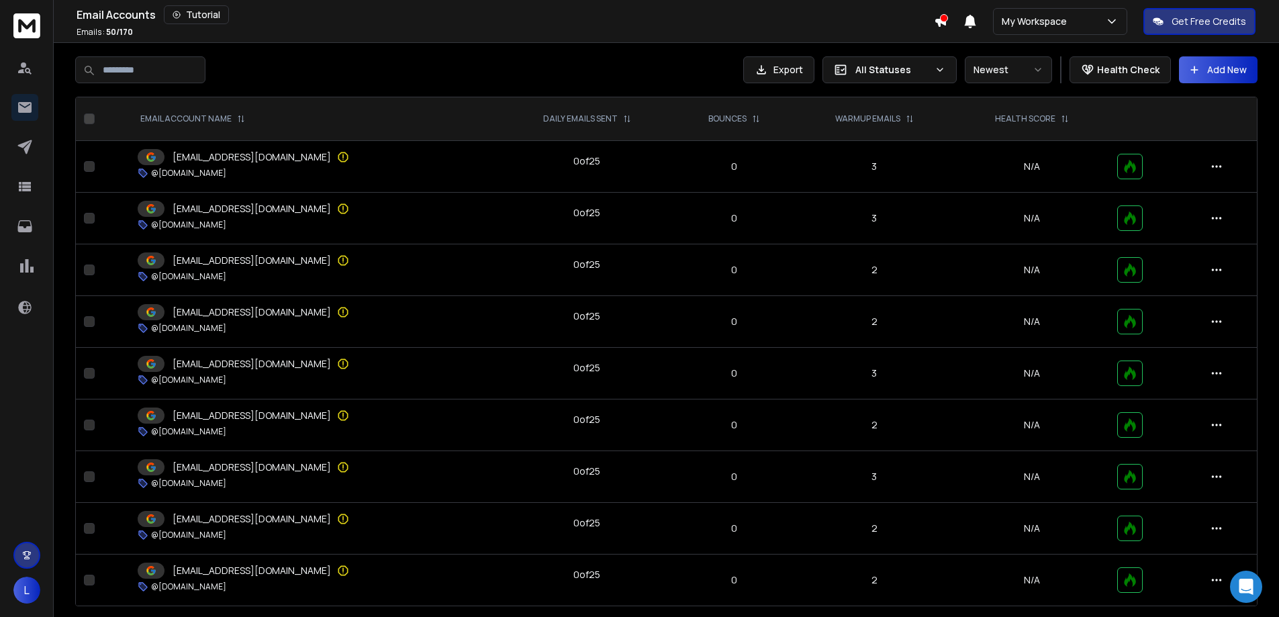
click at [901, 67] on p "All Statuses" at bounding box center [893, 69] width 74 height 13
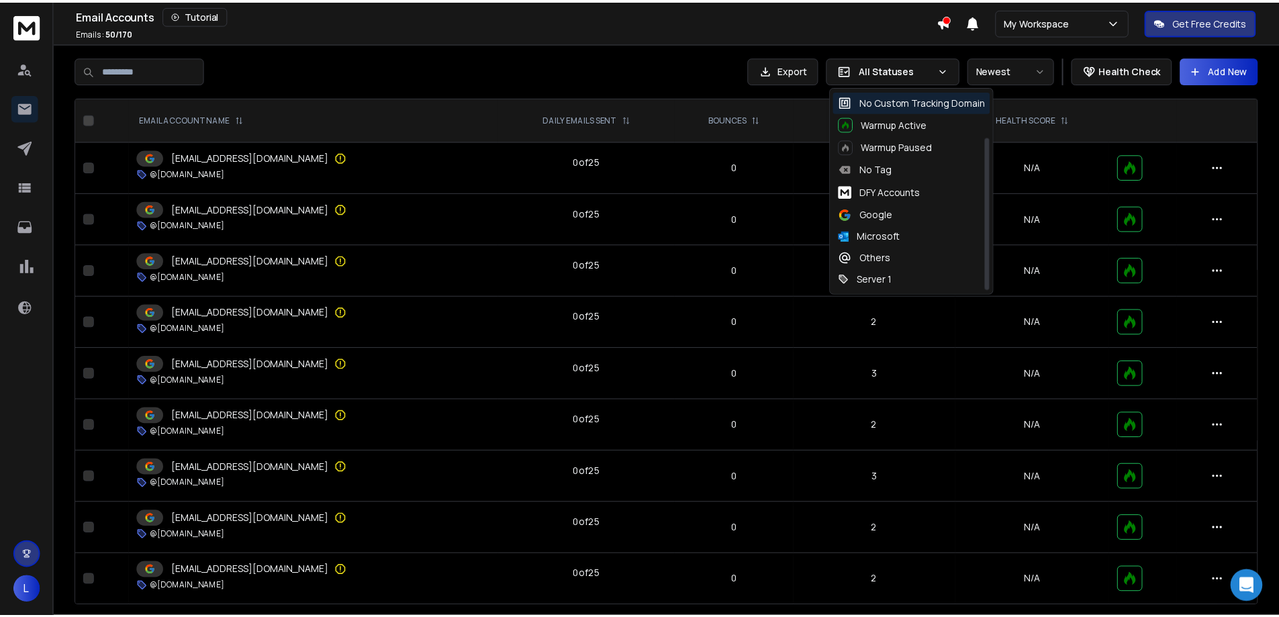
scroll to position [62, 0]
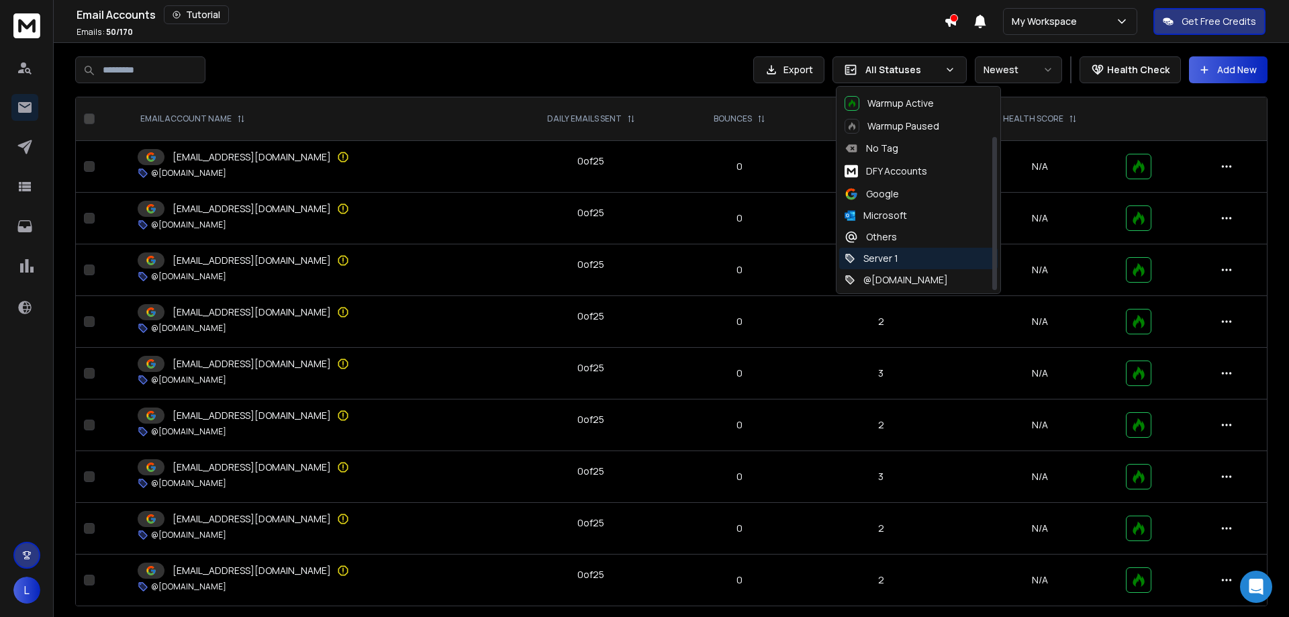
click at [874, 259] on div "Server 1" at bounding box center [872, 258] width 54 height 13
